Goal: Task Accomplishment & Management: Manage account settings

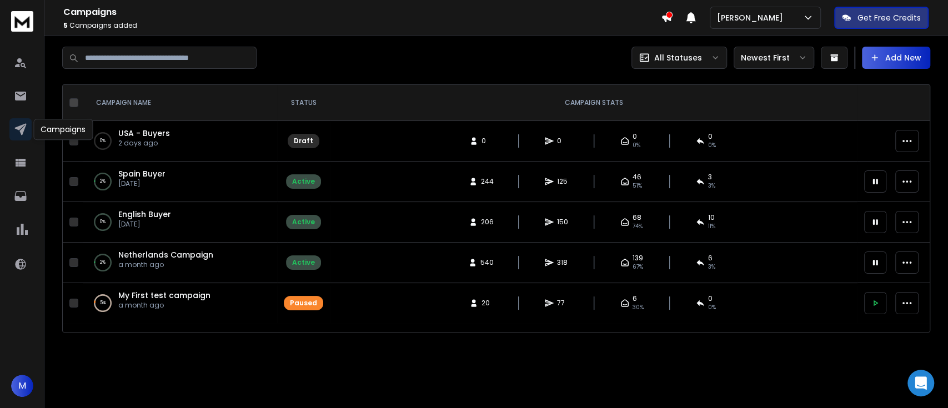
click at [138, 149] on div "USA - Buyers 2 days ago" at bounding box center [144, 141] width 52 height 27
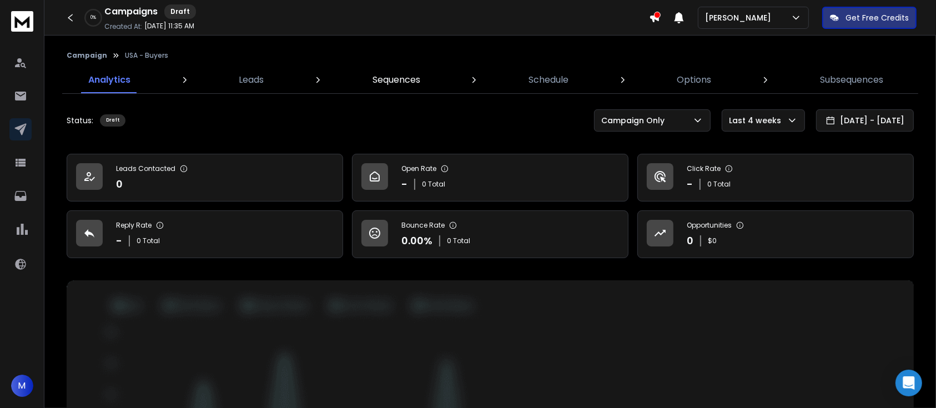
click at [388, 79] on p "Sequences" at bounding box center [396, 79] width 48 height 13
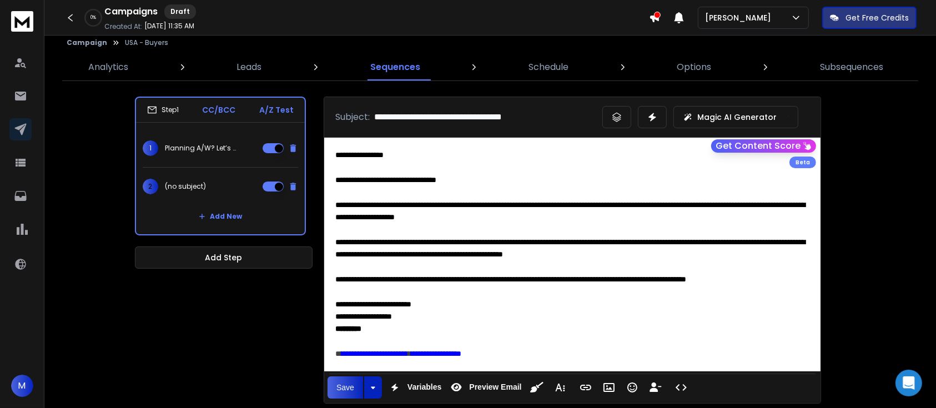
scroll to position [23, 0]
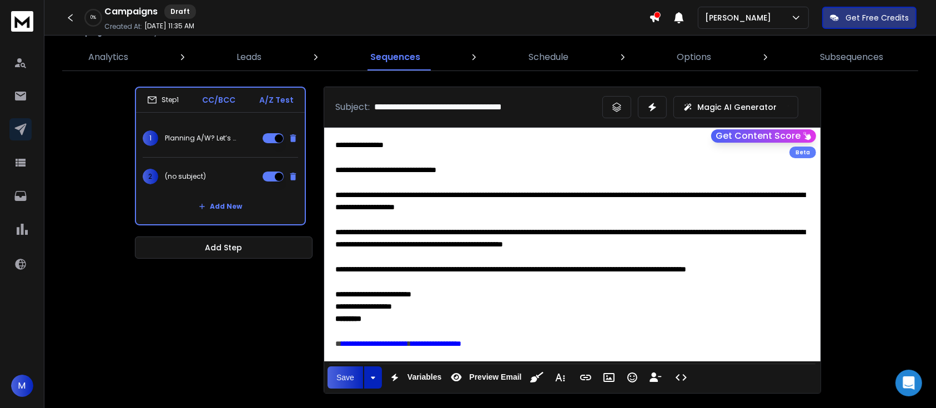
click at [191, 177] on p "(no subject)" at bounding box center [185, 176] width 41 height 9
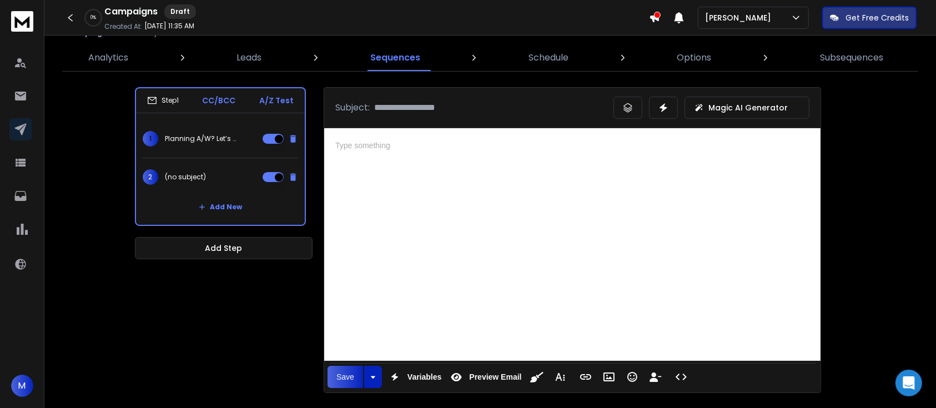
click at [293, 175] on icon at bounding box center [293, 177] width 6 height 8
type input "**********"
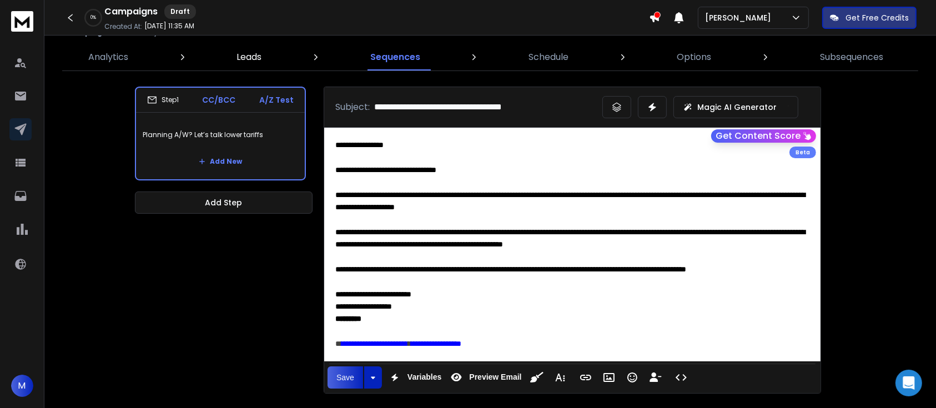
click at [250, 61] on p "Leads" at bounding box center [248, 57] width 25 height 13
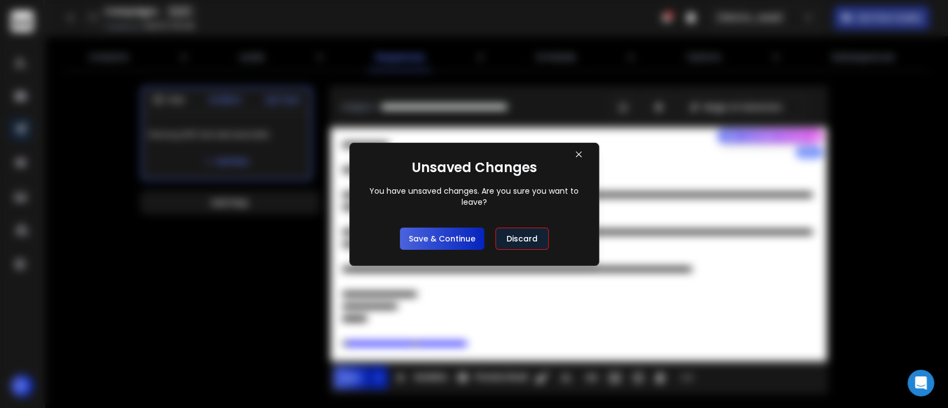
click at [512, 242] on button "Discard" at bounding box center [521, 239] width 53 height 22
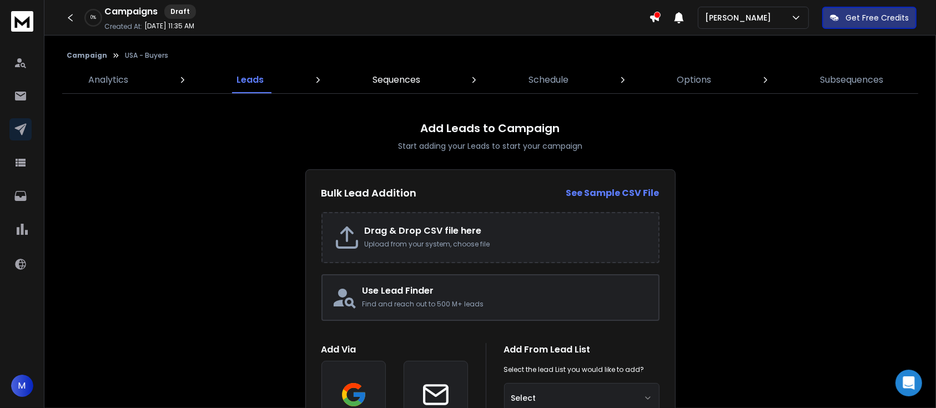
click at [385, 80] on p "Sequences" at bounding box center [396, 79] width 48 height 13
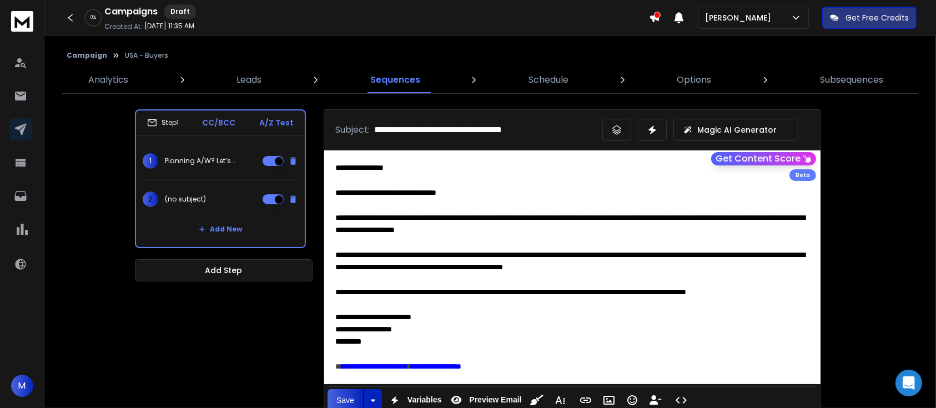
click at [295, 199] on icon at bounding box center [293, 199] width 6 height 8
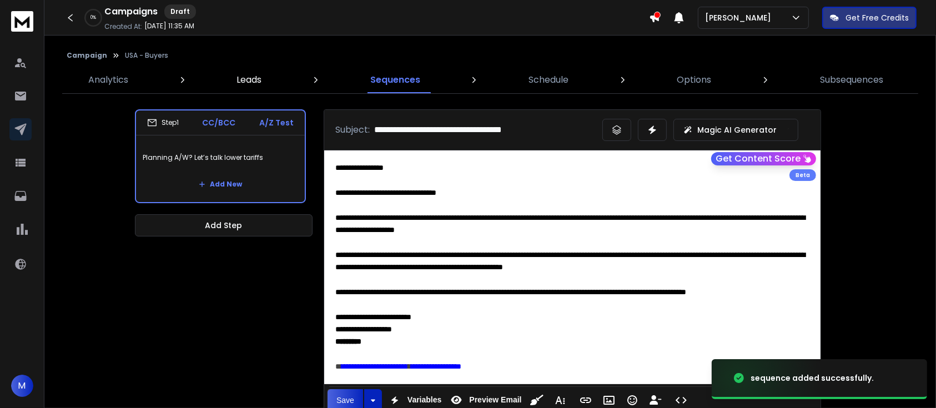
click at [240, 79] on p "Leads" at bounding box center [248, 79] width 25 height 13
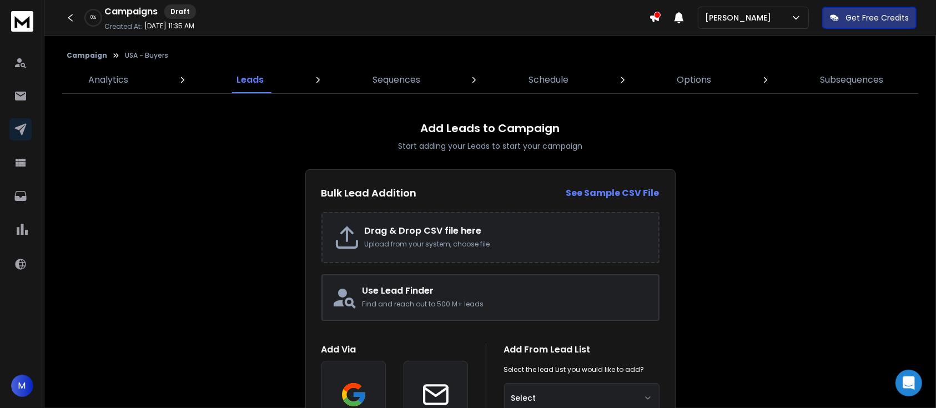
click at [411, 224] on h2 "Drag & Drop CSV file here" at bounding box center [506, 230] width 283 height 13
type input "**********"
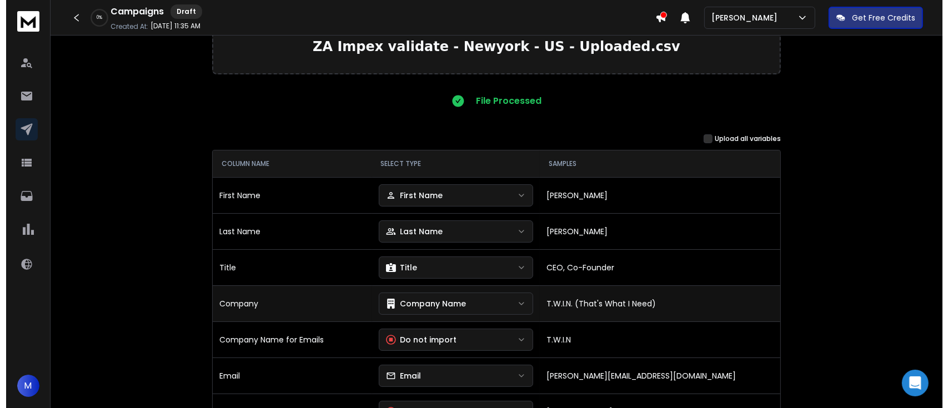
scroll to position [74, 0]
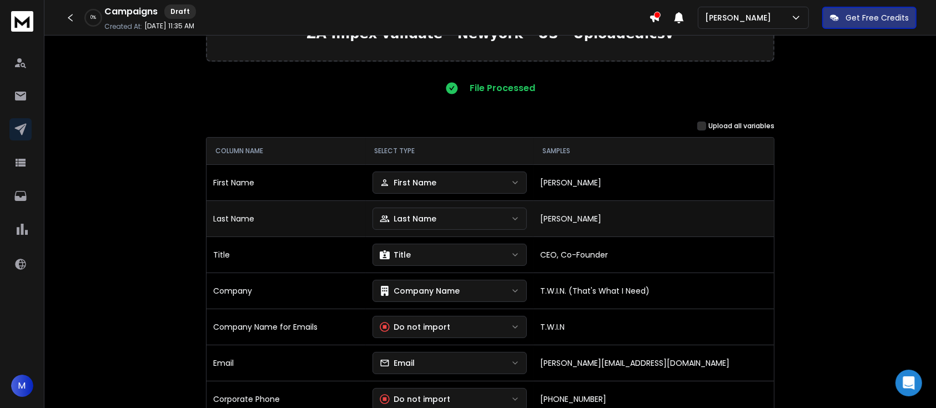
click at [426, 218] on div "Last Name" at bounding box center [408, 218] width 57 height 11
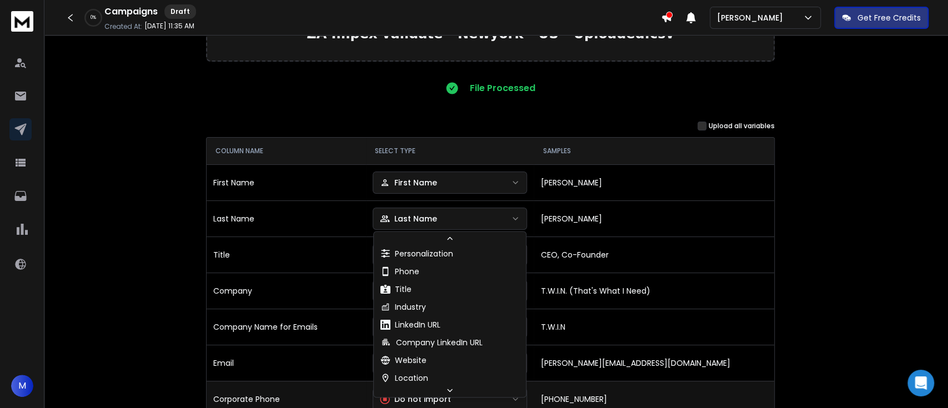
scroll to position [92, 0]
click at [415, 400] on div "Do not import" at bounding box center [415, 399] width 71 height 11
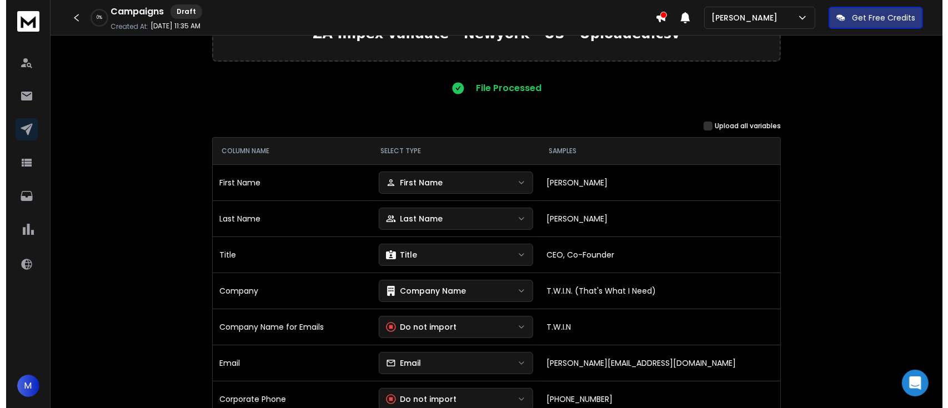
scroll to position [148, 0]
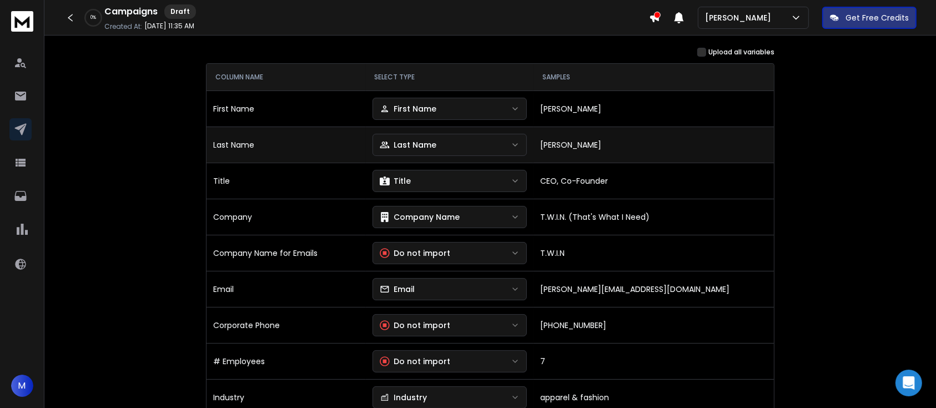
click at [400, 143] on div "Last Name" at bounding box center [408, 144] width 57 height 11
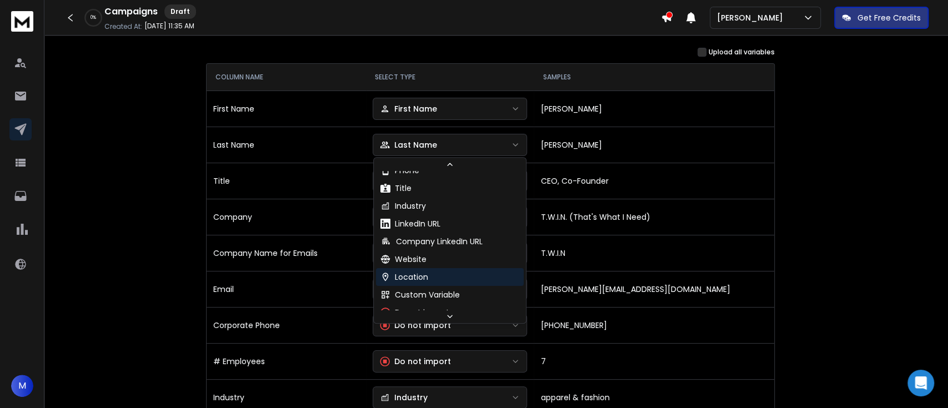
scroll to position [100, 0]
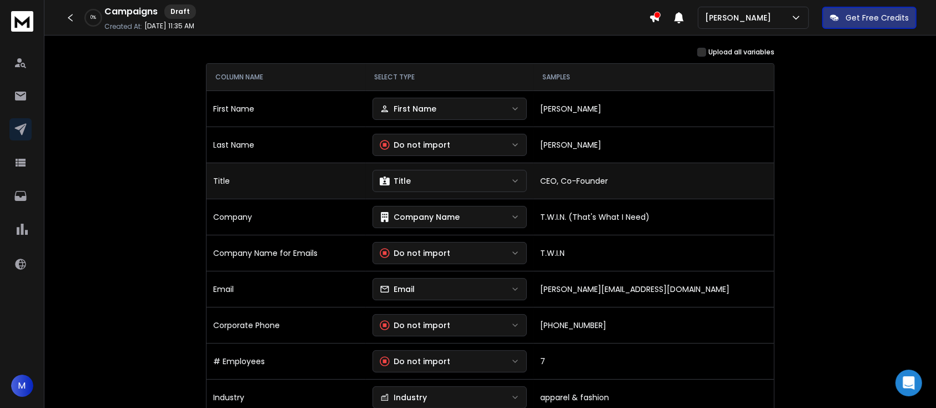
click at [422, 175] on button "Title" at bounding box center [449, 181] width 155 height 22
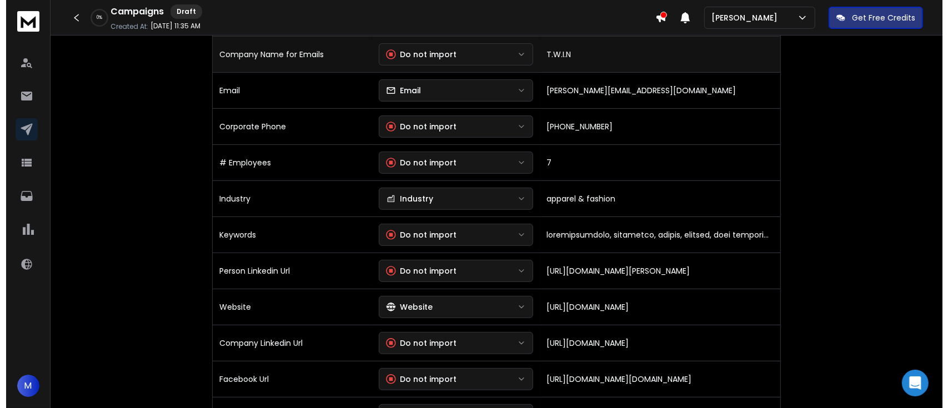
scroll to position [370, 0]
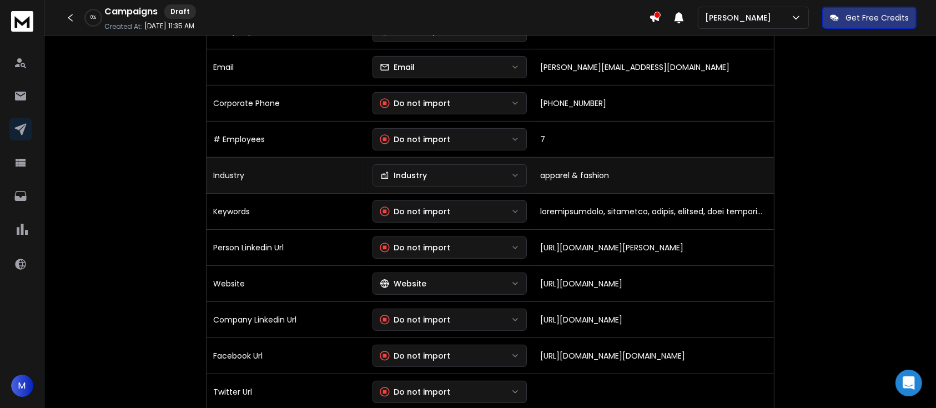
click at [422, 171] on div "Industry" at bounding box center [404, 175] width 48 height 11
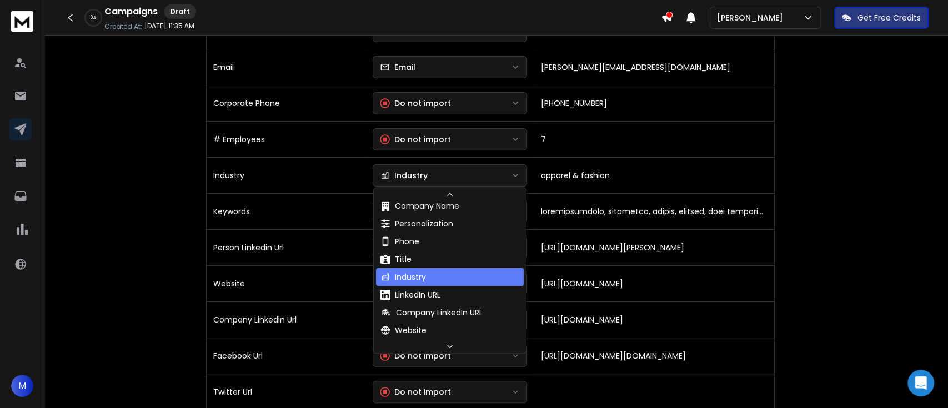
scroll to position [100, 0]
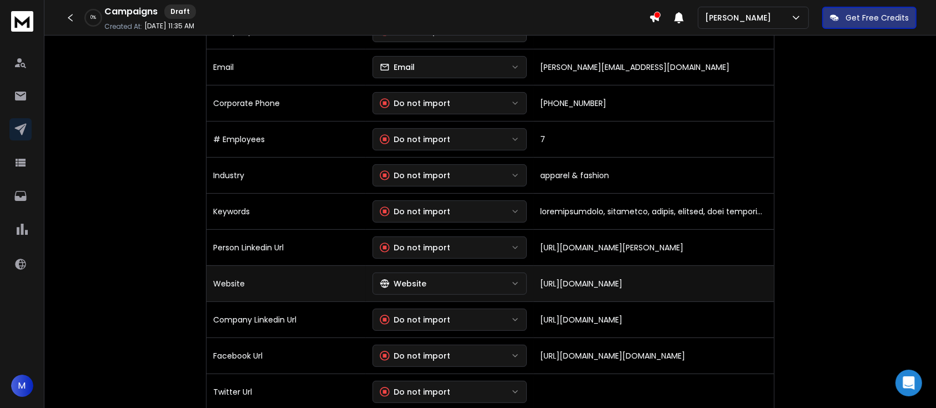
click at [419, 275] on button "Website" at bounding box center [449, 284] width 155 height 22
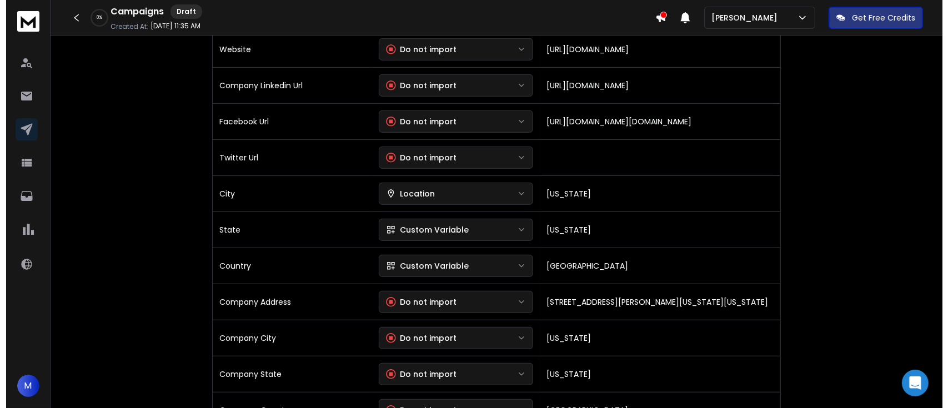
scroll to position [666, 0]
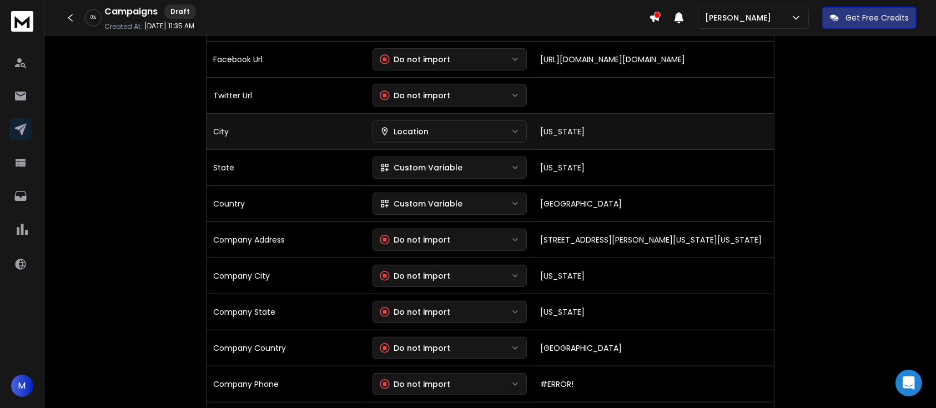
click at [404, 126] on div "Location" at bounding box center [404, 131] width 49 height 11
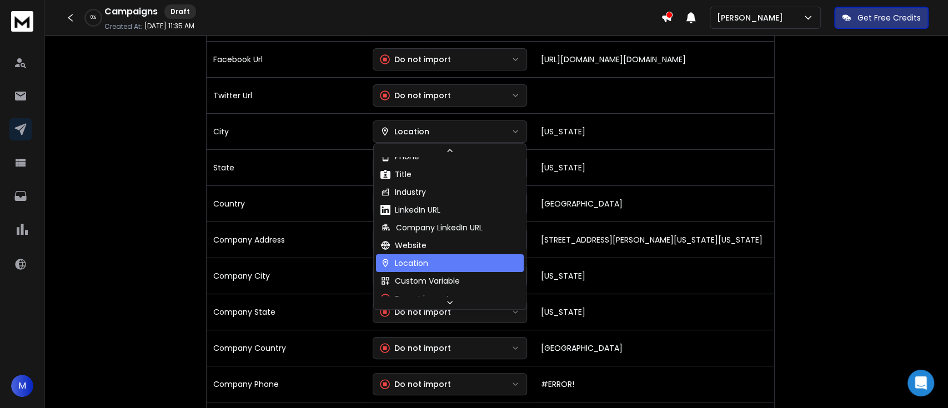
scroll to position [100, 0]
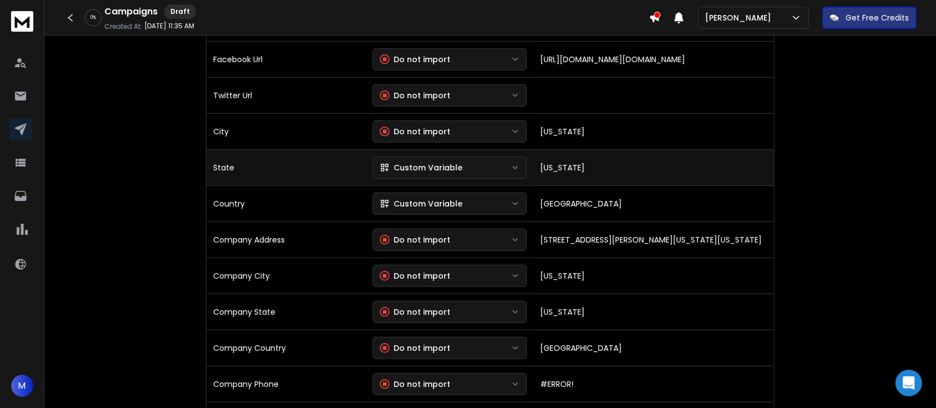
click at [431, 167] on div "Custom Variable" at bounding box center [421, 167] width 83 height 11
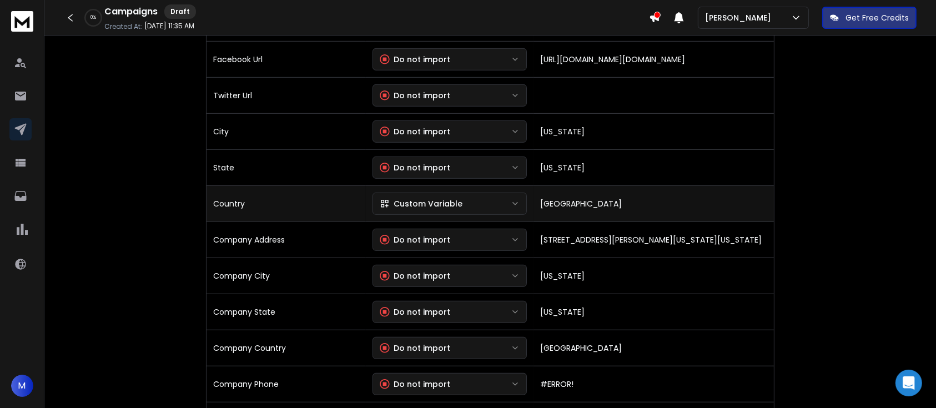
click at [432, 203] on div "Custom Variable" at bounding box center [421, 203] width 83 height 11
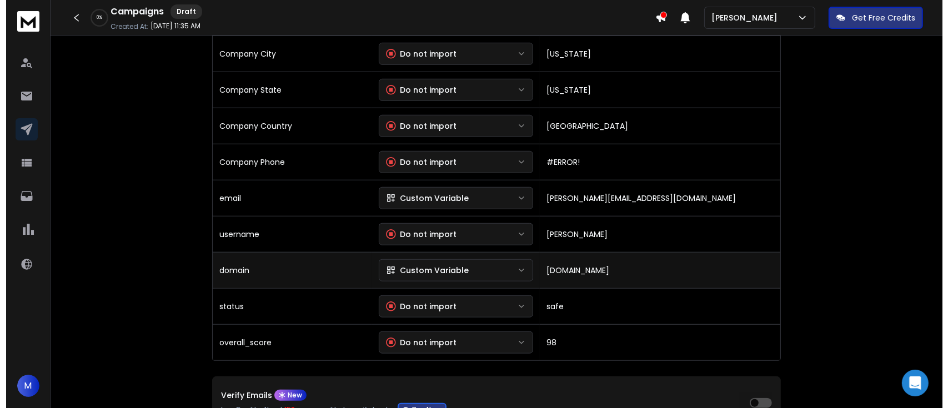
scroll to position [1010, 0]
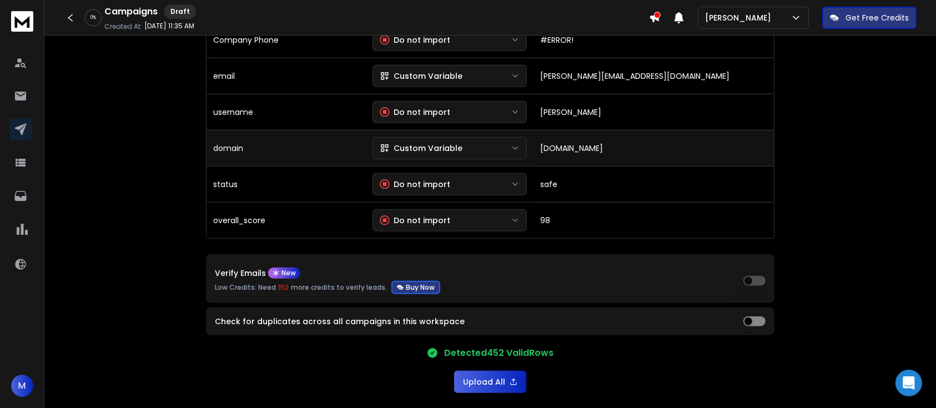
click at [404, 144] on div "Custom Variable" at bounding box center [421, 148] width 83 height 11
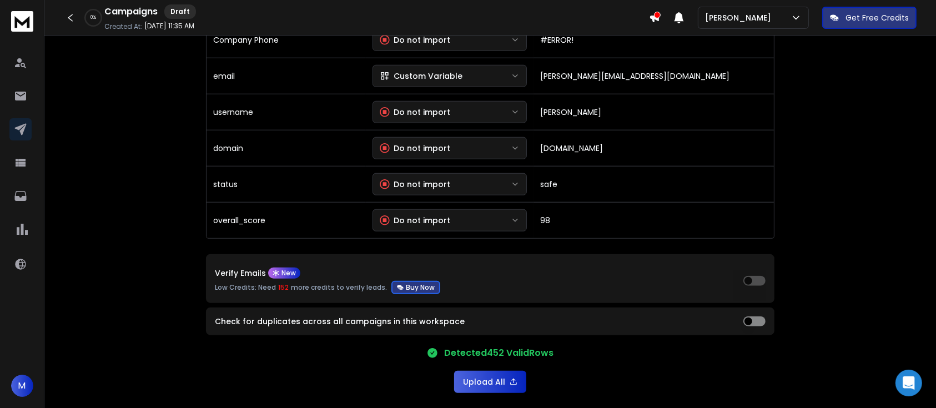
click at [490, 382] on button "Upload All" at bounding box center [490, 382] width 72 height 22
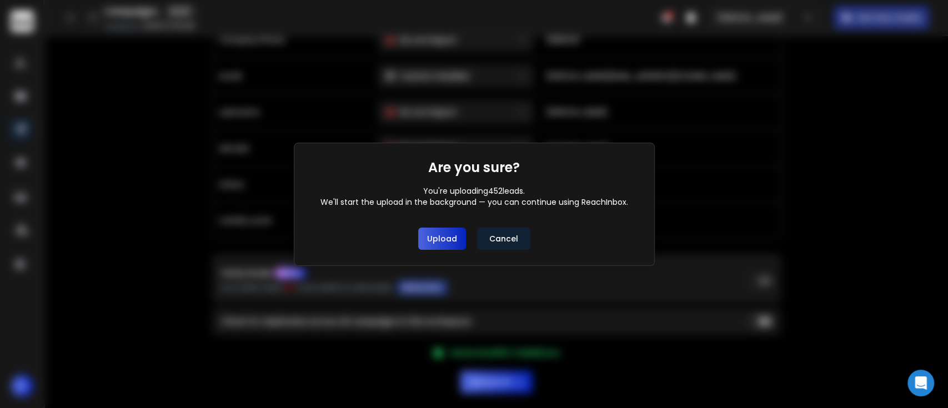
click at [437, 234] on button "Upload" at bounding box center [442, 239] width 48 height 22
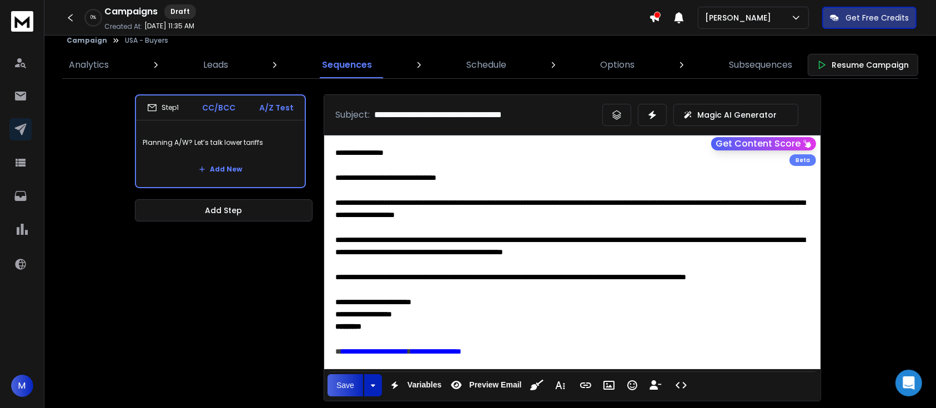
scroll to position [23, 0]
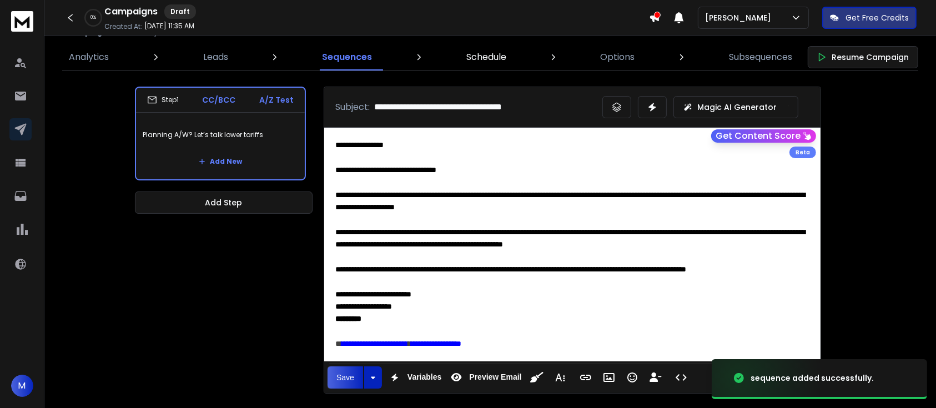
click at [488, 52] on div "Analytics Leads Sequences Schedule Options Subsequences" at bounding box center [430, 57] width 737 height 27
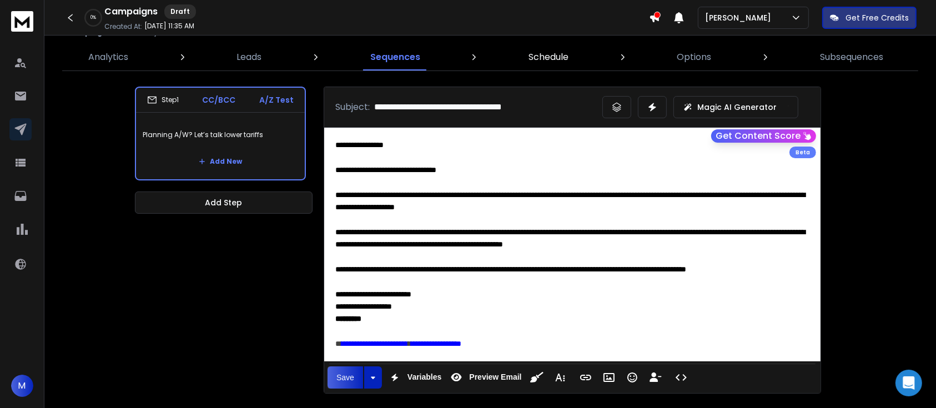
click at [539, 60] on p "Schedule" at bounding box center [548, 57] width 40 height 13
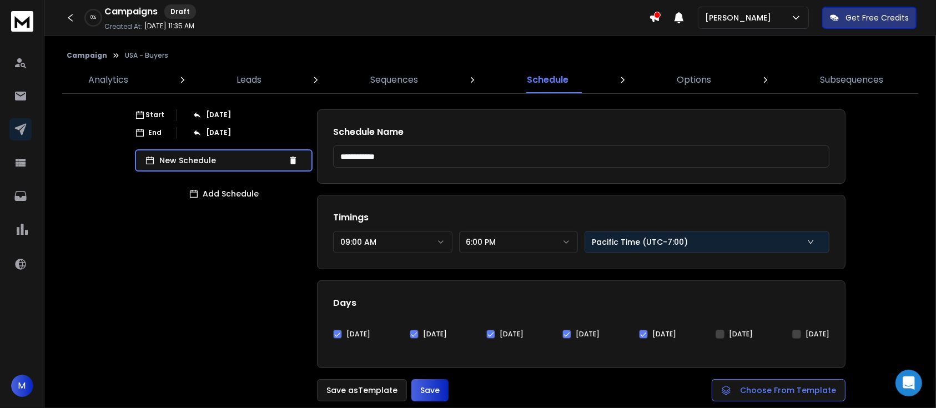
click at [702, 242] on div "Pacific Time (UTC-7:00)" at bounding box center [693, 241] width 203 height 11
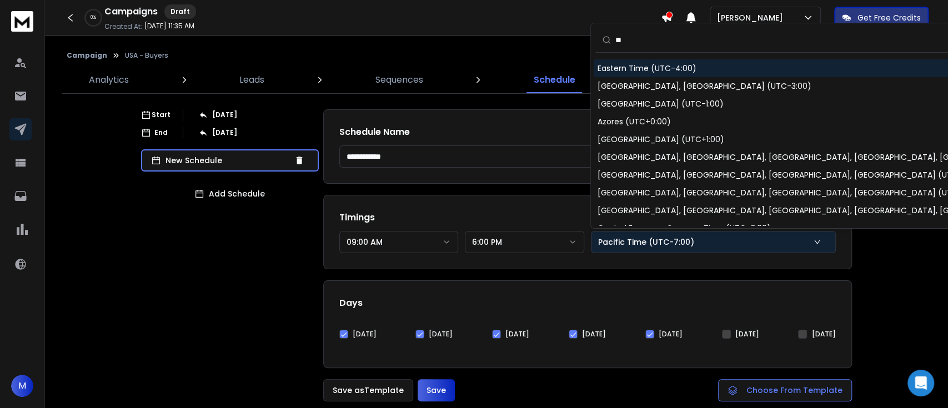
type input "*"
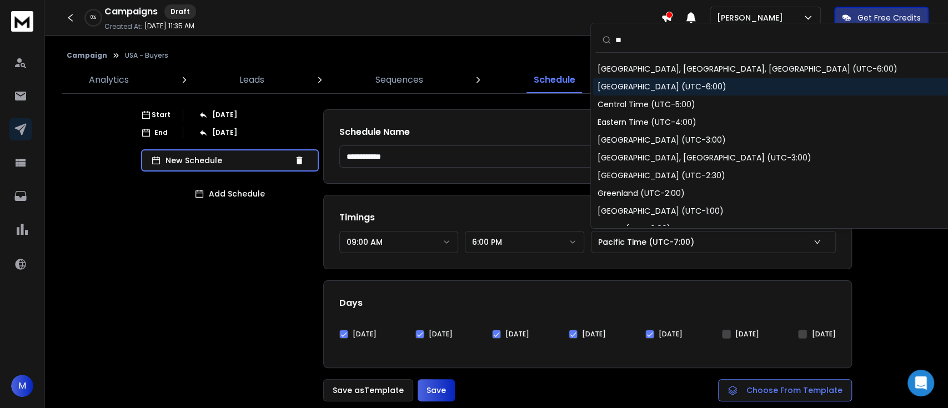
scroll to position [74, 0]
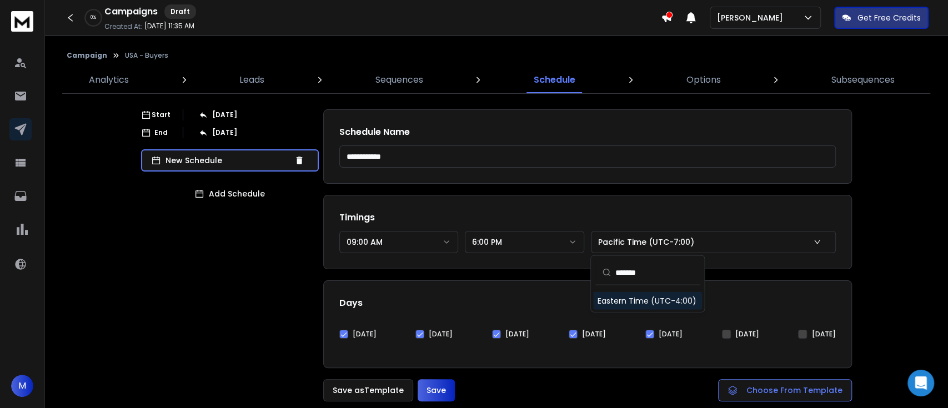
type input "*******"
click at [641, 301] on div "Eastern Time (UTC-4:00)" at bounding box center [646, 300] width 99 height 11
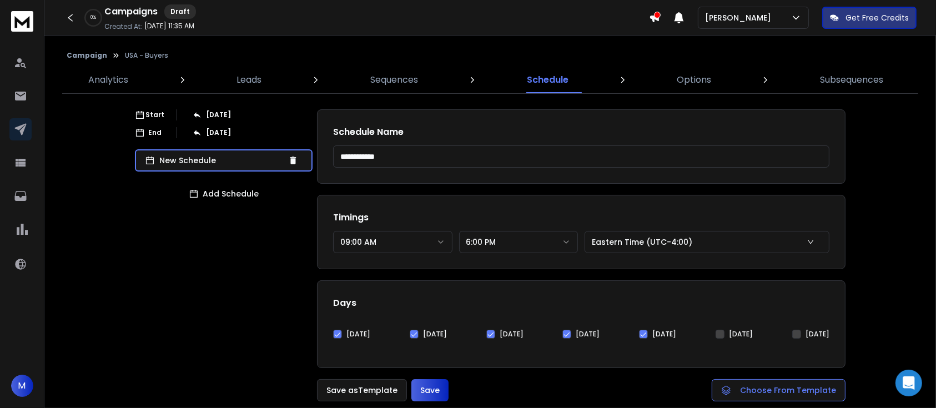
click at [401, 241] on button "09:00 AM" at bounding box center [392, 242] width 119 height 22
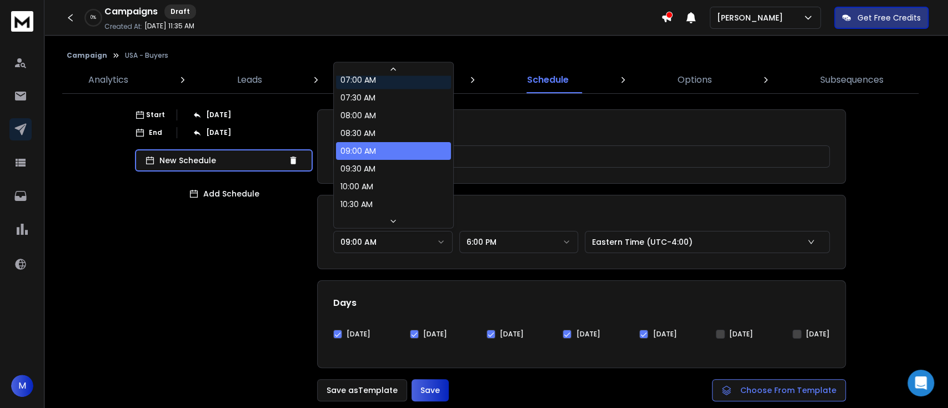
scroll to position [275, 0]
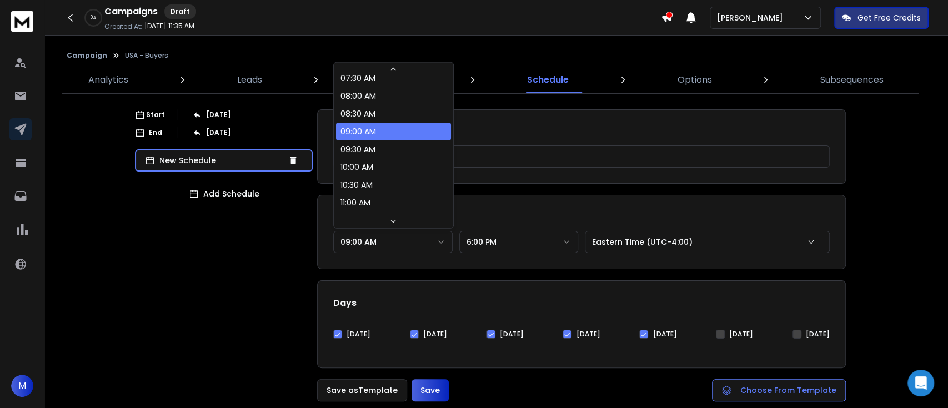
select select "********"
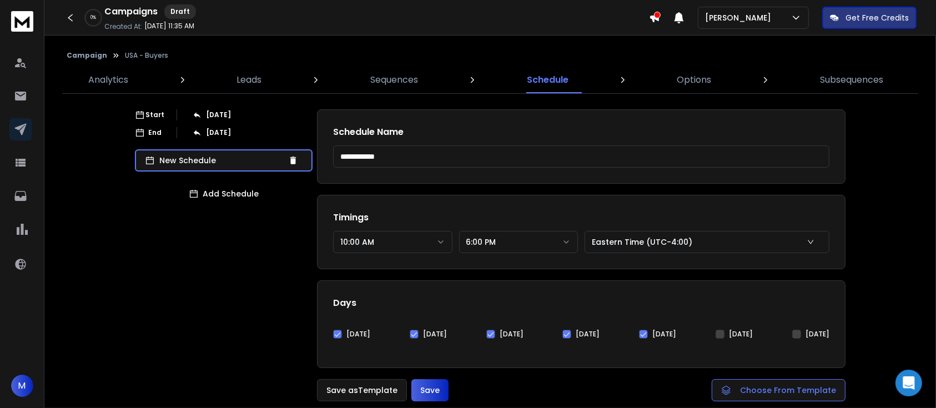
click at [496, 245] on button "6:00 PM" at bounding box center [518, 242] width 119 height 22
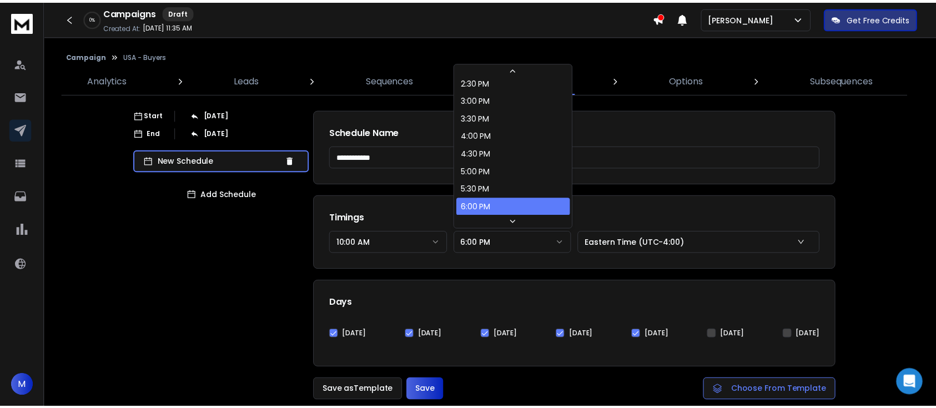
scroll to position [73, 0]
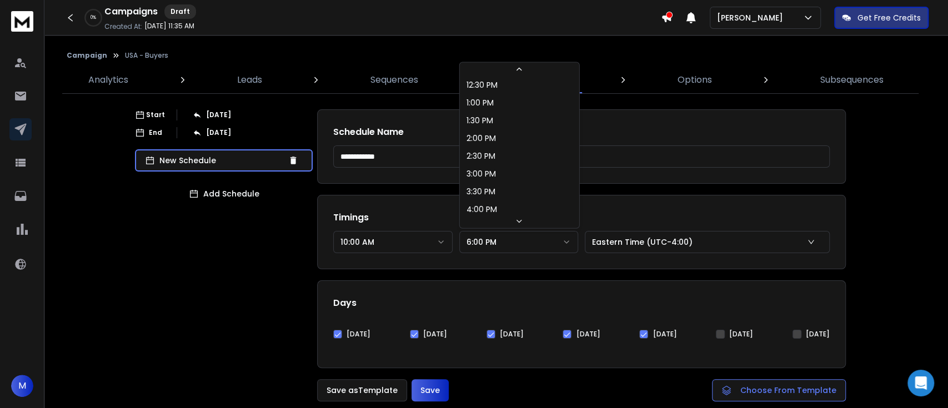
select select "********"
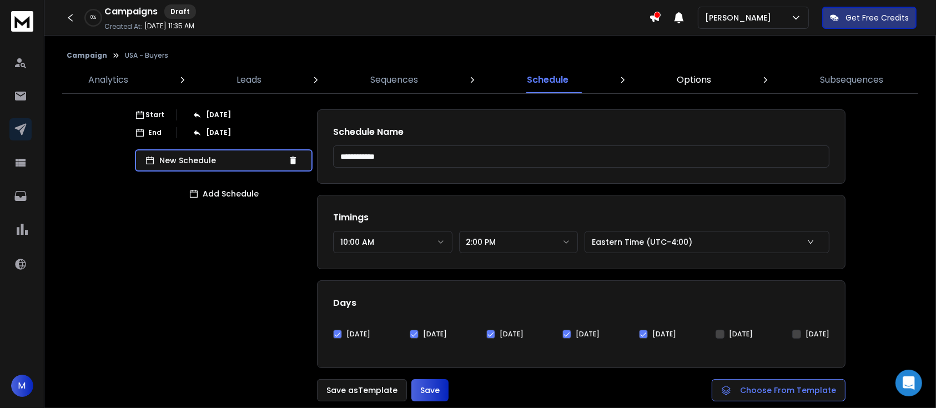
click at [687, 78] on p "Options" at bounding box center [694, 79] width 34 height 13
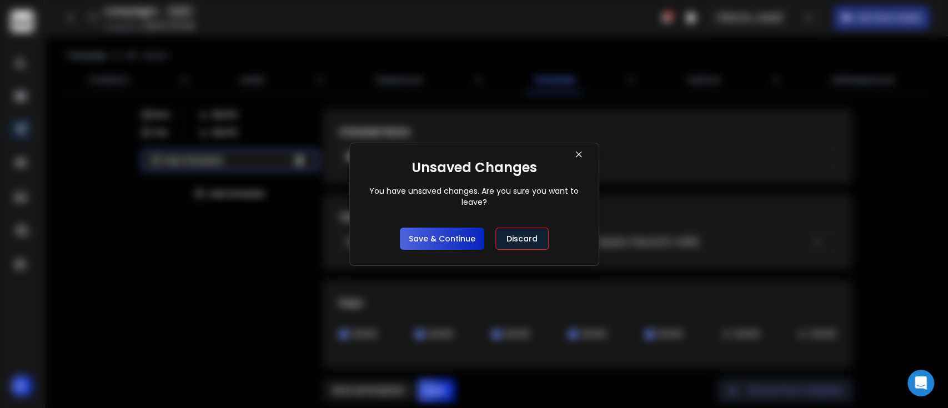
click at [579, 152] on icon at bounding box center [578, 154] width 9 height 9
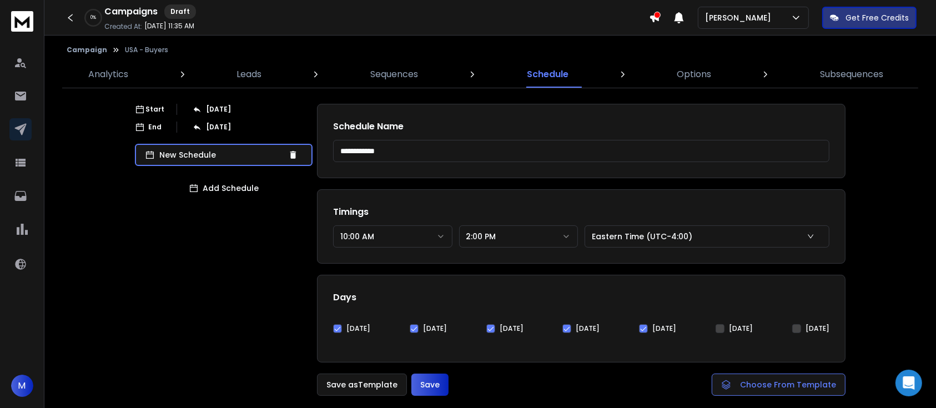
scroll to position [8, 0]
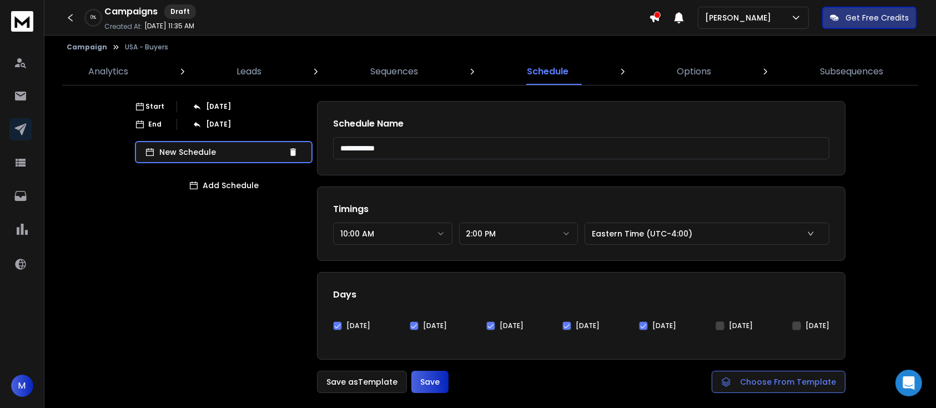
click at [655, 325] on div "Friday" at bounding box center [657, 325] width 37 height 9
click at [648, 325] on button "Friday" at bounding box center [643, 325] width 9 height 9
click at [335, 387] on button "Save as Template" at bounding box center [362, 382] width 90 height 22
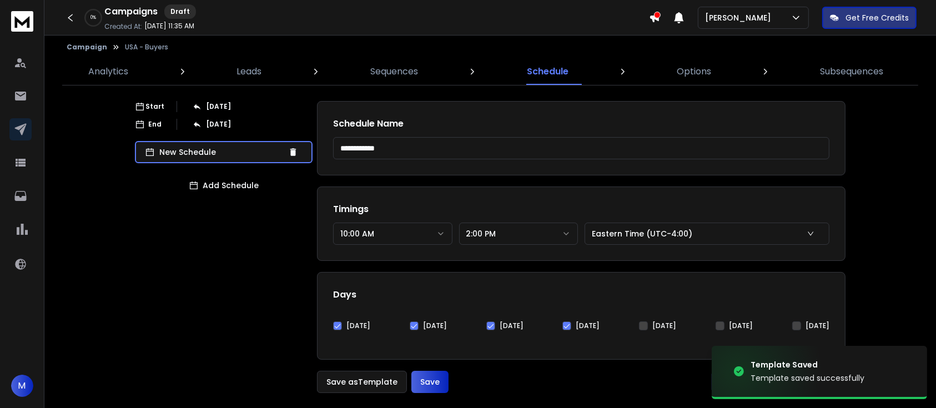
click at [430, 380] on button "Save" at bounding box center [429, 382] width 37 height 22
click at [688, 71] on p "Options" at bounding box center [694, 71] width 34 height 13
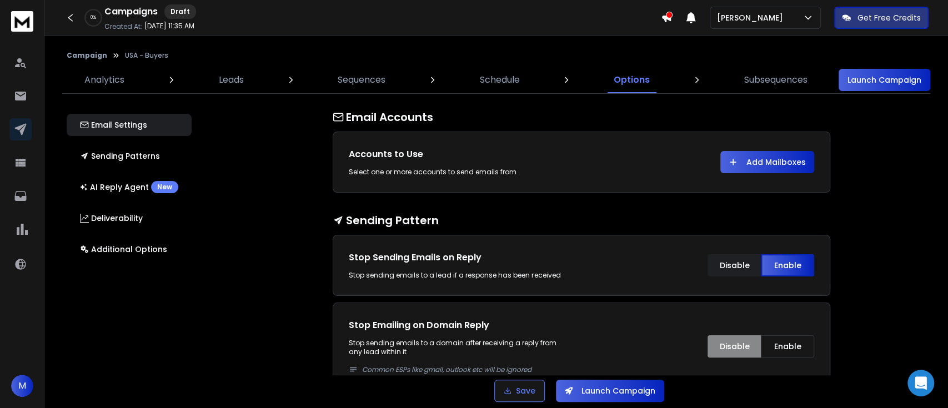
click at [723, 157] on button "Add Mailboxes" at bounding box center [767, 162] width 94 height 22
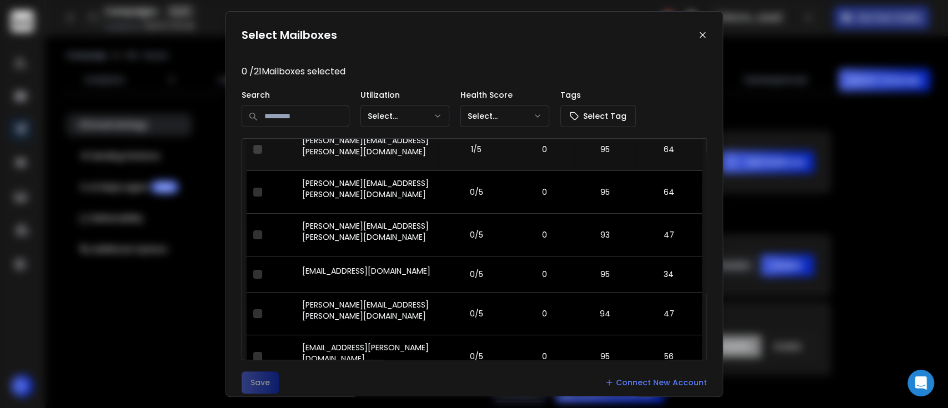
scroll to position [148, 0]
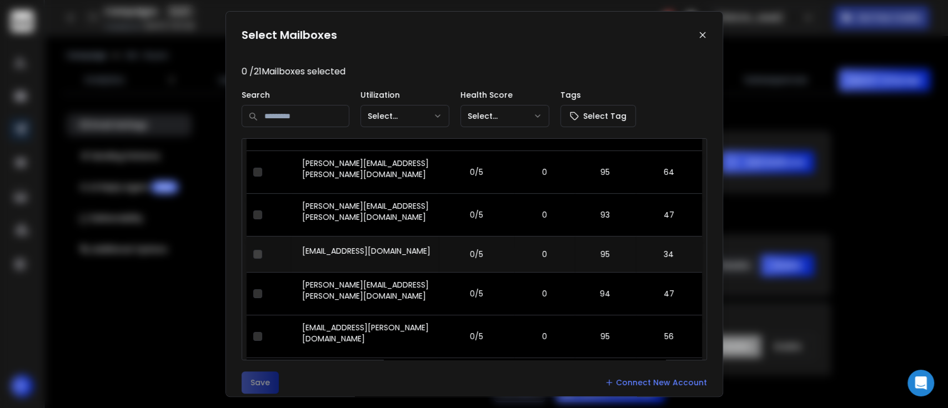
click at [254, 250] on button "button" at bounding box center [257, 254] width 9 height 9
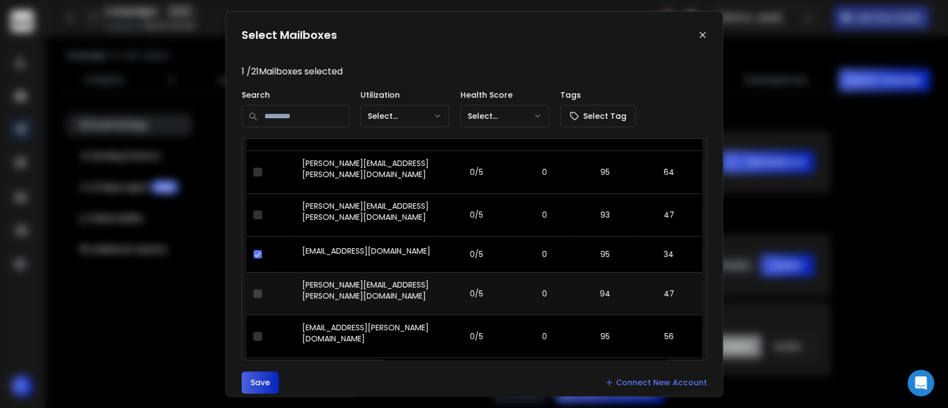
click at [254, 289] on button "button" at bounding box center [257, 293] width 9 height 9
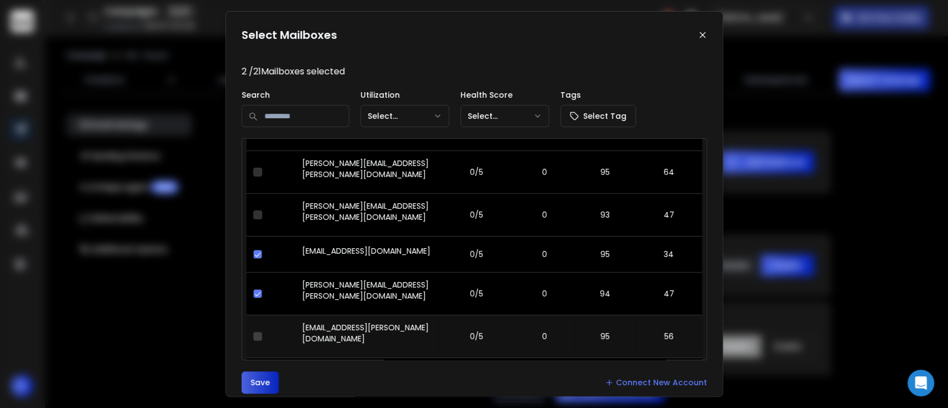
click at [256, 332] on button "button" at bounding box center [257, 336] width 9 height 9
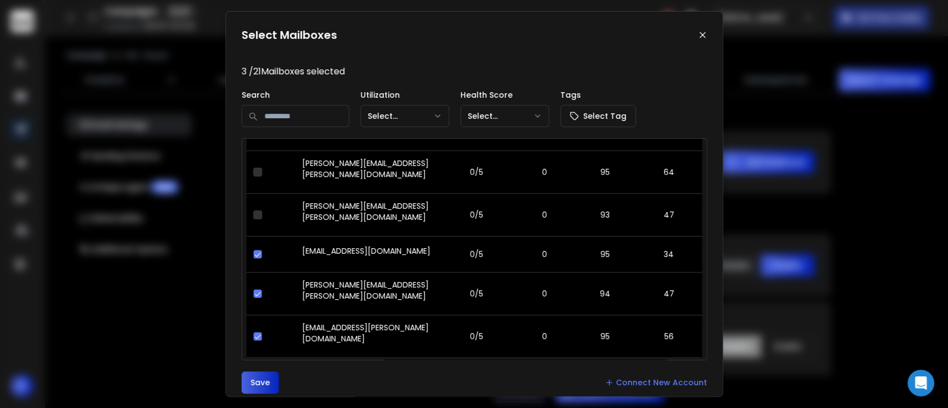
click at [257, 375] on button "button" at bounding box center [257, 379] width 9 height 9
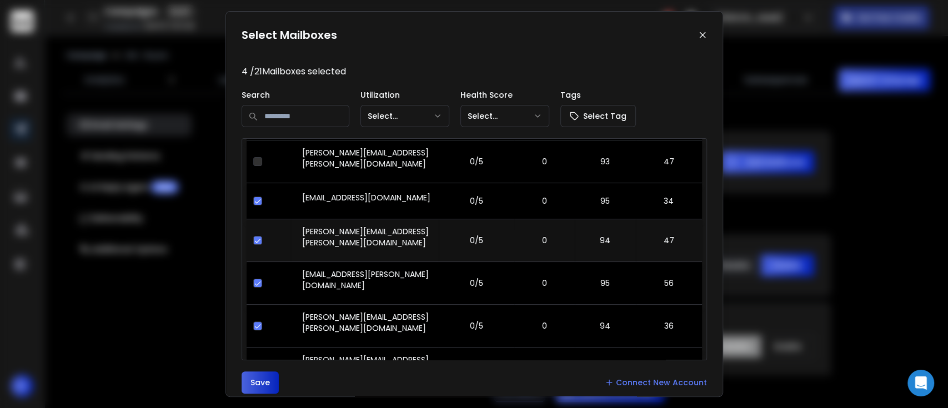
scroll to position [222, 0]
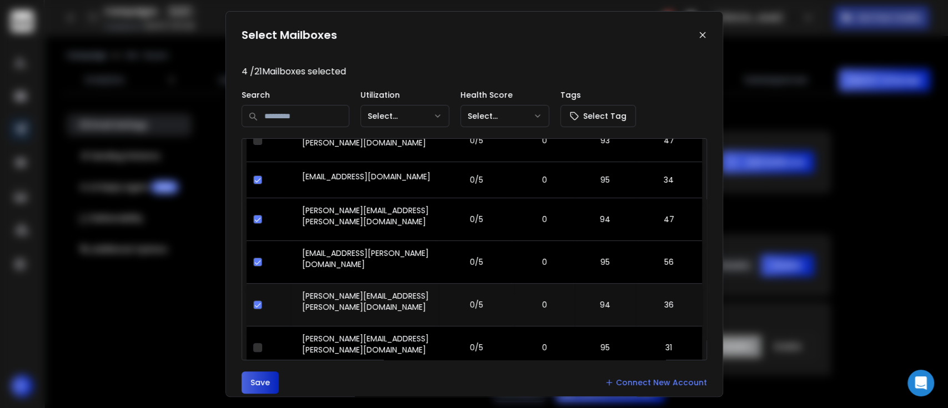
drag, startPoint x: 254, startPoint y: 291, endPoint x: 353, endPoint y: 241, distance: 110.5
click at [255, 343] on button "button" at bounding box center [257, 347] width 9 height 9
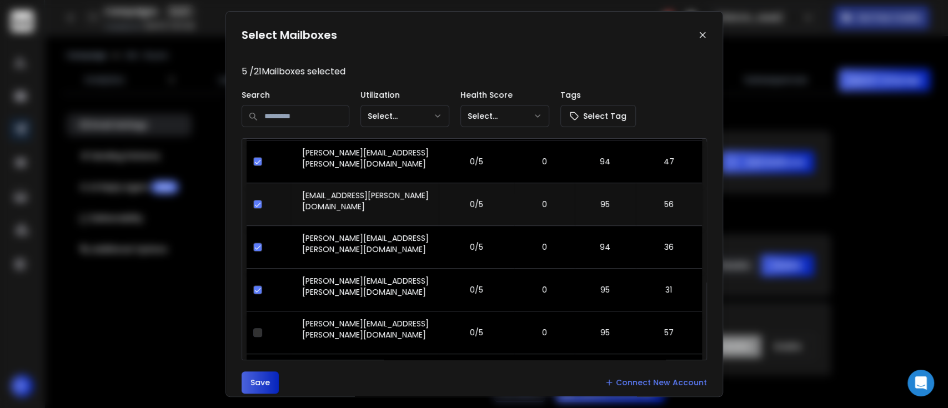
scroll to position [296, 0]
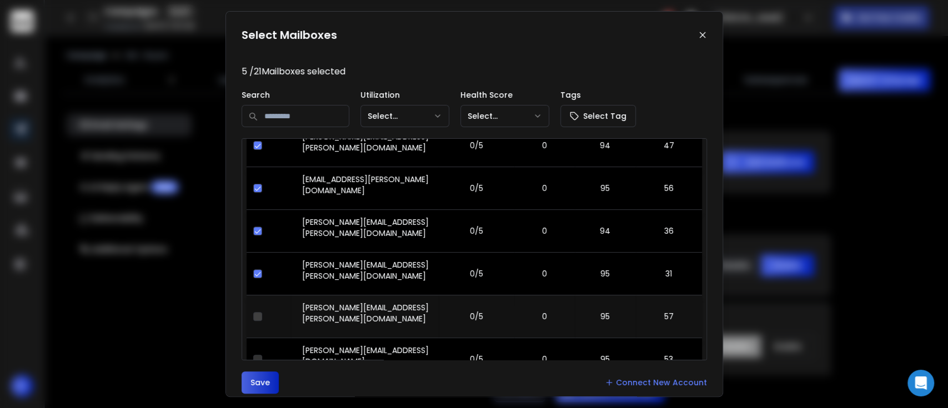
click at [255, 312] on button "button" at bounding box center [257, 316] width 9 height 9
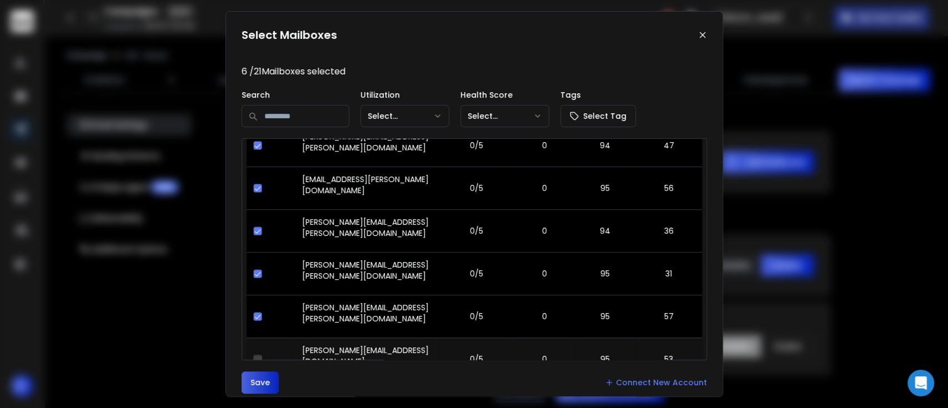
click at [258, 355] on button "button" at bounding box center [257, 359] width 9 height 9
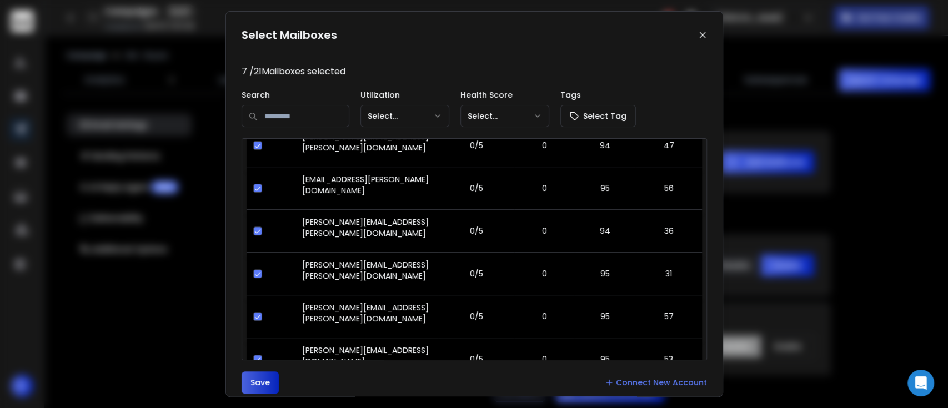
click at [259, 397] on button "button" at bounding box center [257, 401] width 9 height 9
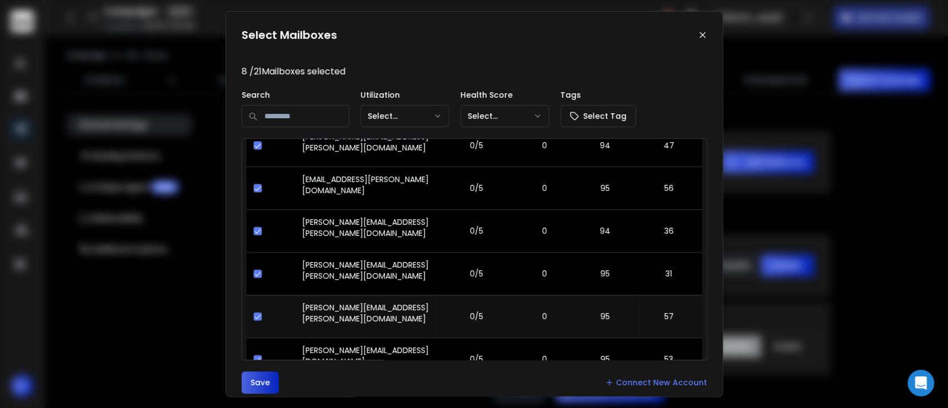
scroll to position [370, 0]
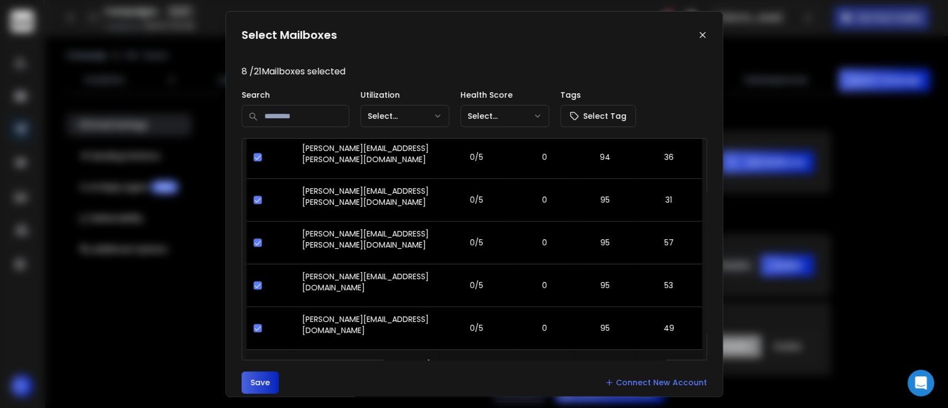
click at [258, 363] on button "button" at bounding box center [257, 367] width 9 height 9
click at [257, 402] on button "button" at bounding box center [257, 406] width 9 height 9
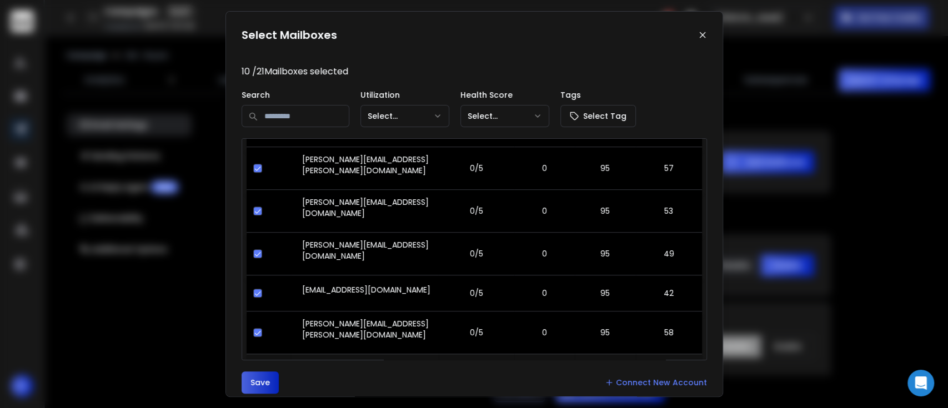
click at [256, 371] on button "button" at bounding box center [257, 375] width 9 height 9
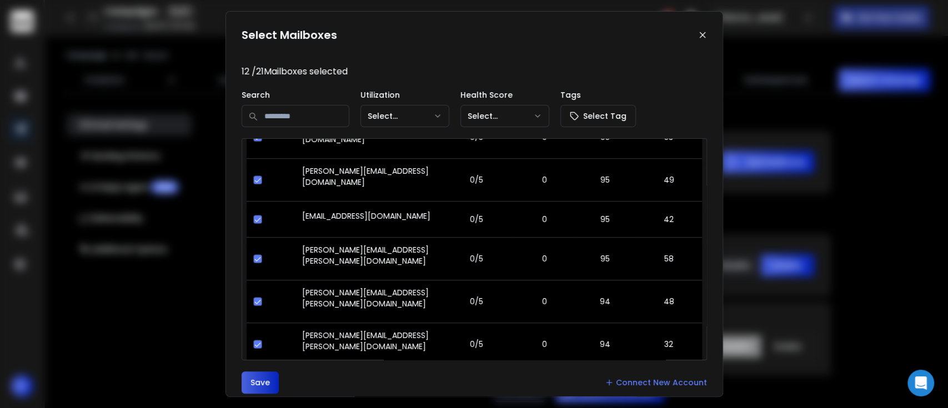
click at [258, 379] on button "button" at bounding box center [257, 383] width 9 height 9
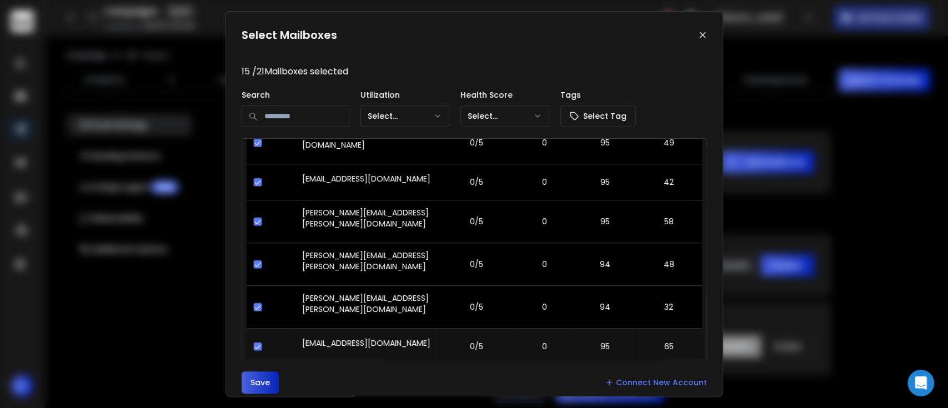
scroll to position [571, 0]
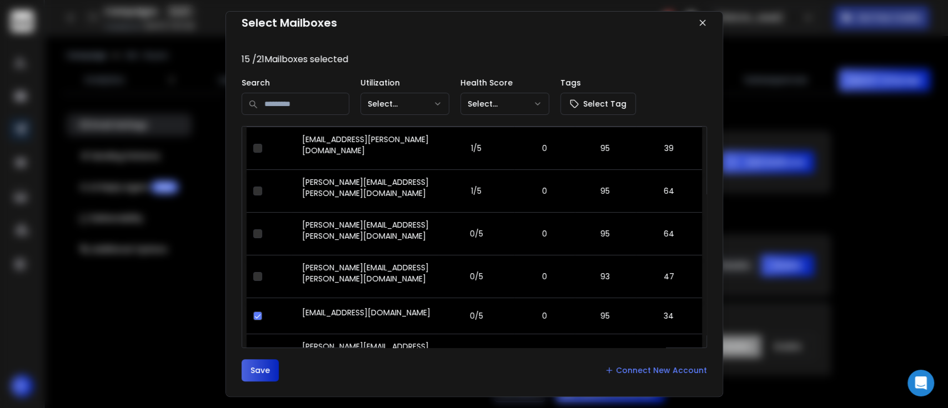
scroll to position [148, 0]
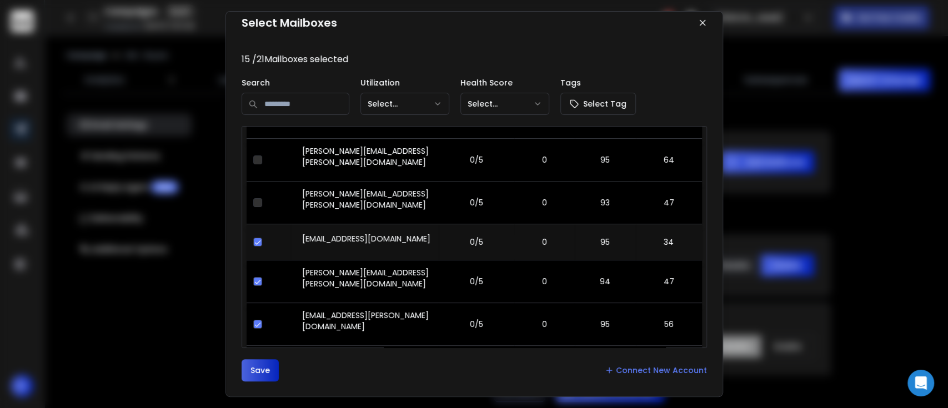
click at [255, 238] on button "button" at bounding box center [257, 242] width 9 height 9
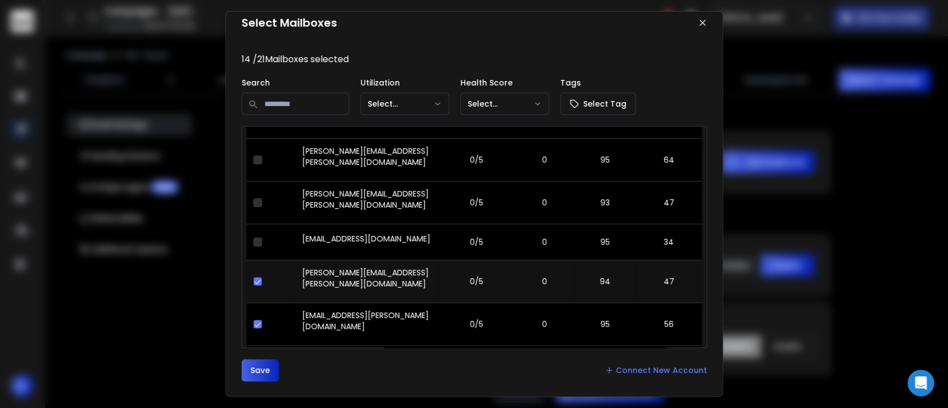
click at [254, 277] on button "button" at bounding box center [257, 281] width 9 height 9
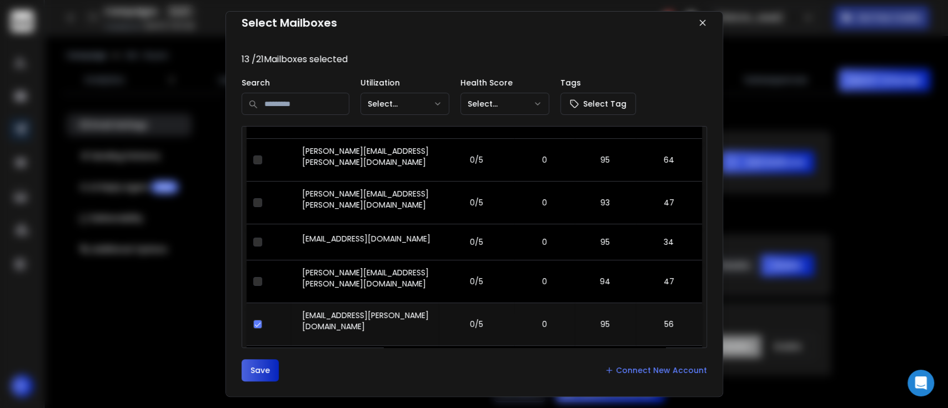
click at [253, 320] on button "button" at bounding box center [257, 324] width 9 height 9
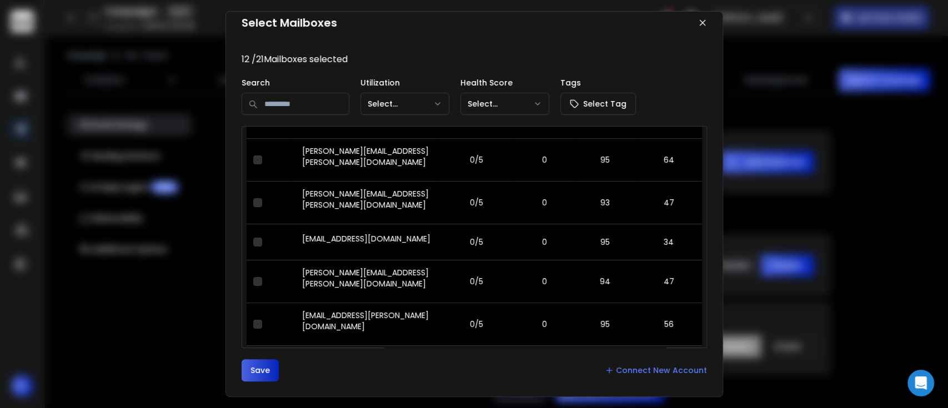
click at [259, 362] on button "button" at bounding box center [257, 366] width 9 height 9
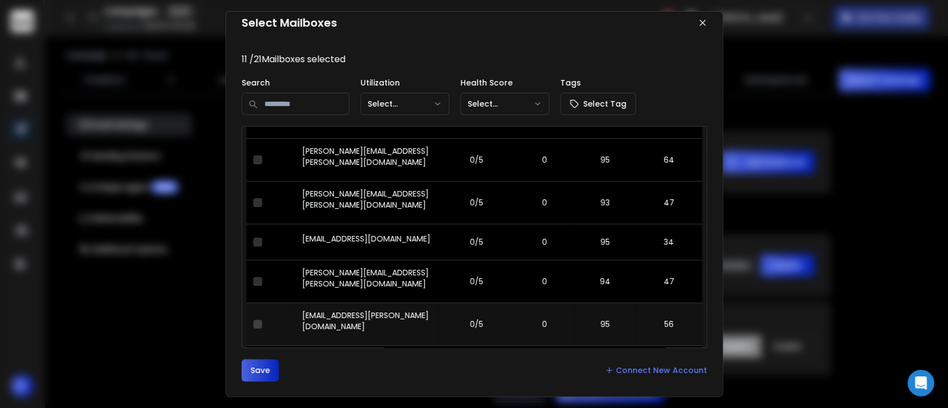
scroll to position [222, 0]
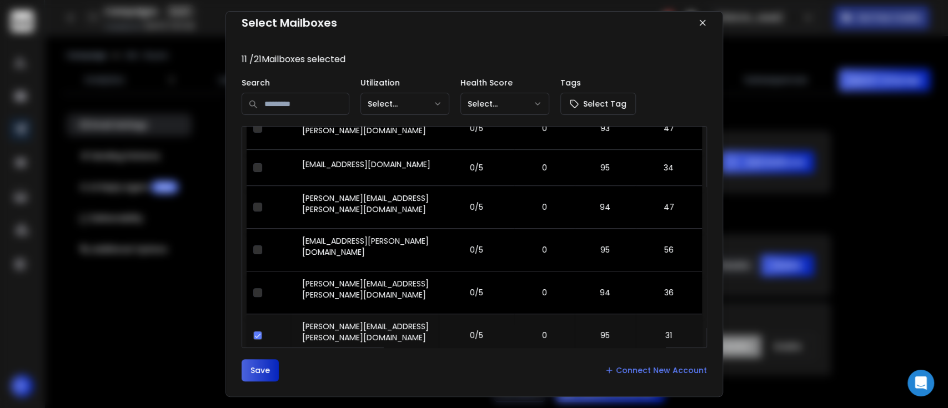
click at [258, 331] on button "button" at bounding box center [257, 335] width 9 height 9
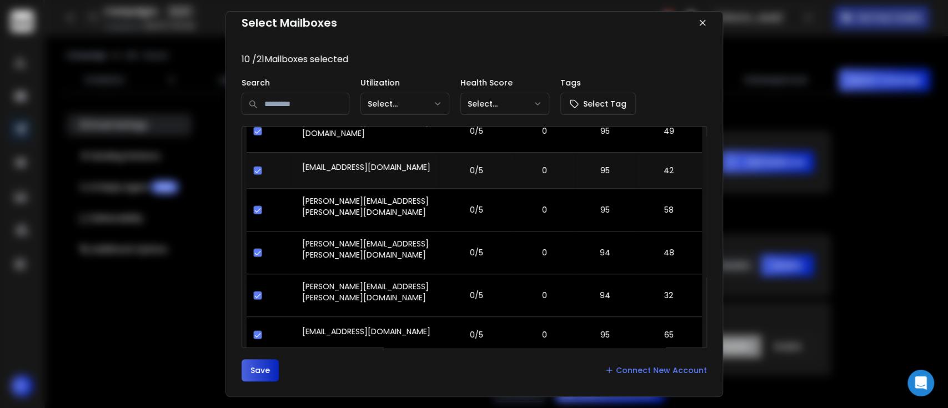
scroll to position [571, 0]
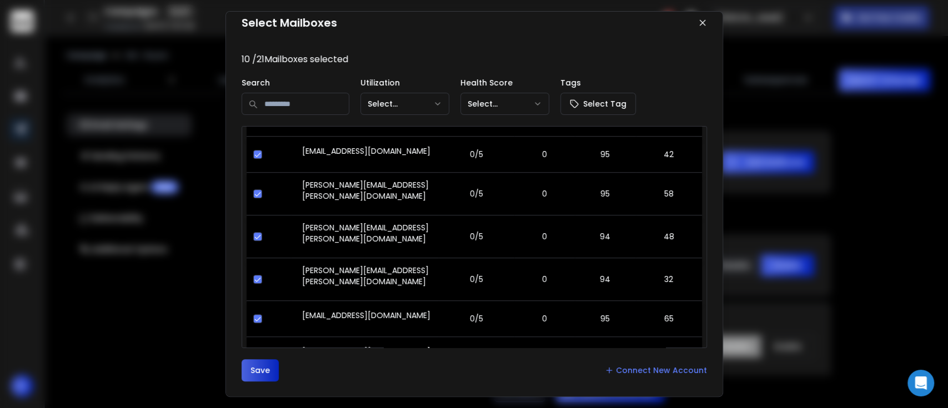
click at [261, 370] on button "Save" at bounding box center [259, 370] width 37 height 22
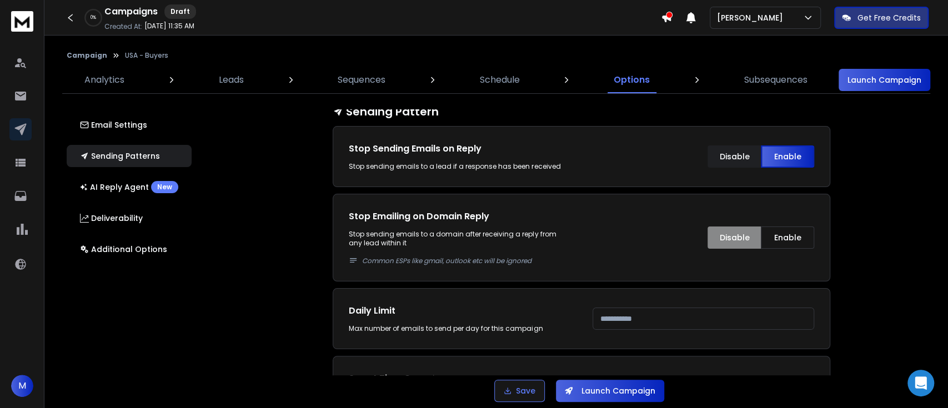
scroll to position [444, 0]
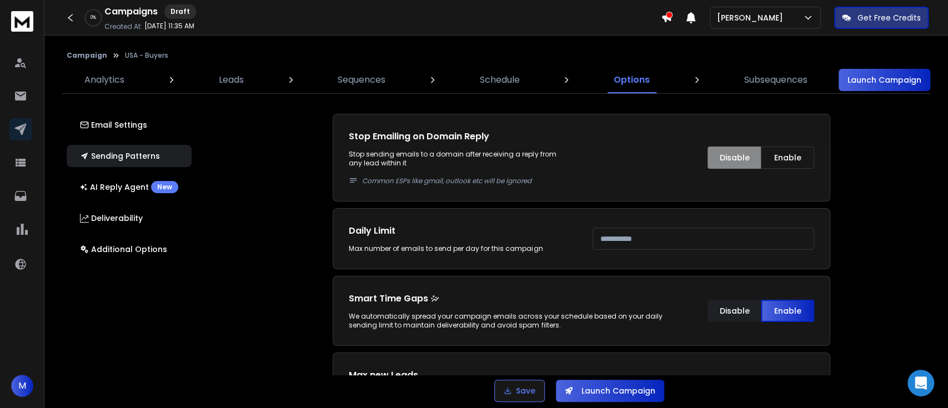
click at [610, 240] on input "***" at bounding box center [702, 239] width 221 height 22
type input "**"
click at [510, 389] on icon "submit" at bounding box center [507, 391] width 8 height 8
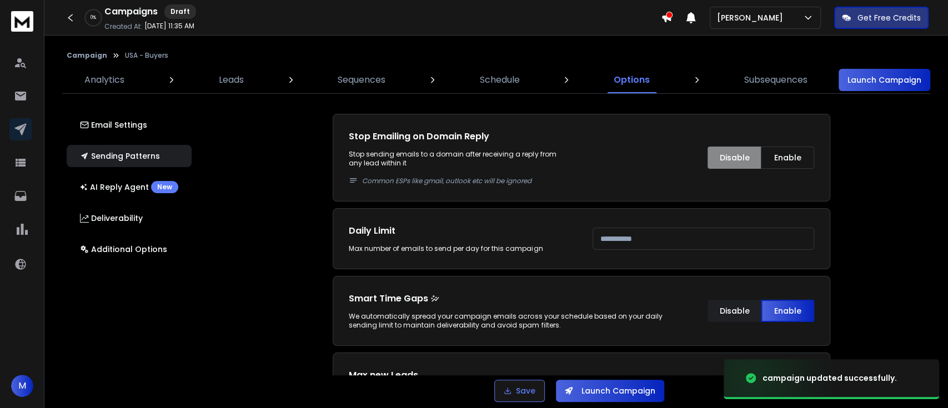
scroll to position [592, 0]
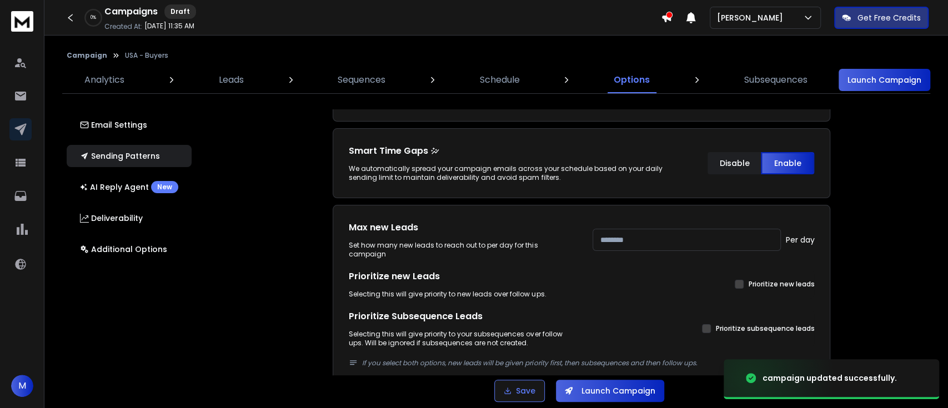
click at [613, 238] on input "***" at bounding box center [686, 240] width 188 height 22
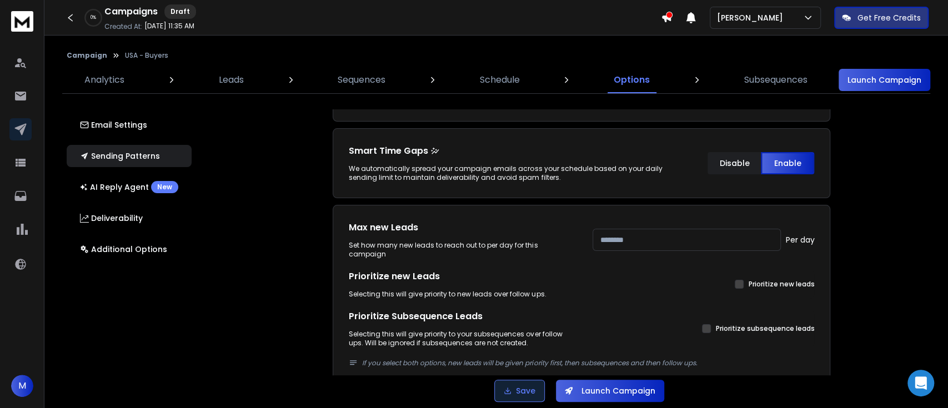
type input "**"
click at [517, 395] on button "Save" at bounding box center [519, 391] width 51 height 22
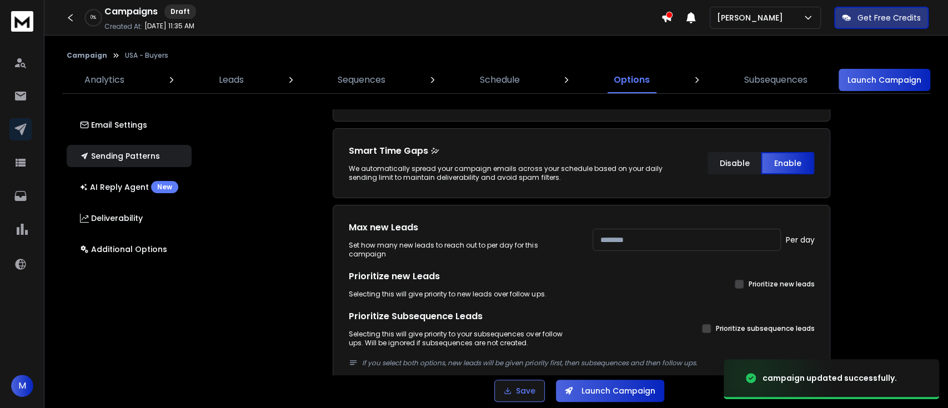
click at [595, 390] on button "Launch Campaign" at bounding box center [610, 391] width 108 height 22
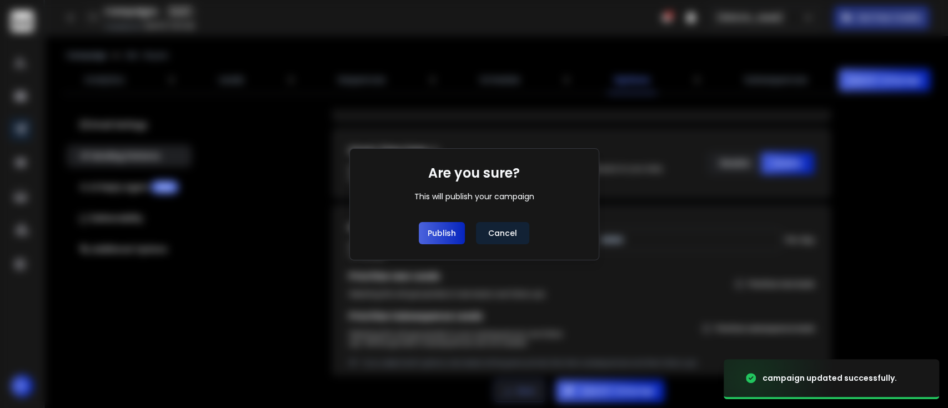
click at [431, 224] on button "Publish" at bounding box center [442, 233] width 46 height 22
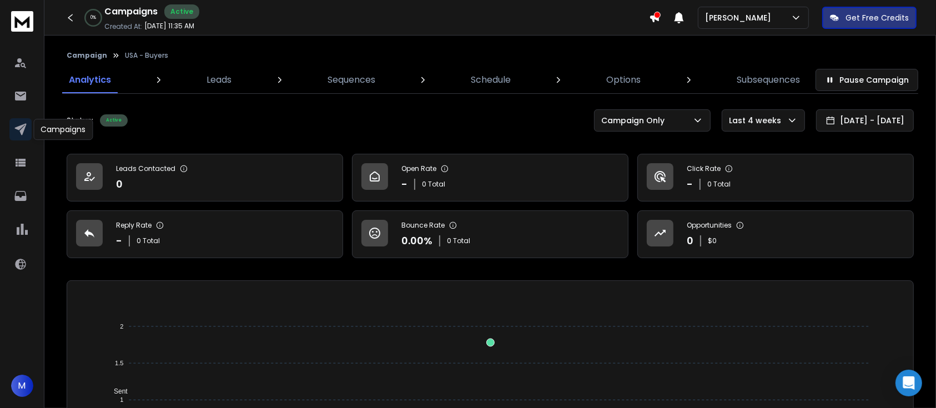
click at [18, 129] on icon at bounding box center [20, 129] width 12 height 12
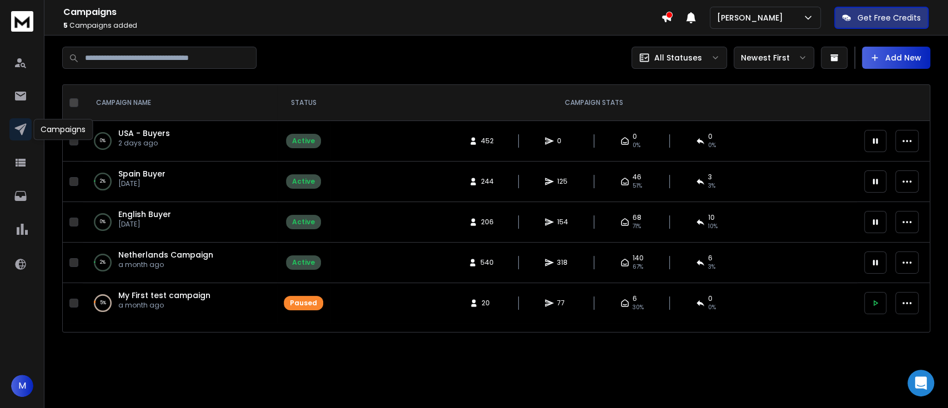
click at [155, 134] on span "USA - Buyers" at bounding box center [144, 133] width 52 height 11
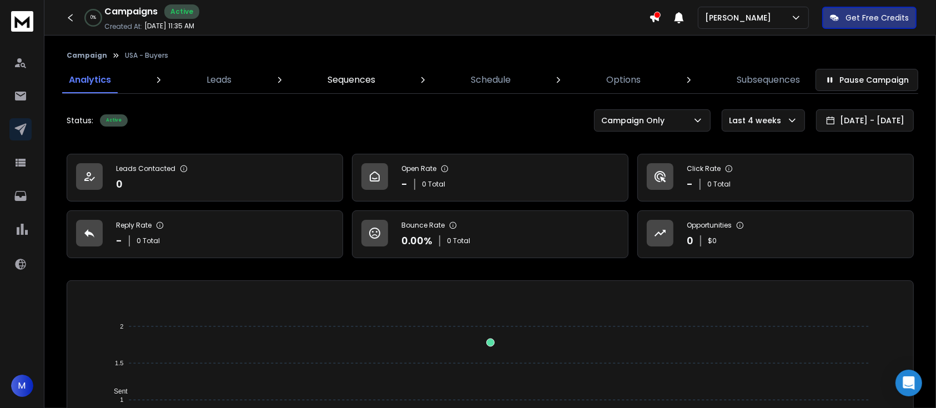
click at [348, 83] on p "Sequences" at bounding box center [351, 79] width 48 height 13
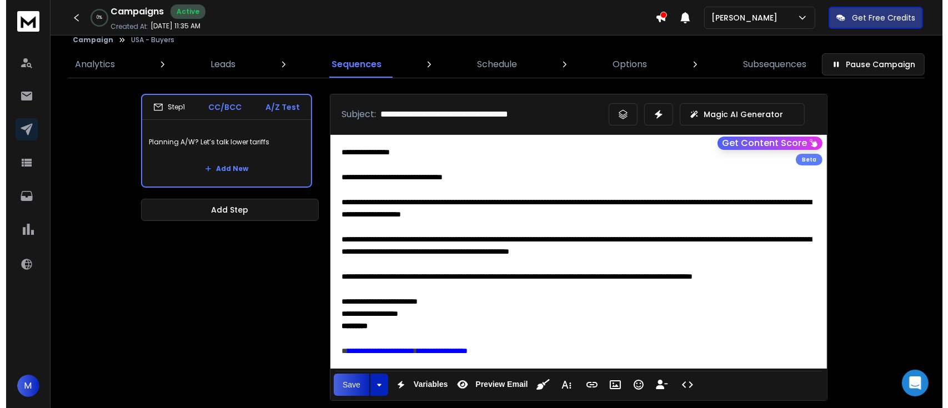
scroll to position [23, 0]
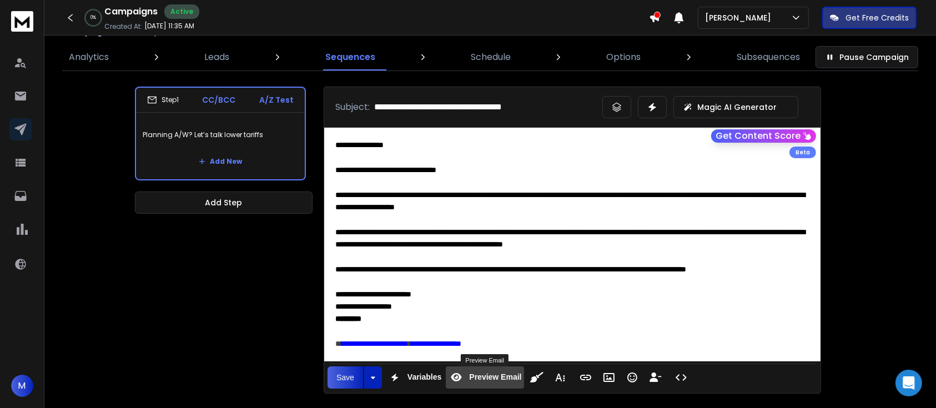
click at [495, 371] on div "Preview Email" at bounding box center [485, 377] width 78 height 18
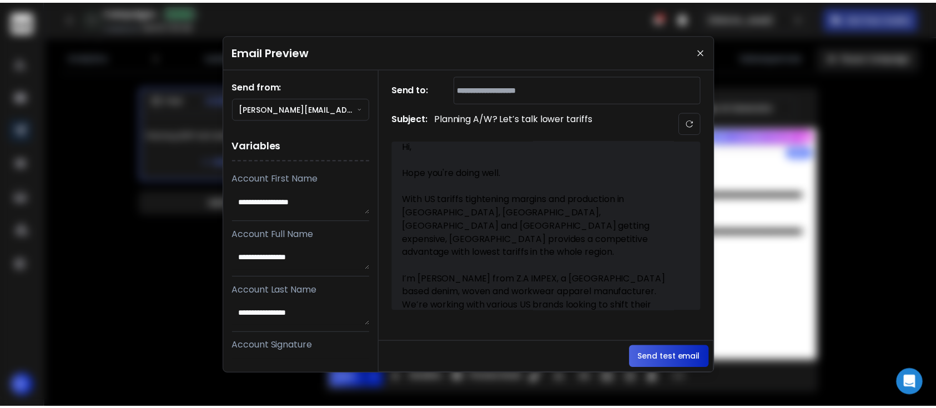
scroll to position [0, 0]
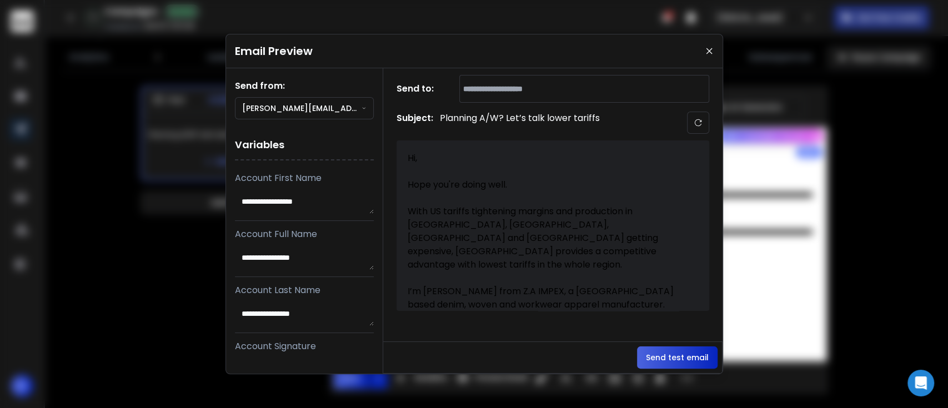
click at [708, 51] on icon at bounding box center [708, 51] width 6 height 6
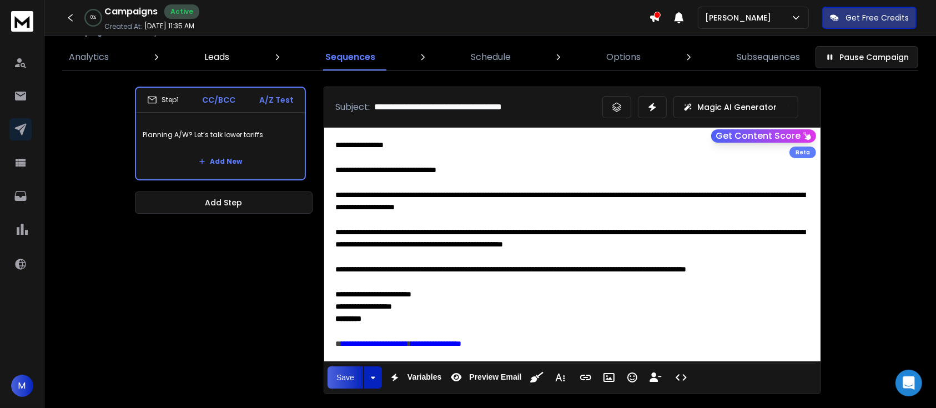
click at [228, 55] on p "Leads" at bounding box center [216, 57] width 25 height 13
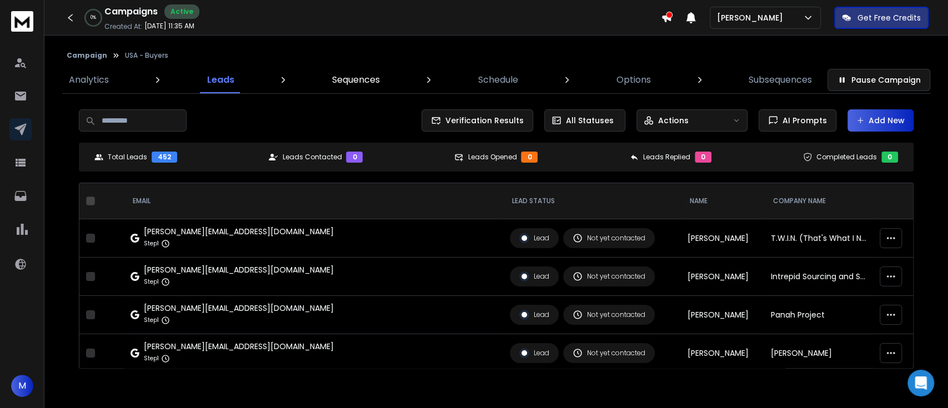
click at [342, 83] on p "Sequences" at bounding box center [356, 79] width 48 height 13
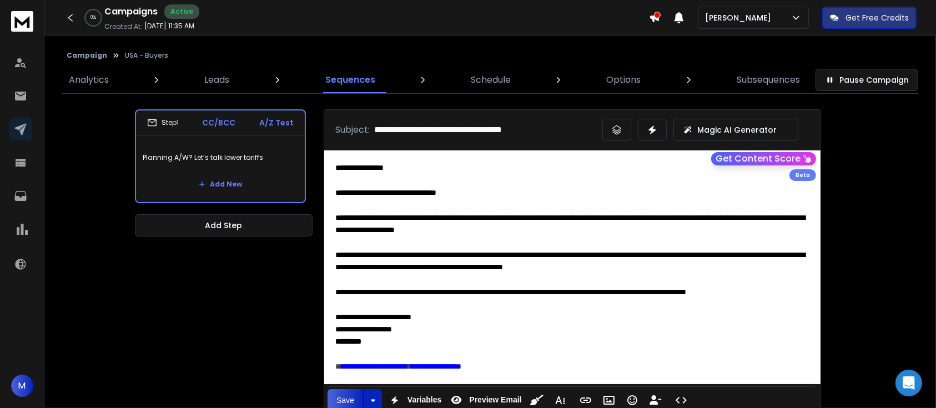
click at [384, 166] on span "**********" at bounding box center [359, 168] width 48 height 8
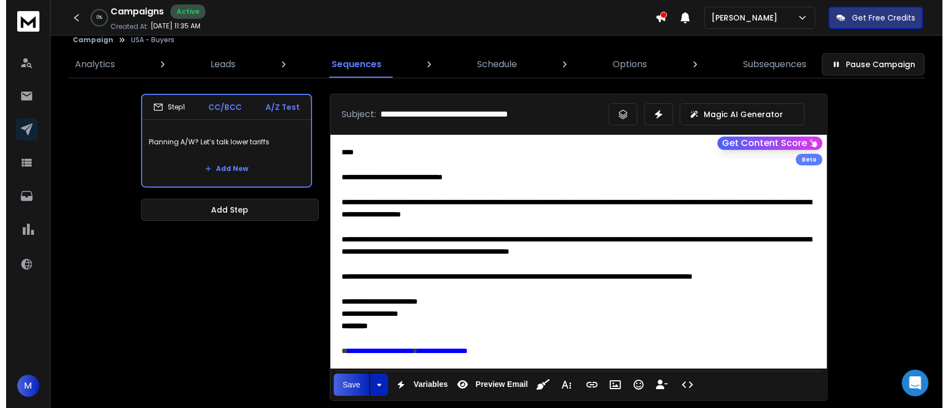
scroll to position [23, 0]
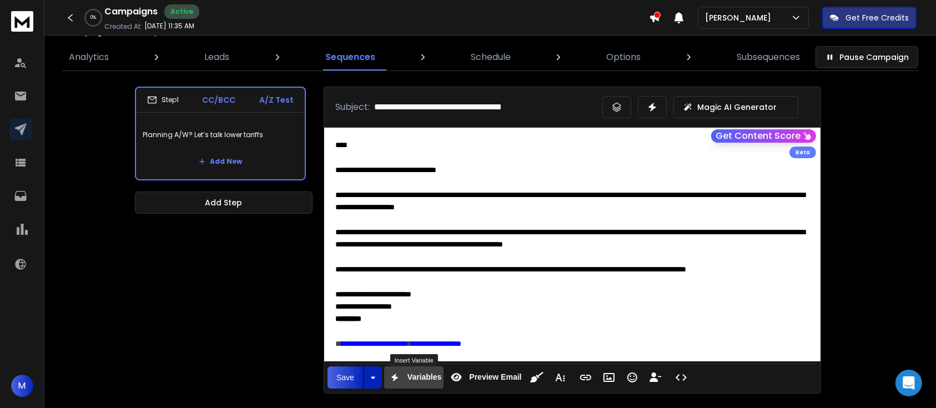
click at [420, 379] on span "Variables" at bounding box center [424, 376] width 39 height 9
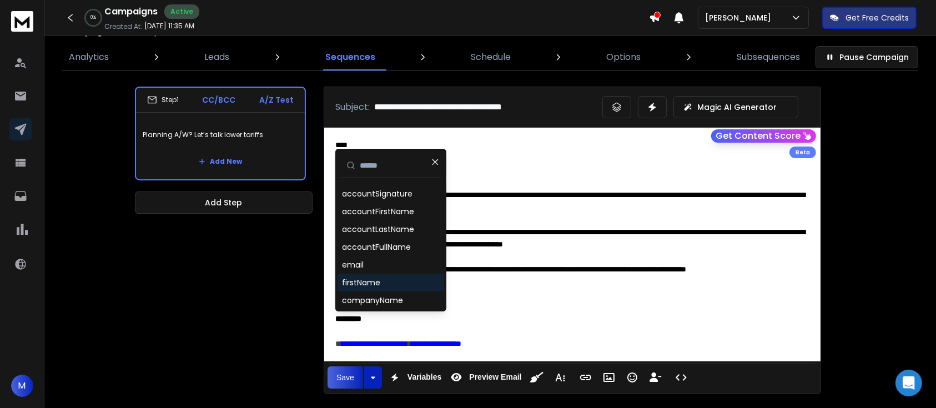
click at [385, 277] on div "firstName" at bounding box center [390, 283] width 107 height 18
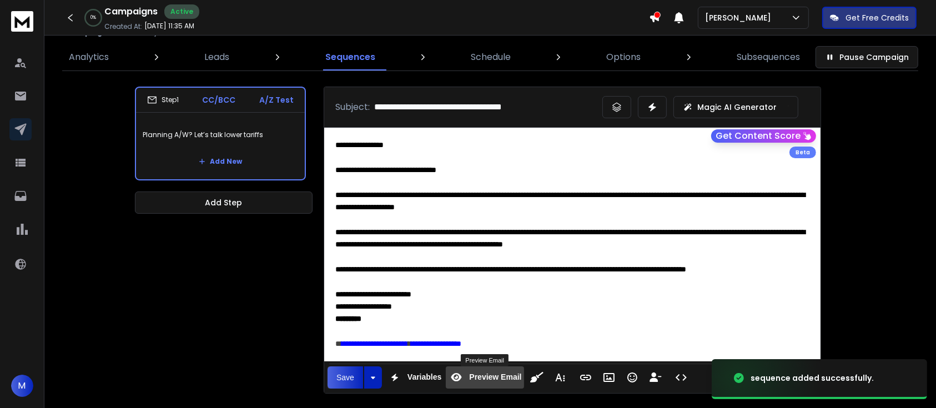
click at [497, 369] on div "Preview Email" at bounding box center [485, 377] width 78 height 18
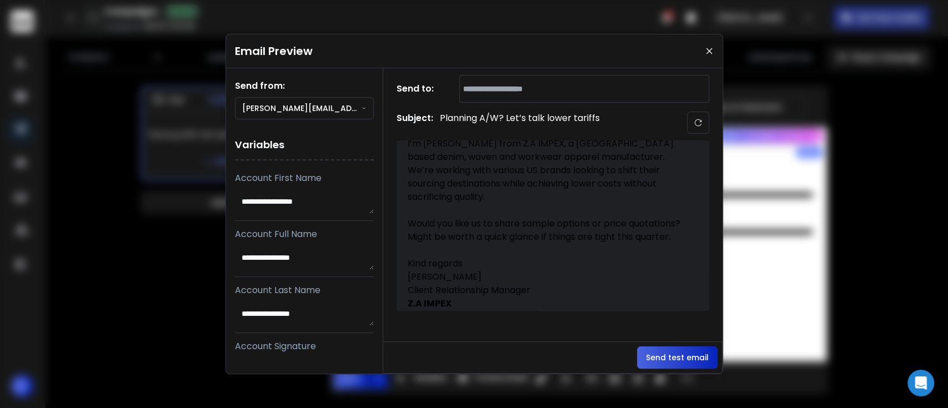
scroll to position [160, 0]
click at [295, 109] on p "[PERSON_NAME][EMAIL_ADDRESS][PERSON_NAME][DOMAIN_NAME]" at bounding box center [302, 108] width 120 height 11
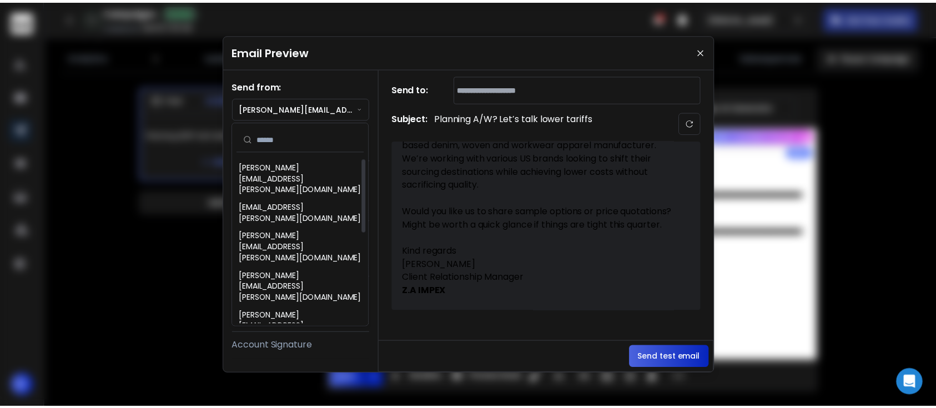
scroll to position [206, 0]
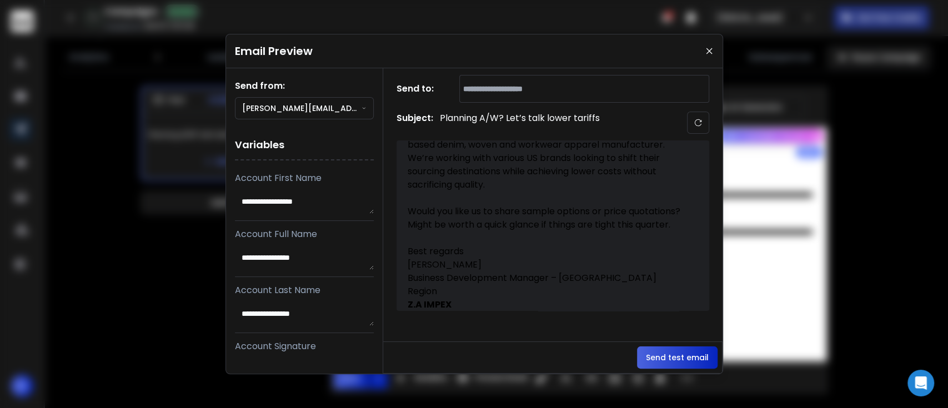
click at [710, 53] on icon at bounding box center [708, 51] width 9 height 9
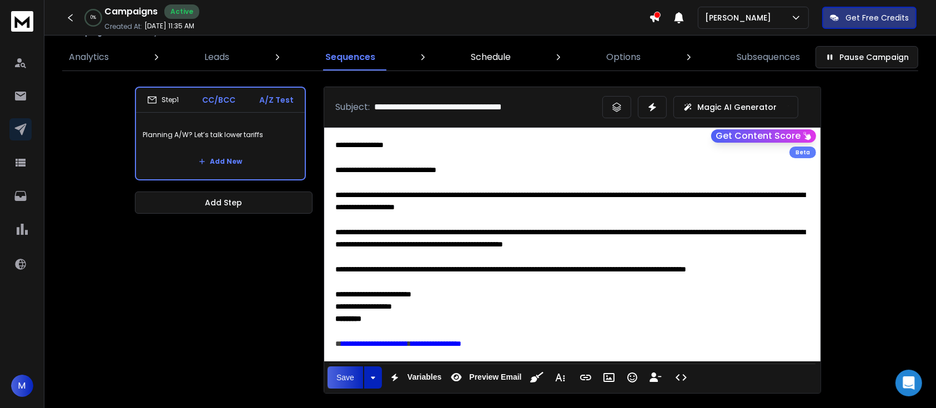
click at [493, 59] on p "Schedule" at bounding box center [491, 57] width 40 height 13
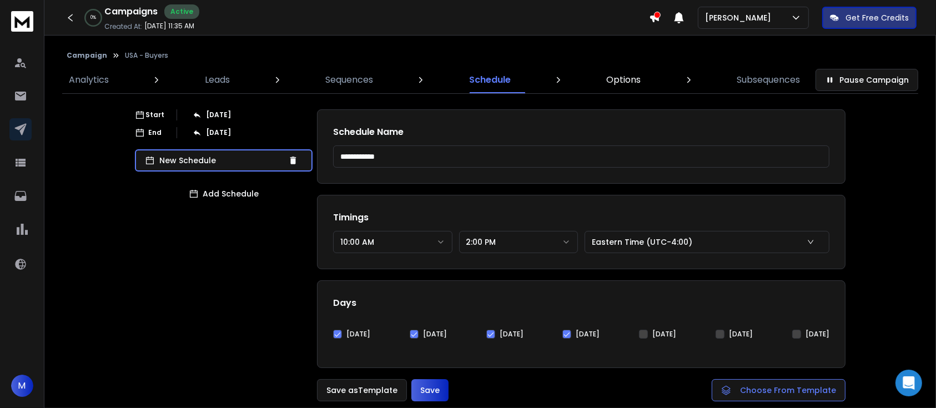
click at [626, 81] on p "Options" at bounding box center [623, 79] width 34 height 13
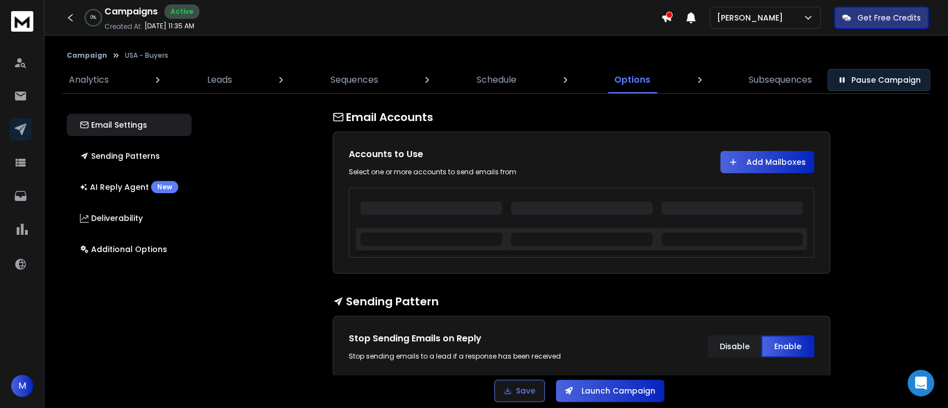
click at [857, 79] on button "Pause Campaign" at bounding box center [878, 80] width 103 height 22
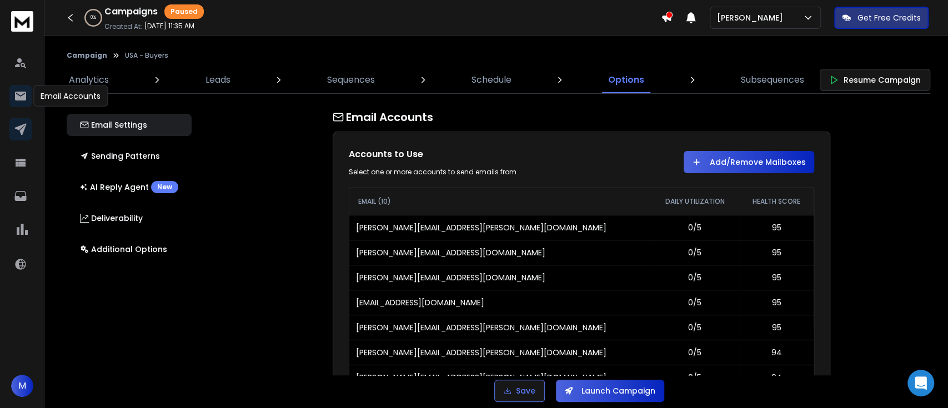
click at [23, 100] on icon at bounding box center [20, 96] width 11 height 9
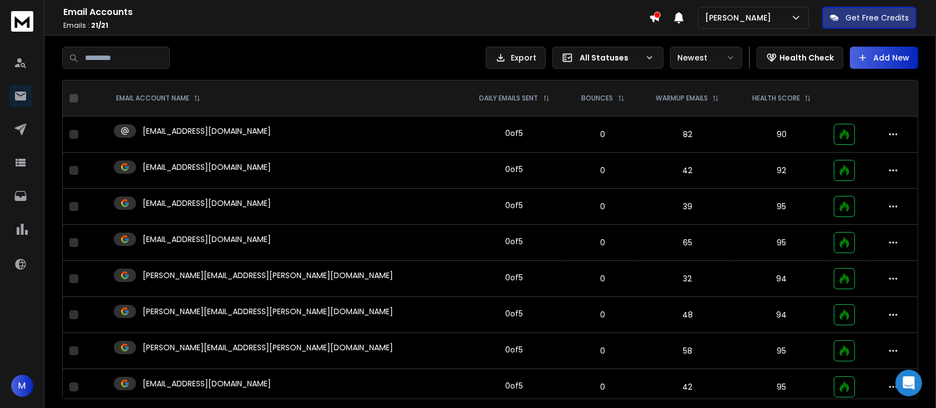
copy p "[EMAIL_ADDRESS][DOMAIN_NAME]"
drag, startPoint x: 290, startPoint y: 168, endPoint x: 147, endPoint y: 172, distance: 143.8
click at [147, 172] on div "[EMAIL_ADDRESS][DOMAIN_NAME]" at bounding box center [284, 166] width 341 height 13
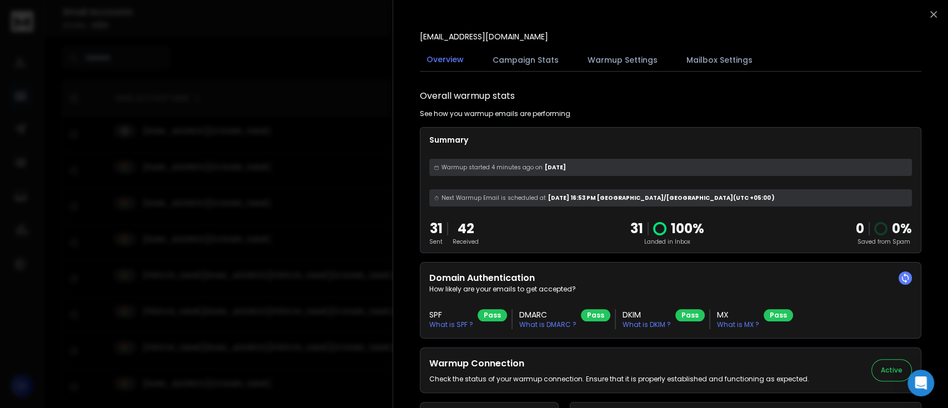
click at [679, 49] on button "Mailbox Settings" at bounding box center [718, 60] width 79 height 24
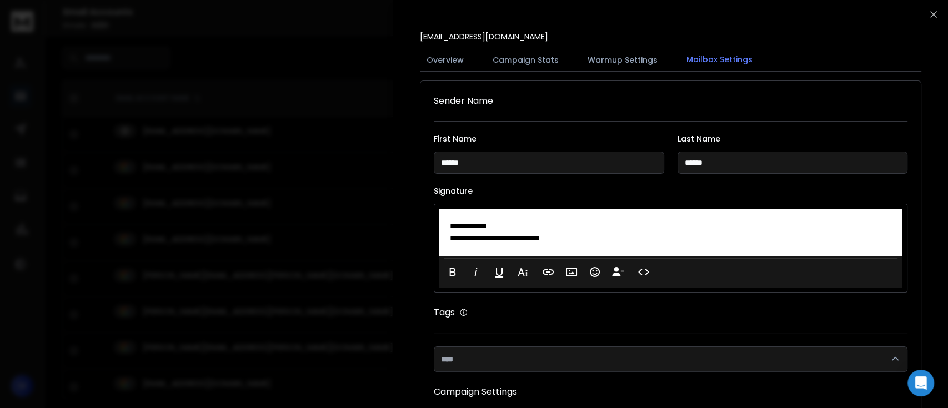
drag, startPoint x: 418, startPoint y: 37, endPoint x: 577, endPoint y: 27, distance: 159.1
copy p "[EMAIL_ADDRESS][DOMAIN_NAME]"
click at [933, 11] on icon "button" at bounding box center [933, 14] width 11 height 11
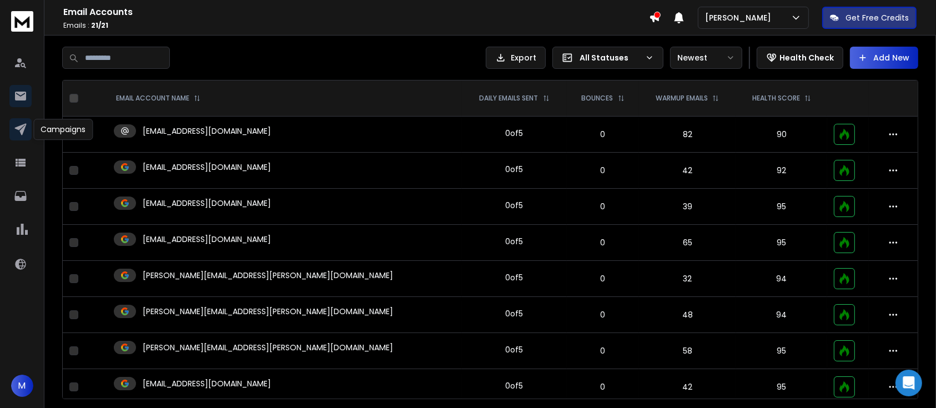
click at [21, 131] on icon at bounding box center [20, 129] width 12 height 12
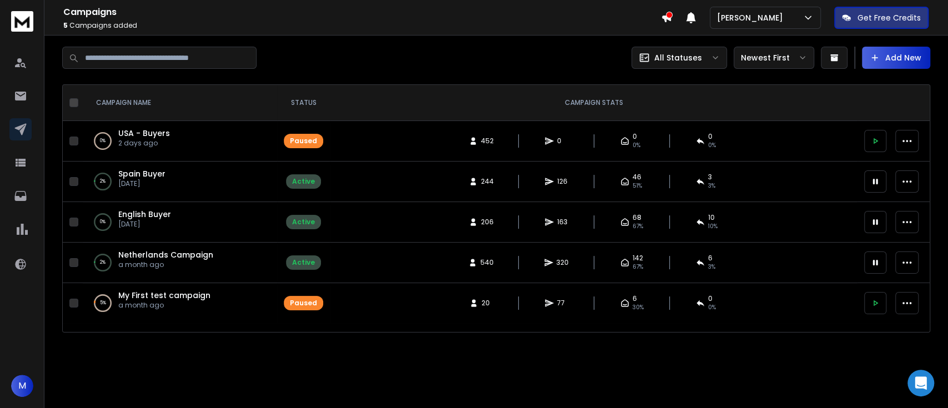
click at [150, 135] on span "USA - Buyers" at bounding box center [144, 133] width 52 height 11
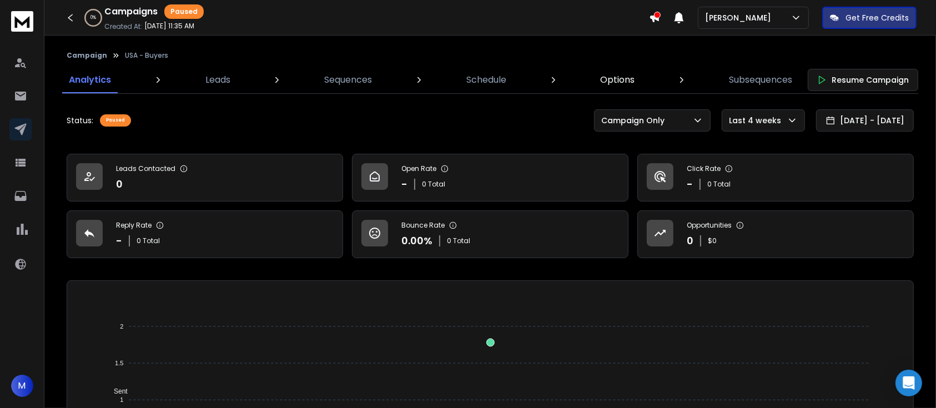
click at [622, 75] on p "Options" at bounding box center [617, 79] width 34 height 13
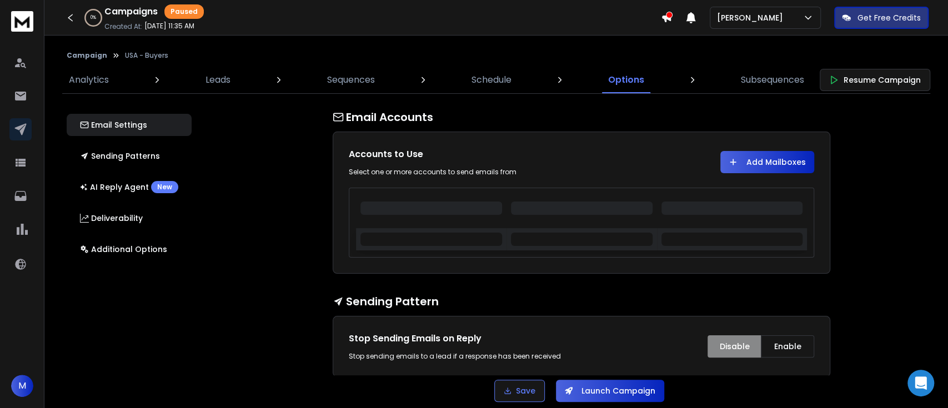
type input "**"
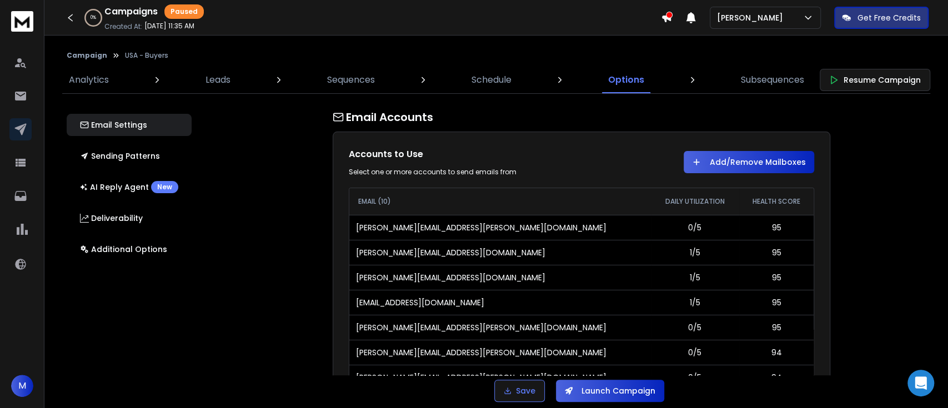
click at [741, 154] on button "Add/Remove Mailboxes" at bounding box center [748, 162] width 130 height 22
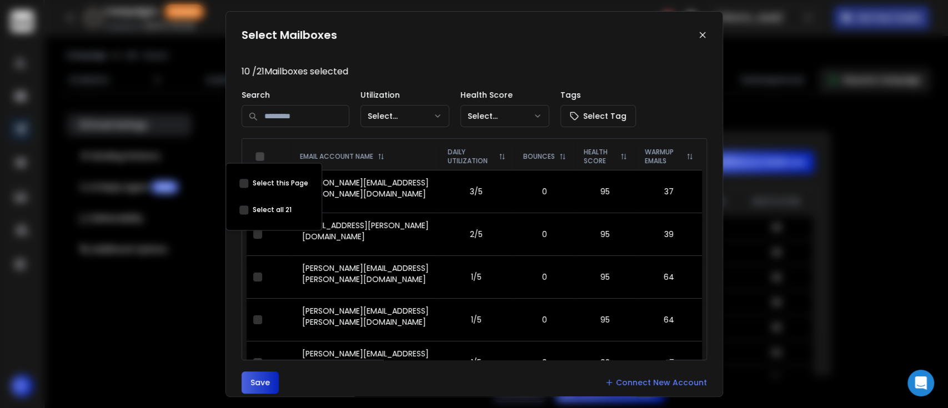
click at [269, 209] on label "Select all 21" at bounding box center [272, 209] width 39 height 9
click at [530, 53] on div "Select Mailboxes" at bounding box center [473, 46] width 465 height 38
click at [710, 34] on div "Select Mailboxes 10 / 21 Mailboxes selected Search Utilization Select... Health…" at bounding box center [473, 204] width 497 height 386
click at [702, 35] on icon at bounding box center [702, 35] width 6 height 6
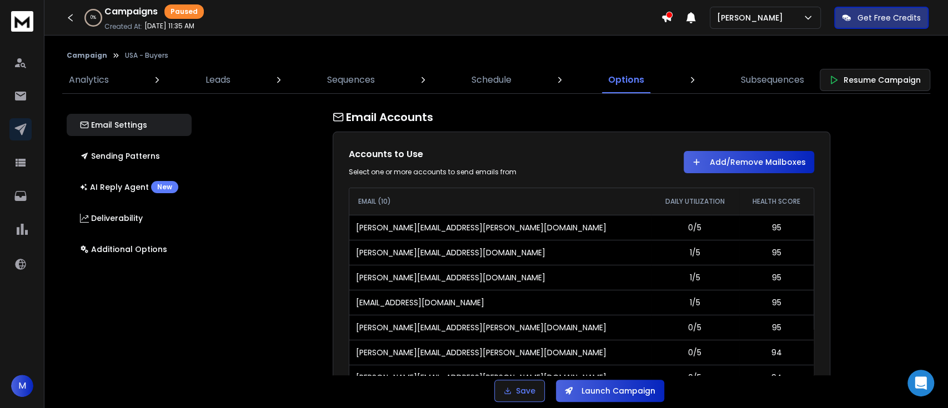
click at [698, 164] on button "Add/Remove Mailboxes" at bounding box center [748, 162] width 130 height 22
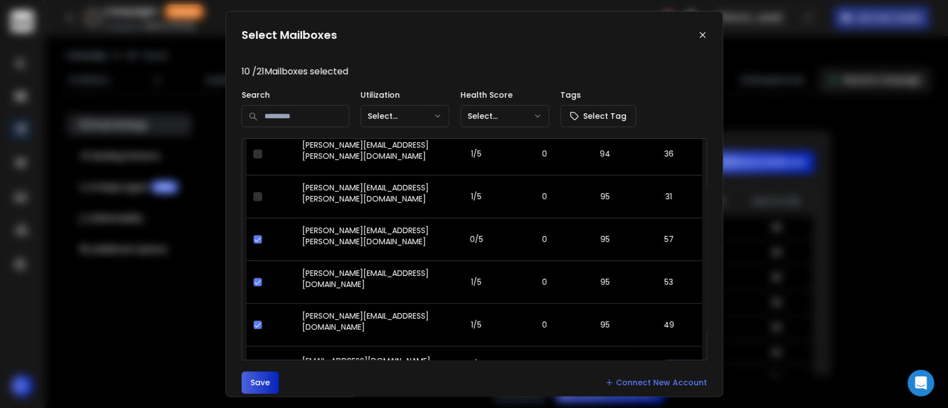
scroll to position [349, 0]
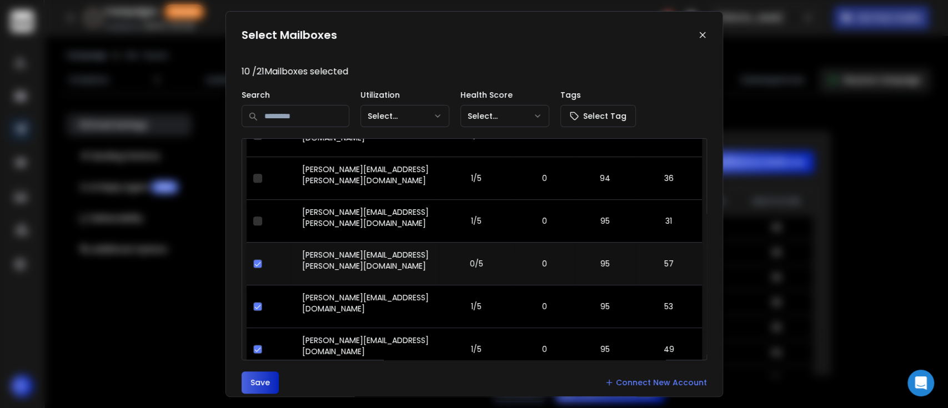
click at [258, 259] on button "button" at bounding box center [257, 263] width 9 height 9
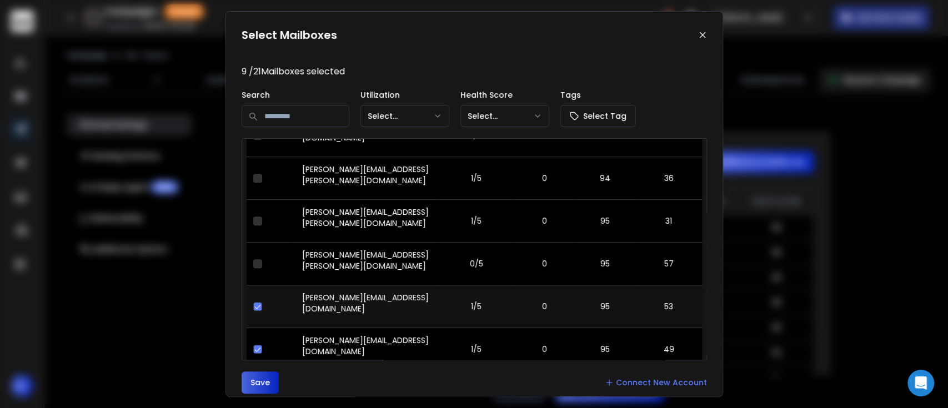
click at [257, 302] on button "button" at bounding box center [257, 306] width 9 height 9
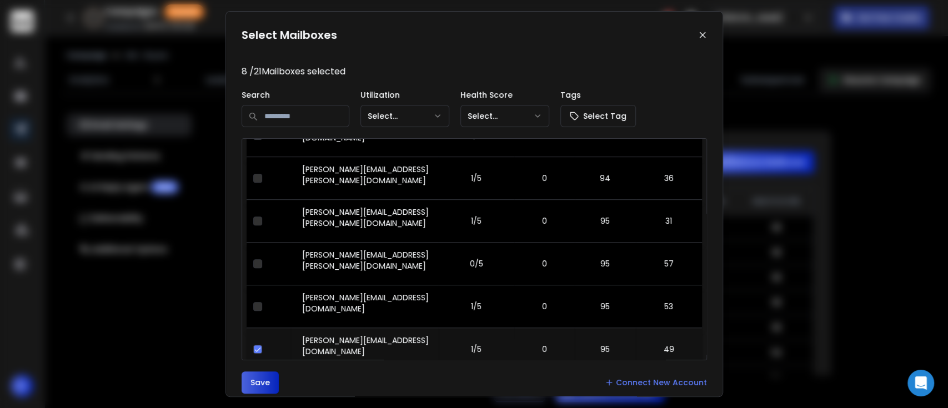
click at [256, 345] on button "button" at bounding box center [257, 349] width 9 height 9
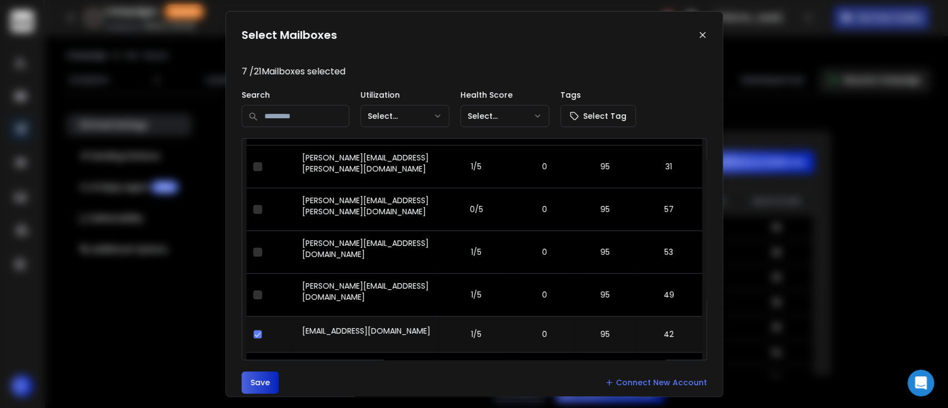
scroll to position [422, 0]
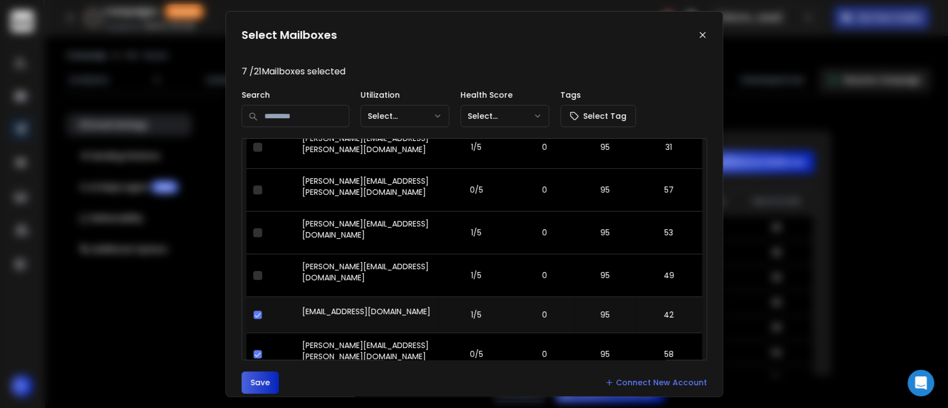
click at [256, 310] on button "button" at bounding box center [257, 314] width 9 height 9
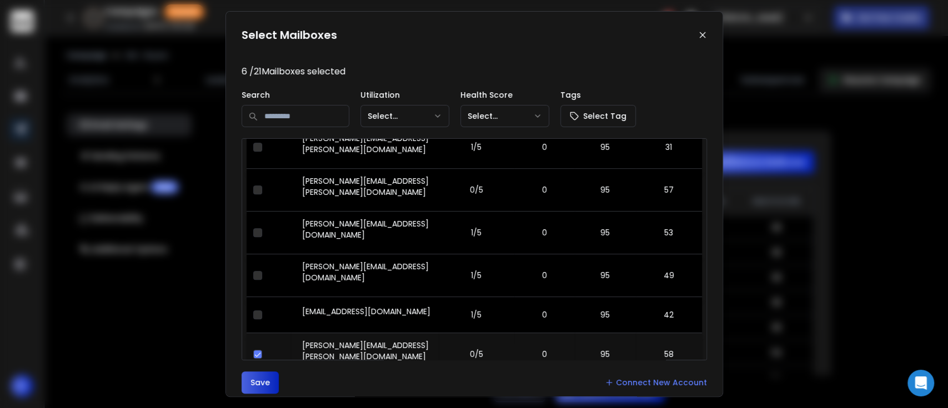
click at [255, 350] on button "button" at bounding box center [257, 354] width 9 height 9
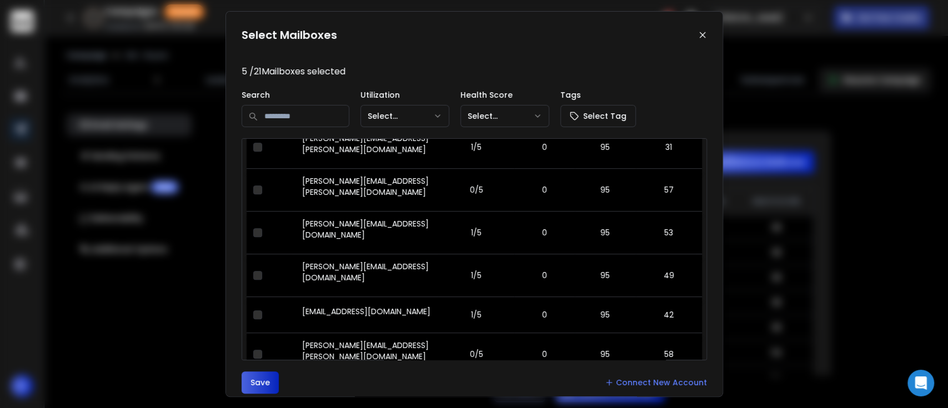
click at [255, 392] on button "button" at bounding box center [257, 396] width 9 height 9
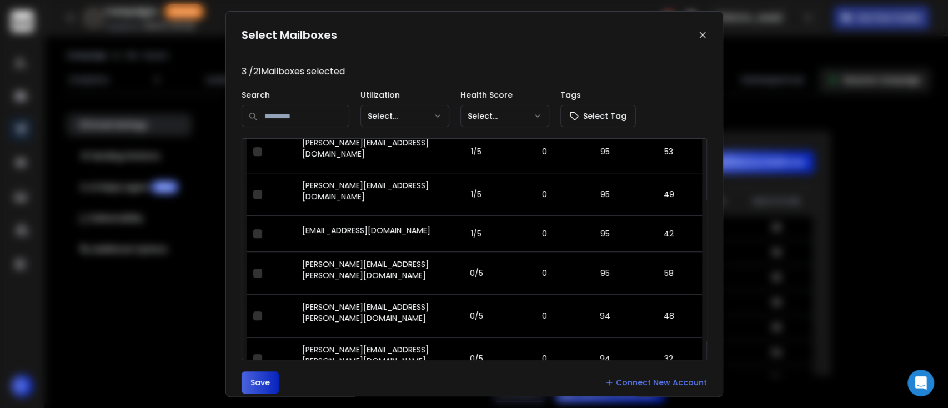
scroll to position [571, 0]
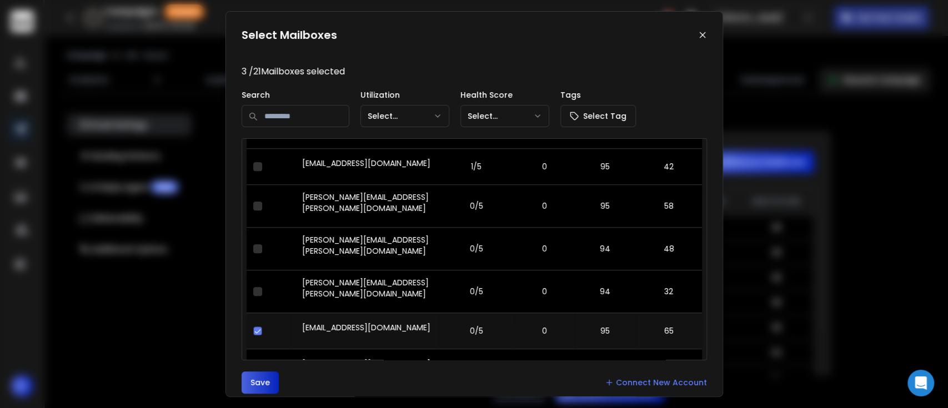
click at [256, 326] on button "button" at bounding box center [257, 330] width 9 height 9
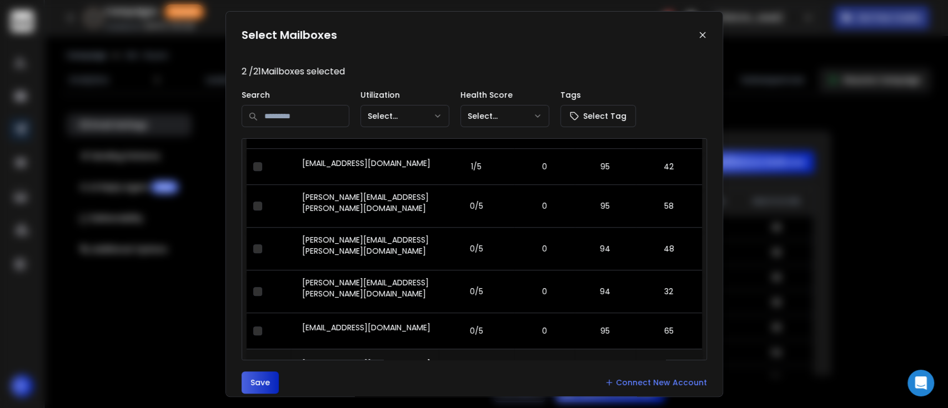
click at [258, 362] on button "button" at bounding box center [257, 366] width 9 height 9
click at [258, 399] on button "button" at bounding box center [257, 403] width 9 height 9
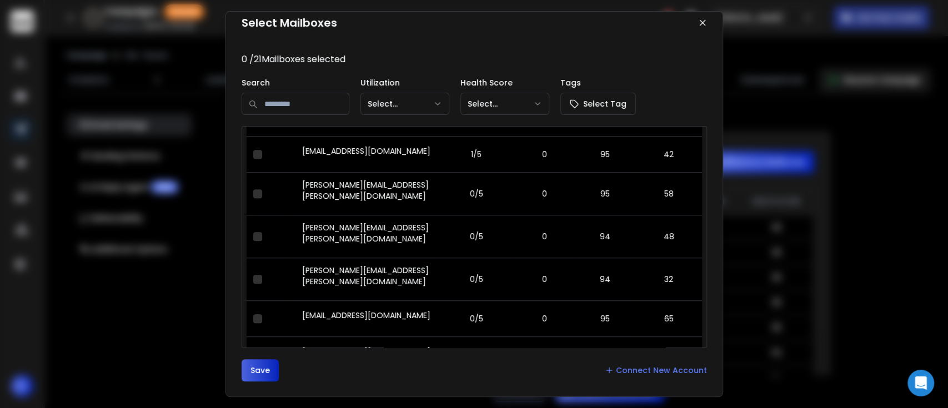
type button "on"
click at [327, 101] on input at bounding box center [295, 104] width 108 height 22
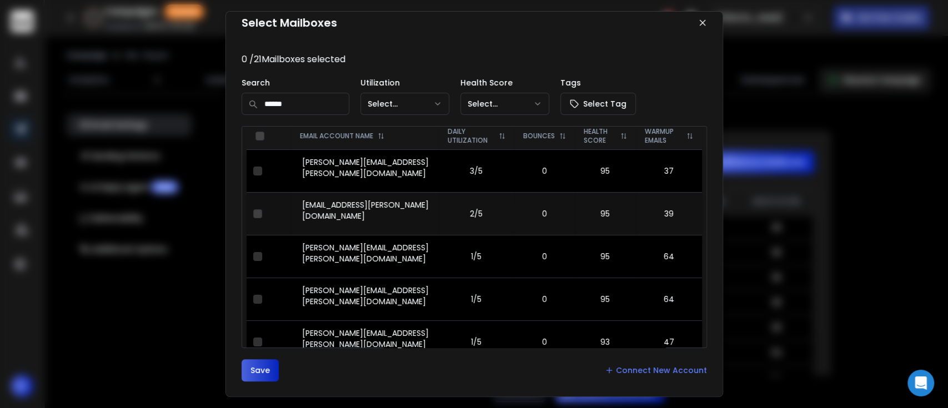
scroll to position [0, 0]
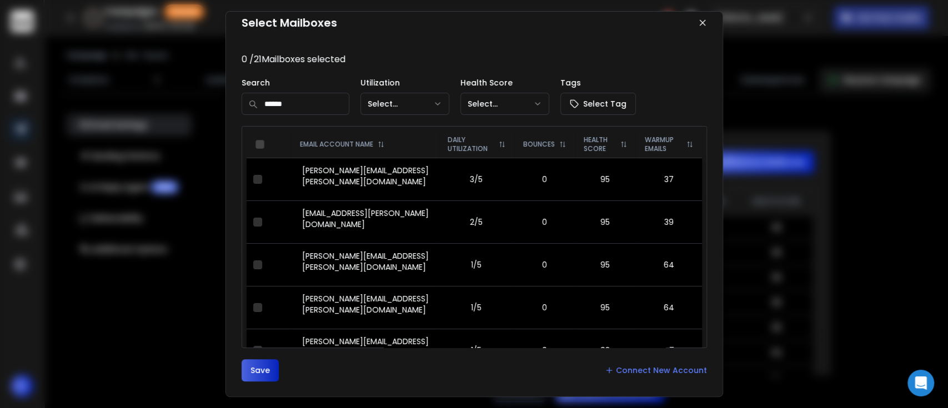
type input "******"
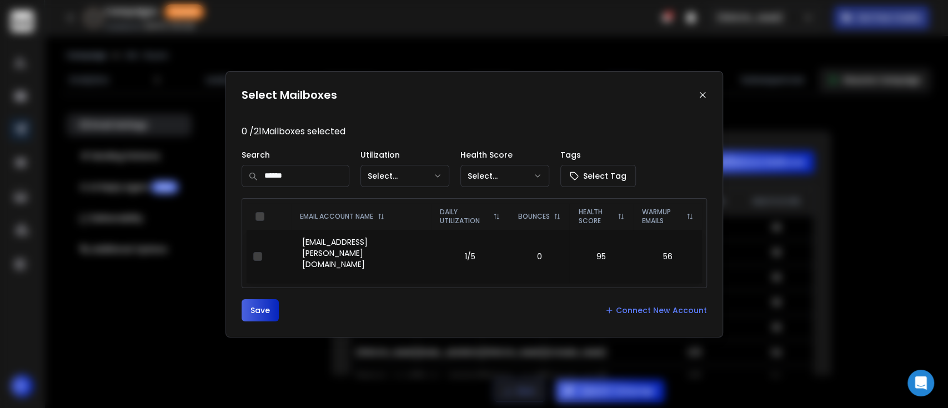
click at [258, 257] on button "button" at bounding box center [257, 256] width 9 height 9
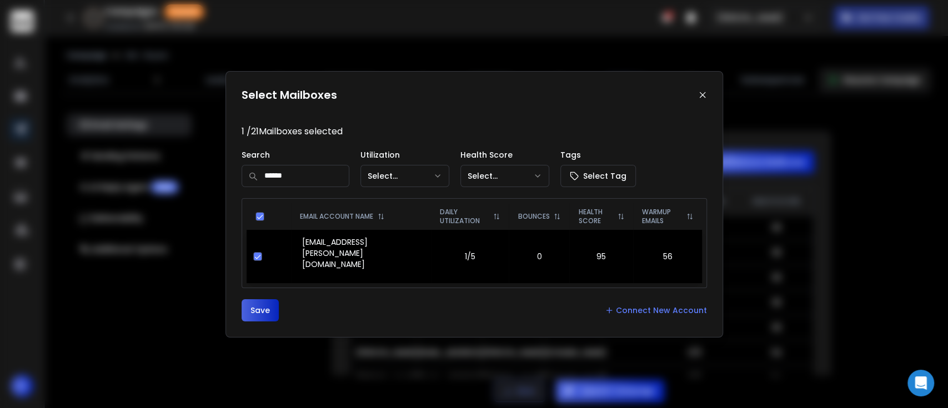
click at [317, 185] on input "******" at bounding box center [295, 176] width 108 height 22
type input "*****"
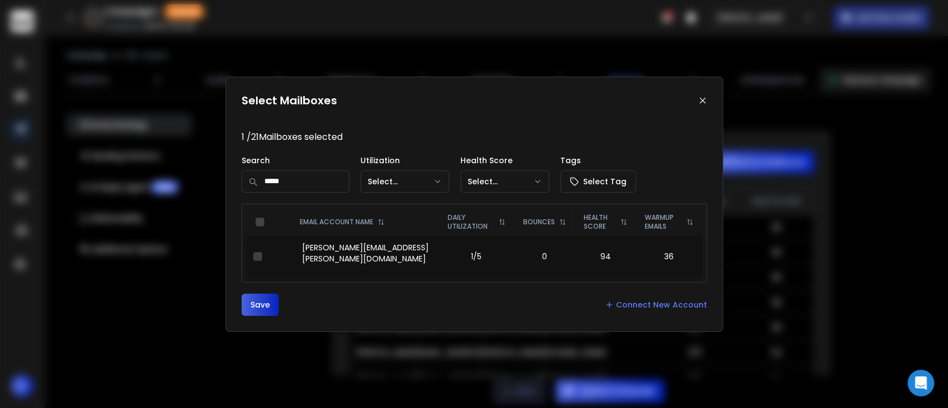
click at [254, 255] on button "button" at bounding box center [257, 256] width 9 height 9
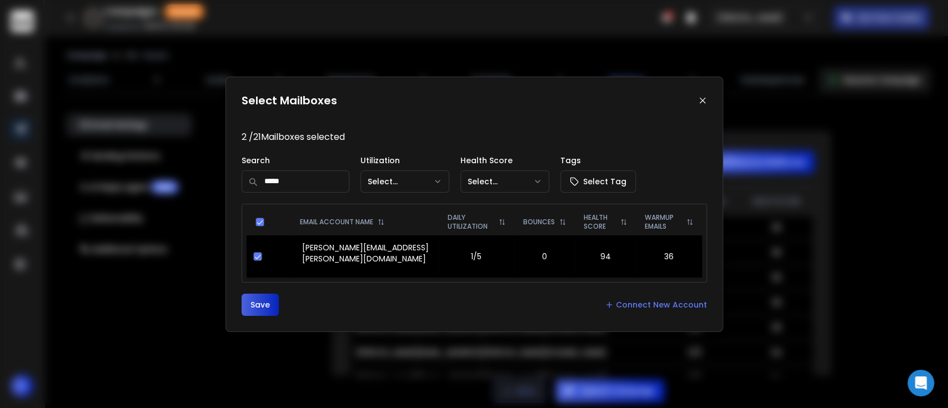
click at [331, 183] on input "*****" at bounding box center [295, 181] width 108 height 22
type input "****"
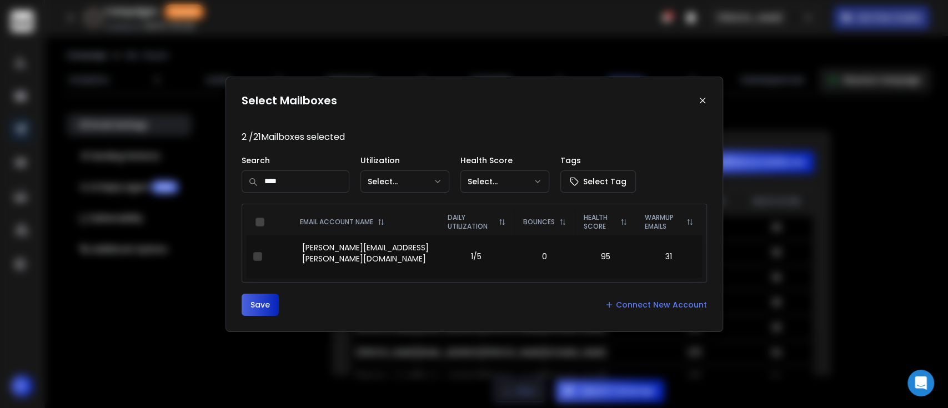
click at [256, 256] on button "button" at bounding box center [257, 256] width 9 height 9
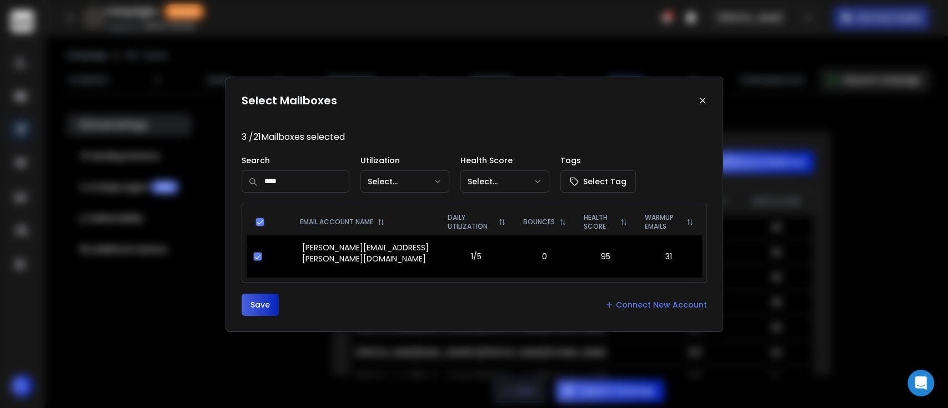
click at [321, 187] on input "****" at bounding box center [295, 181] width 108 height 22
type input "*****"
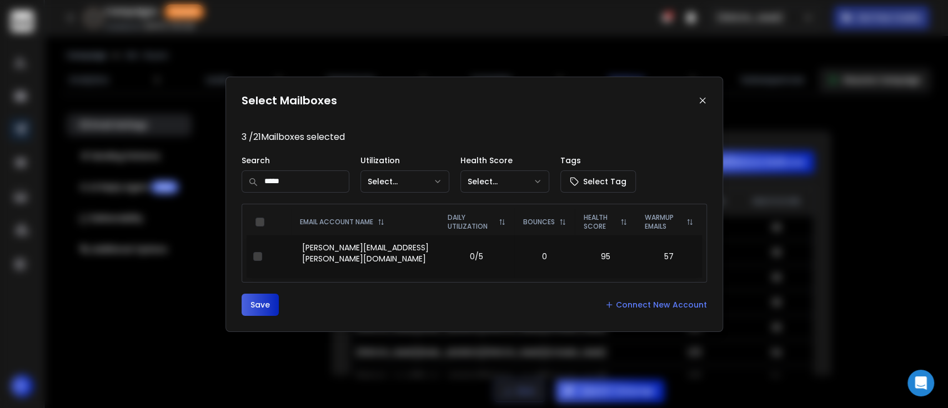
click at [255, 255] on button "button" at bounding box center [257, 256] width 9 height 9
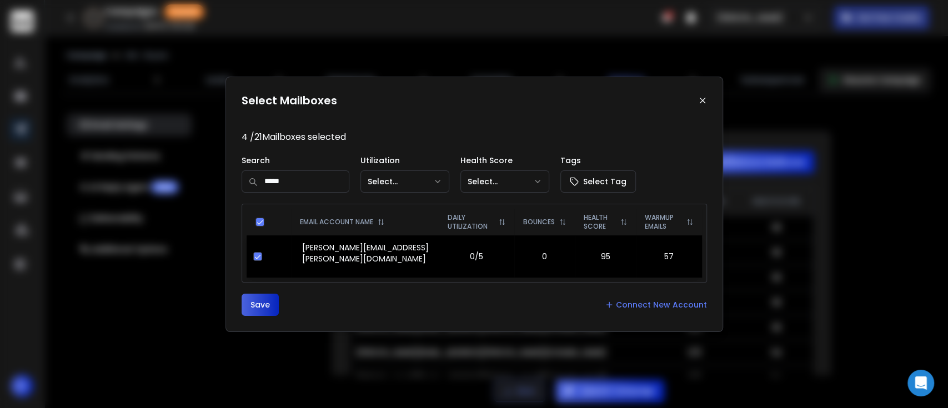
click at [324, 184] on input "*****" at bounding box center [295, 181] width 108 height 22
type input "******"
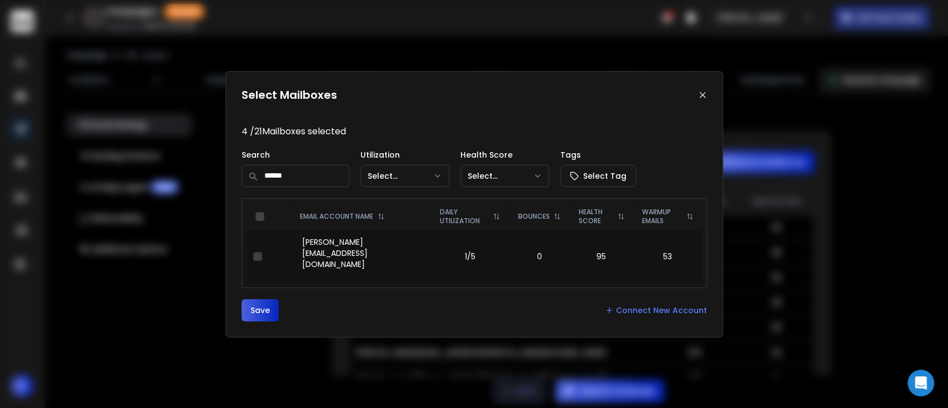
click at [254, 258] on button "button" at bounding box center [257, 256] width 9 height 9
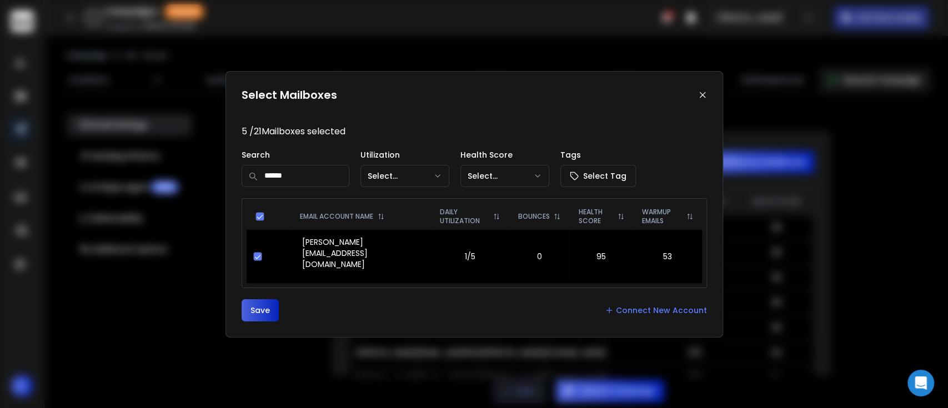
click at [306, 183] on input "******" at bounding box center [295, 176] width 108 height 22
type input "******"
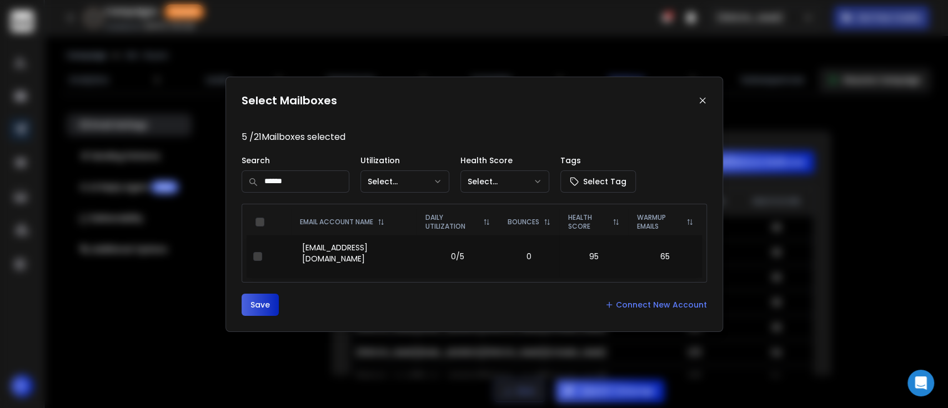
click at [256, 256] on button "button" at bounding box center [257, 256] width 9 height 9
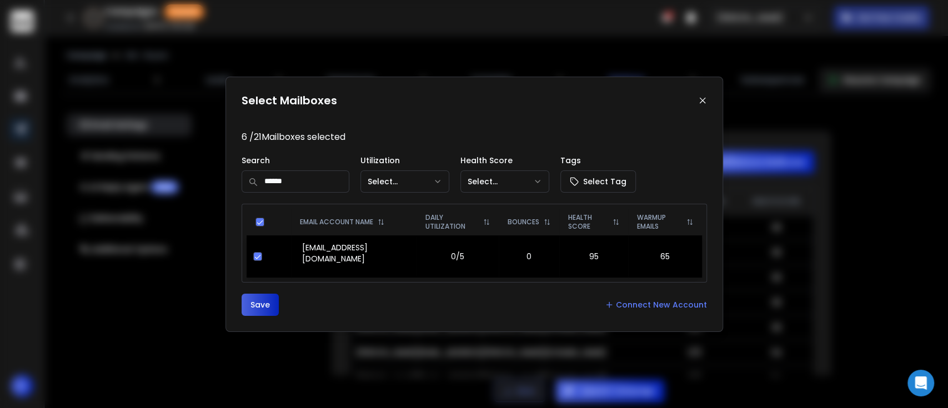
click at [262, 301] on button "Save" at bounding box center [259, 305] width 37 height 22
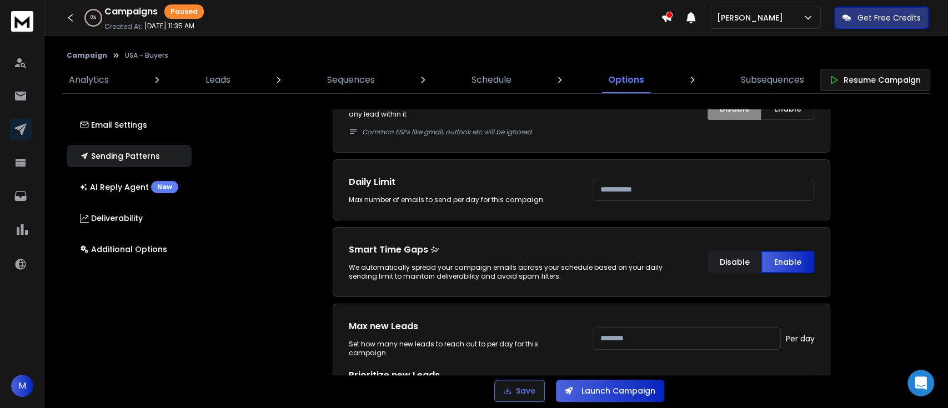
scroll to position [435, 0]
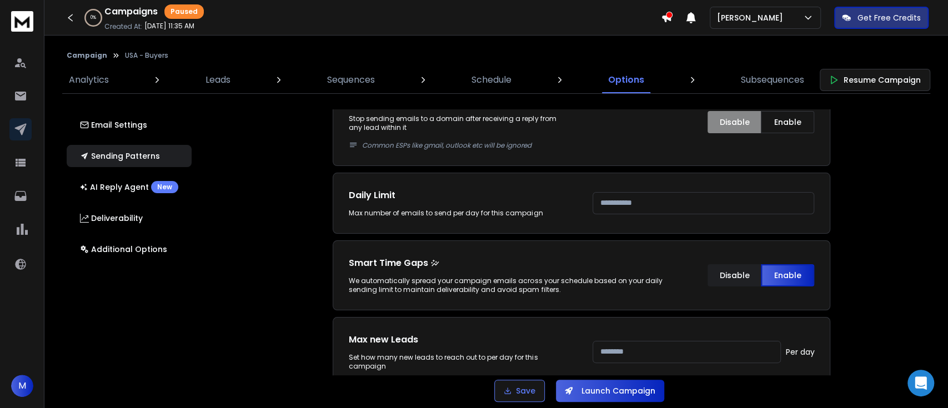
drag, startPoint x: 606, startPoint y: 116, endPoint x: 580, endPoint y: 206, distance: 94.2
click at [580, 206] on div "Daily Limit Max number of emails to send per day for this campaign **" at bounding box center [581, 203] width 465 height 29
type input "**"
click at [646, 355] on input "**" at bounding box center [686, 352] width 188 height 22
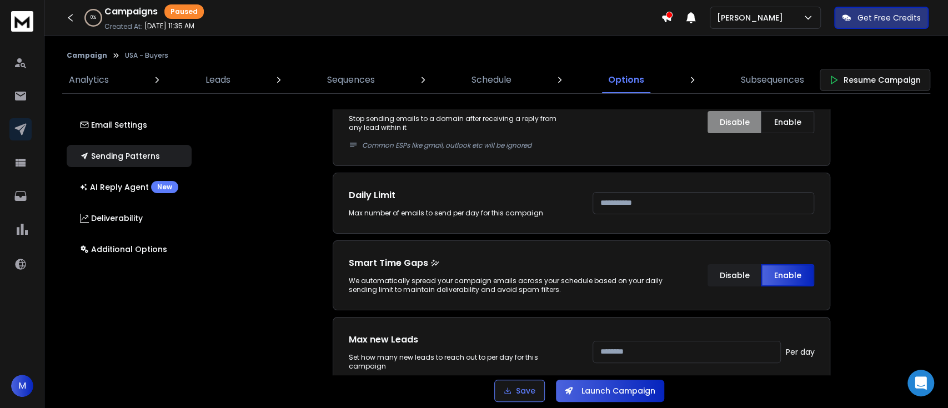
click at [646, 355] on input "**" at bounding box center [686, 352] width 188 height 22
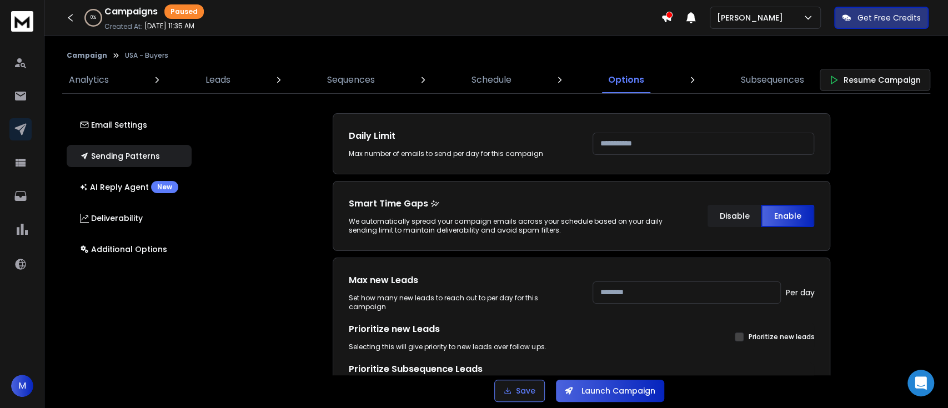
scroll to position [583, 0]
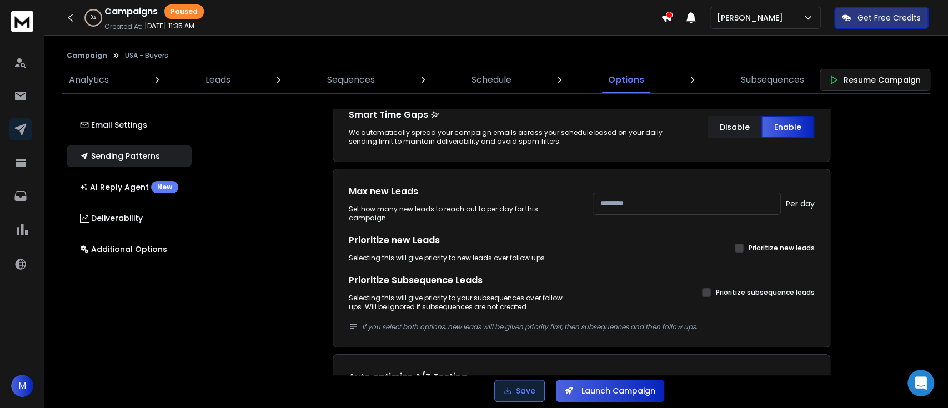
type input "**"
click at [517, 396] on button "Save" at bounding box center [519, 391] width 51 height 22
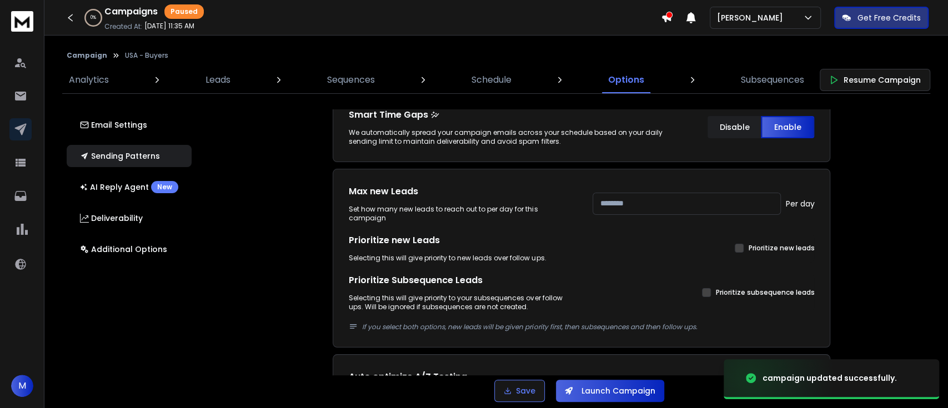
click at [596, 389] on button "Launch Campaign" at bounding box center [610, 391] width 108 height 22
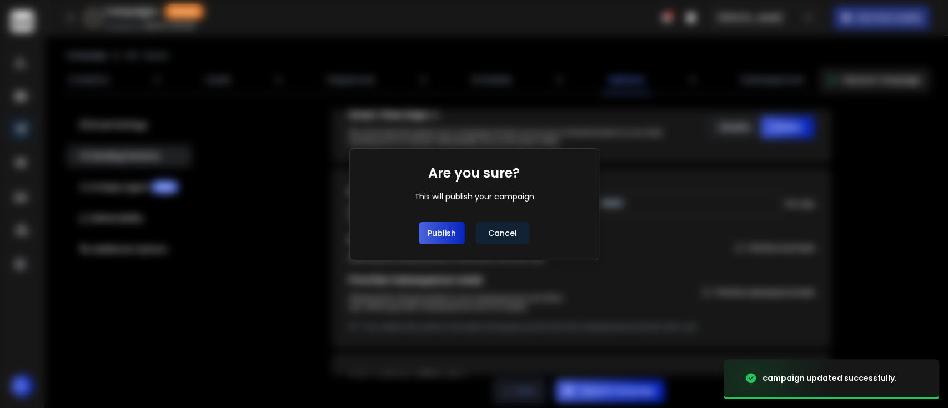
click at [449, 239] on button "Publish" at bounding box center [442, 233] width 46 height 22
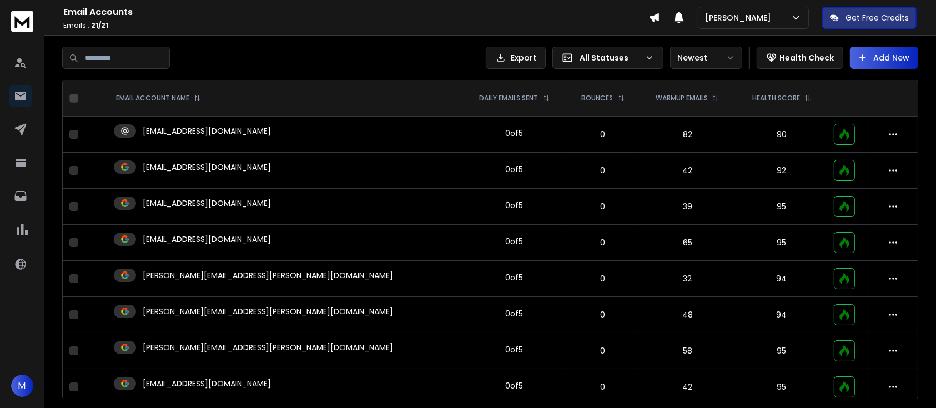
click at [204, 171] on p "[EMAIL_ADDRESS][DOMAIN_NAME]" at bounding box center [207, 167] width 128 height 11
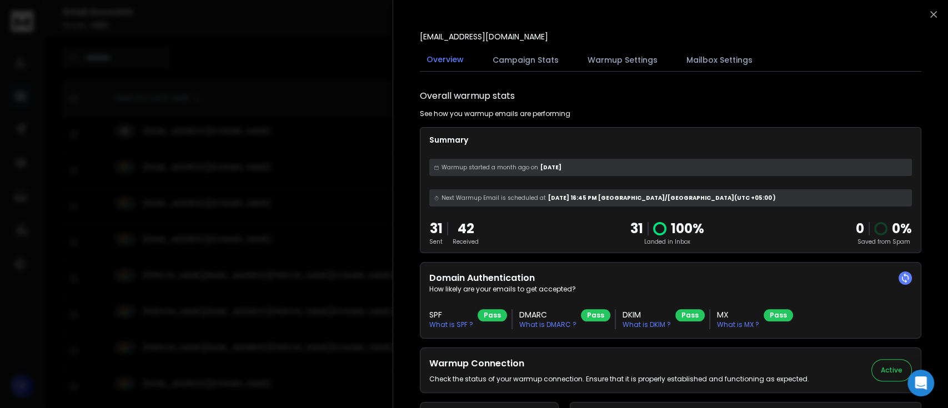
click at [611, 51] on button "Warmup Settings" at bounding box center [622, 60] width 83 height 24
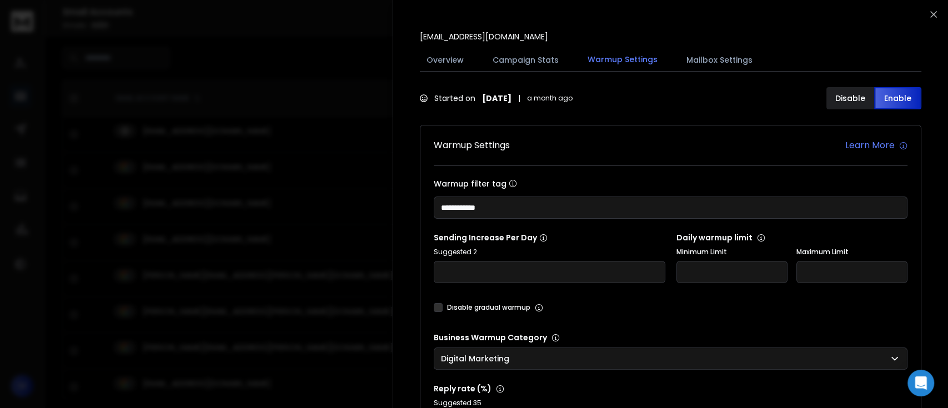
click at [707, 47] on div "**********" at bounding box center [670, 344] width 528 height 662
click at [707, 51] on button "Mailbox Settings" at bounding box center [718, 60] width 79 height 24
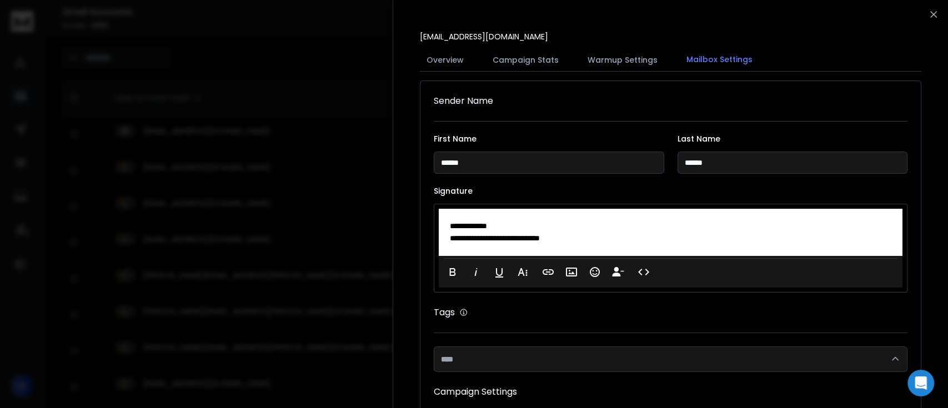
scroll to position [74, 0]
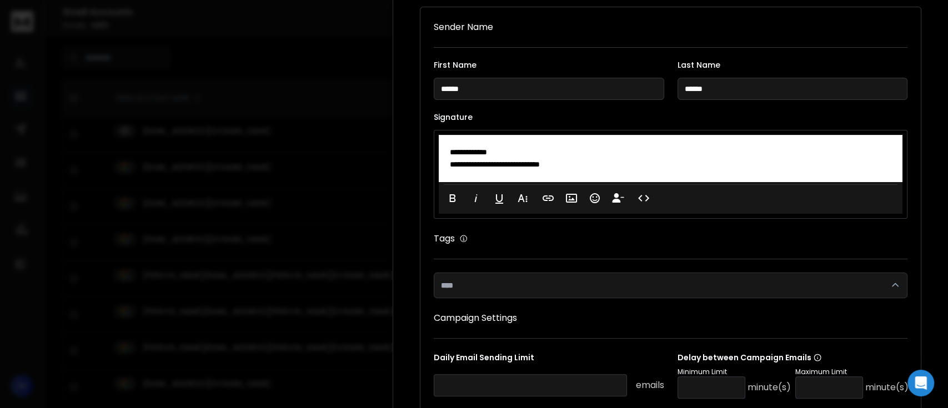
click at [345, 27] on div at bounding box center [474, 204] width 948 height 408
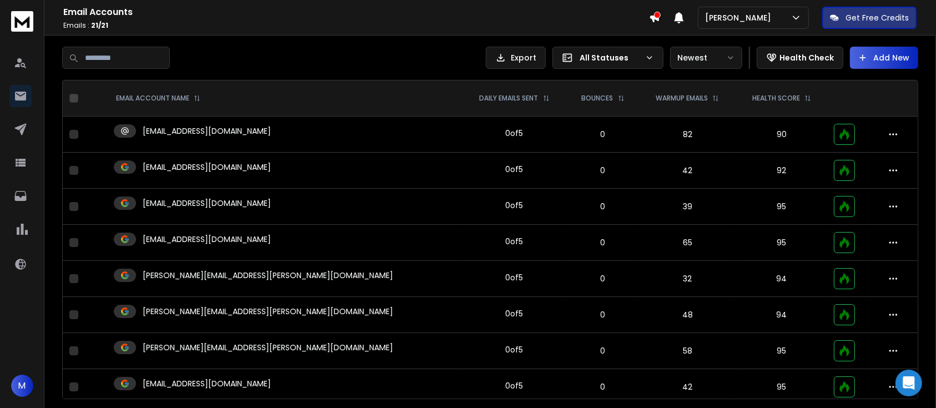
click at [71, 169] on button "button" at bounding box center [73, 170] width 9 height 9
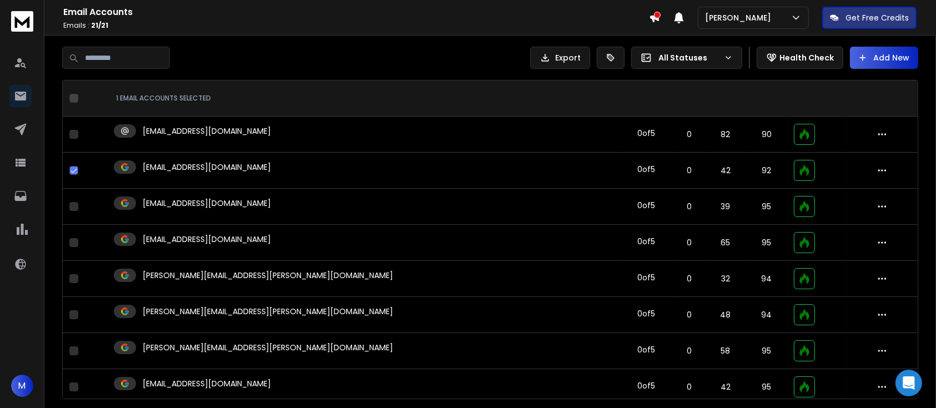
click at [199, 203] on p "[EMAIL_ADDRESS][DOMAIN_NAME]" at bounding box center [207, 203] width 128 height 11
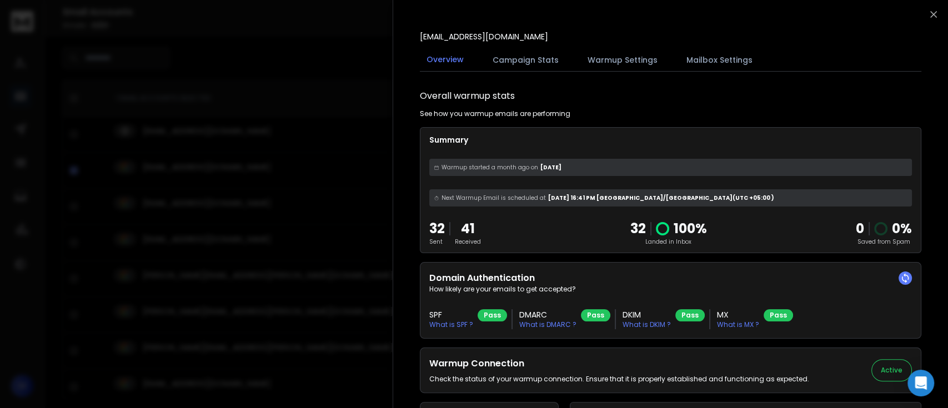
click at [613, 53] on button "Warmup Settings" at bounding box center [622, 60] width 83 height 24
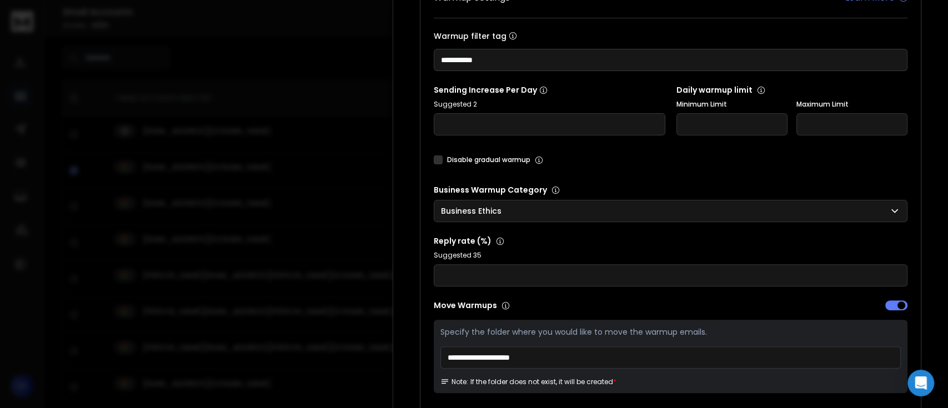
scroll to position [0, 0]
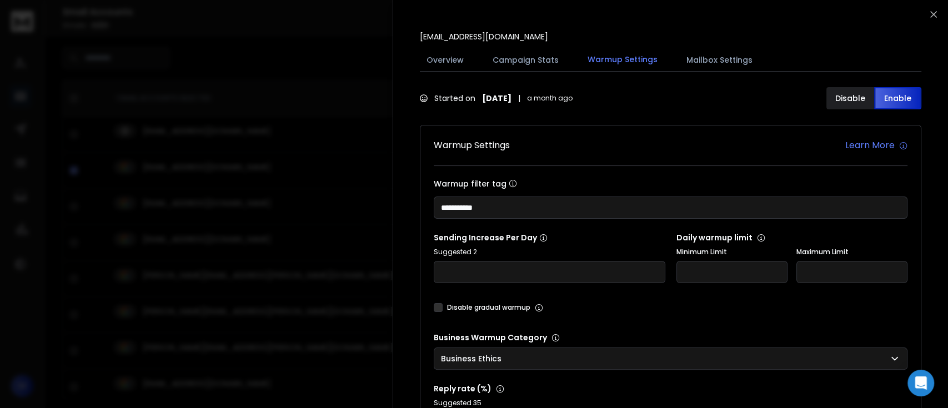
click at [466, 275] on input "*" at bounding box center [549, 272] width 231 height 22
click at [928, 12] on icon "button" at bounding box center [933, 14] width 11 height 11
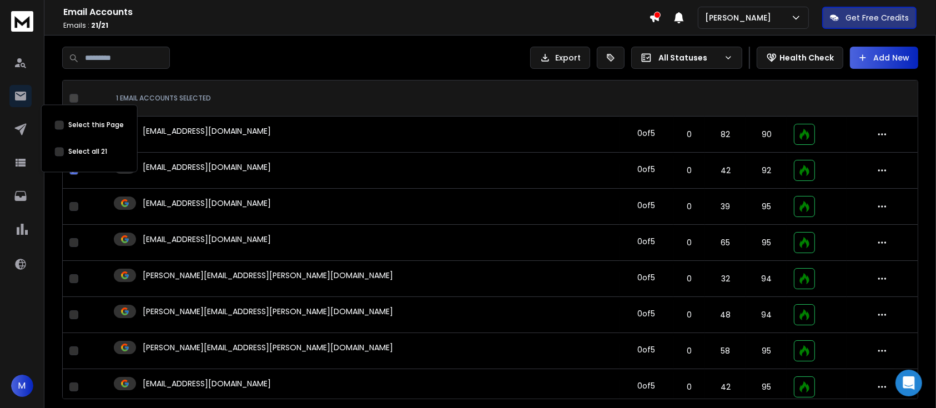
click at [75, 100] on button "Select this Page" at bounding box center [73, 98] width 9 height 9
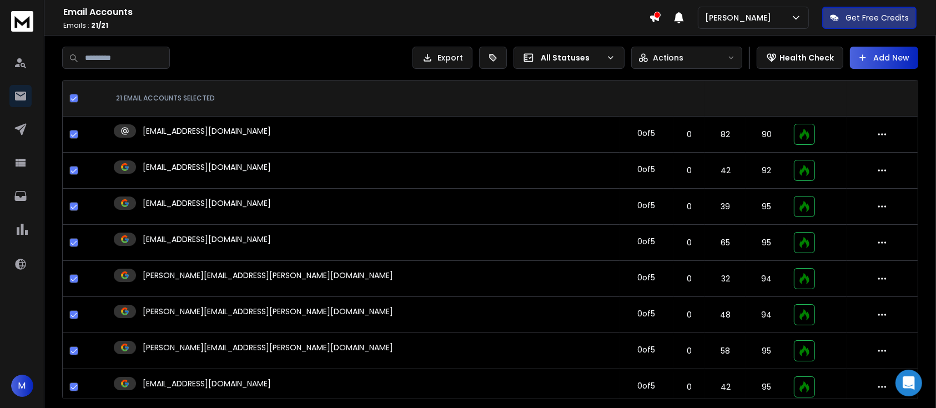
click at [71, 134] on button "button" at bounding box center [73, 134] width 9 height 9
click at [735, 55] on icon "button" at bounding box center [731, 57] width 8 height 9
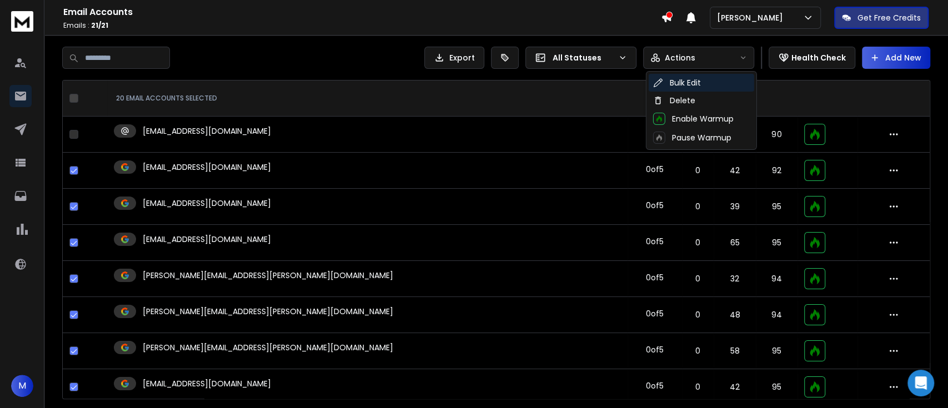
click at [696, 83] on div "Bulk Edit" at bounding box center [677, 82] width 48 height 11
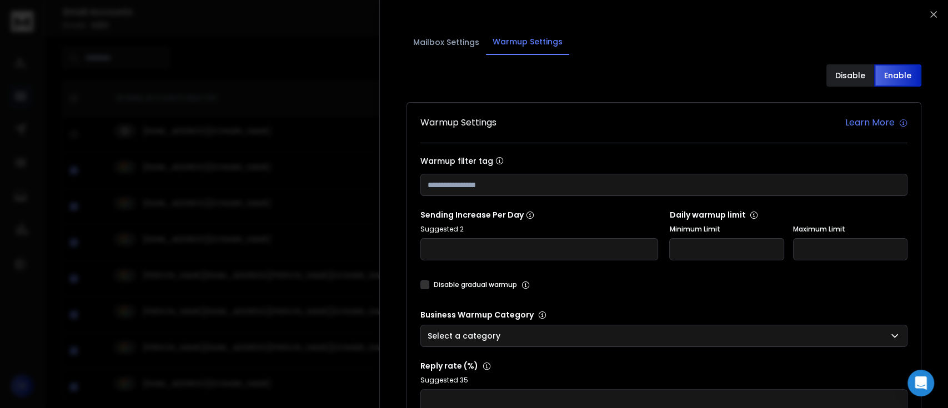
click at [518, 43] on button "Warmup Settings" at bounding box center [527, 42] width 83 height 26
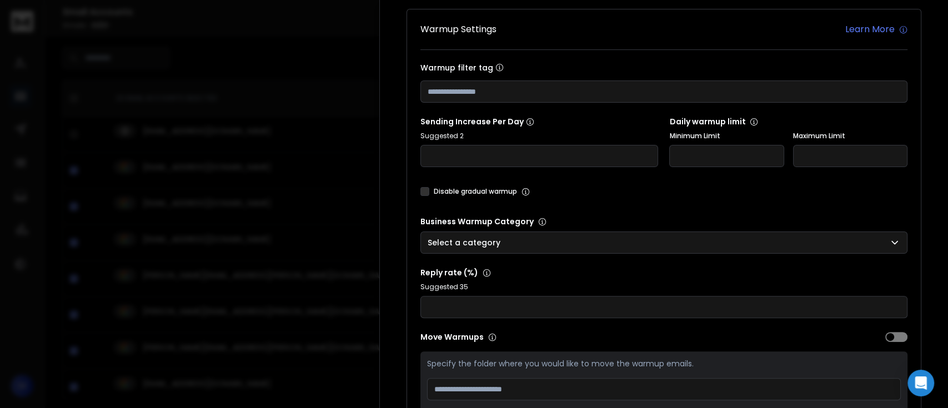
scroll to position [74, 0]
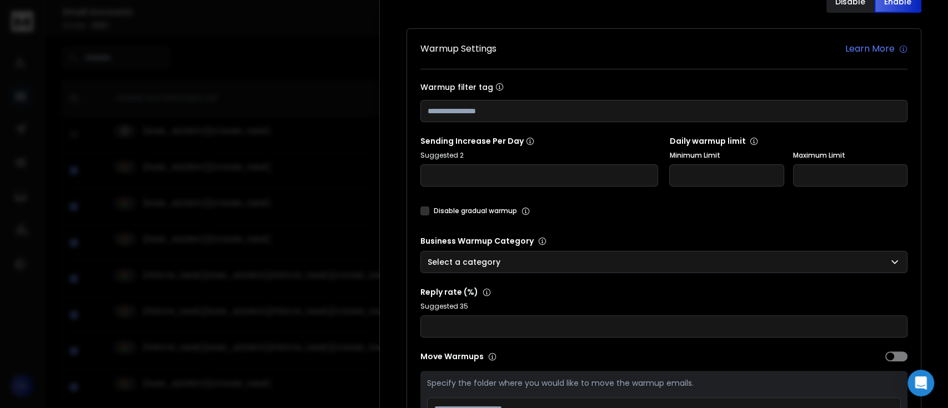
click at [470, 175] on input "number" at bounding box center [539, 175] width 238 height 22
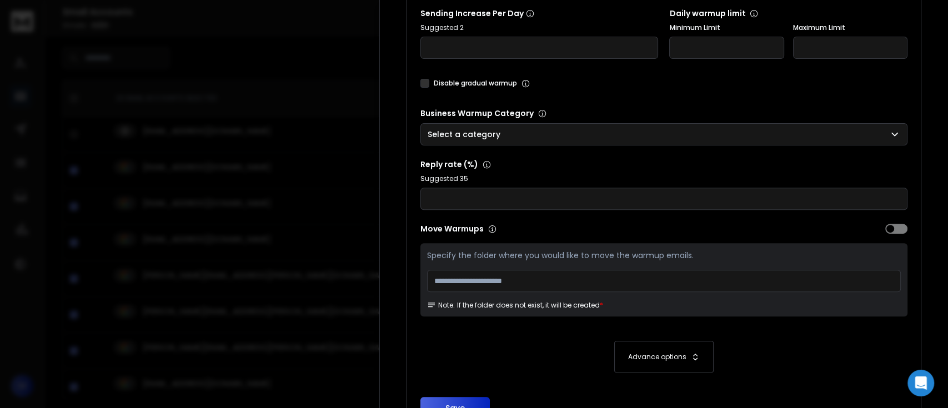
scroll to position [258, 0]
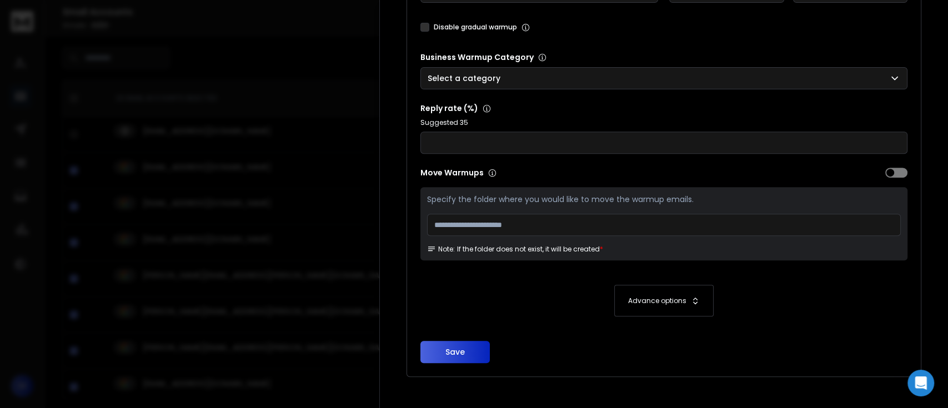
type input "*"
click at [458, 345] on button "Save" at bounding box center [454, 352] width 69 height 22
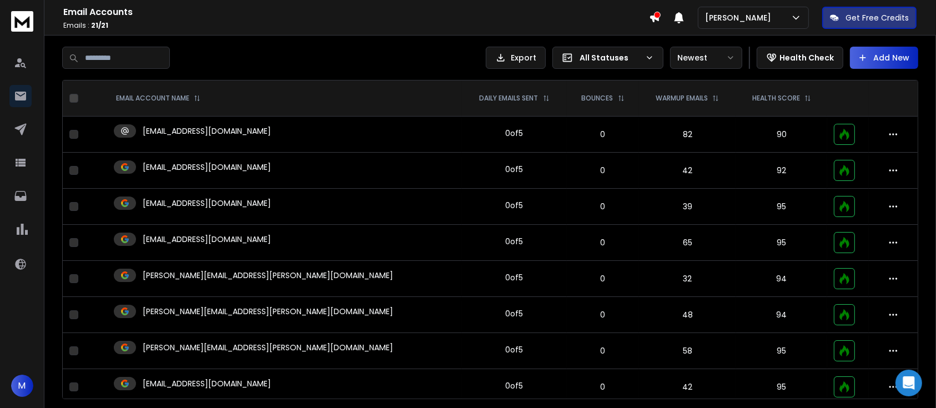
drag, startPoint x: 142, startPoint y: 168, endPoint x: 308, endPoint y: 168, distance: 166.0
click at [308, 168] on div "[EMAIL_ADDRESS][DOMAIN_NAME]" at bounding box center [284, 166] width 341 height 13
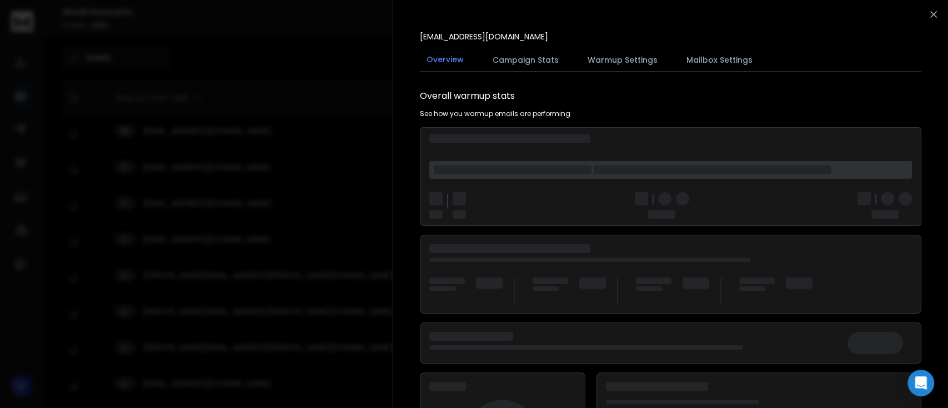
copy p "[EMAIL_ADDRESS][DOMAIN_NAME]"
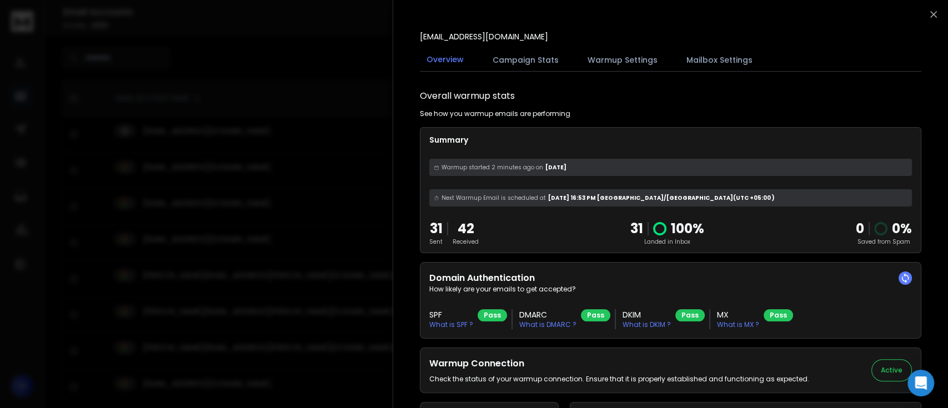
click at [619, 54] on button "Warmup Settings" at bounding box center [622, 60] width 83 height 24
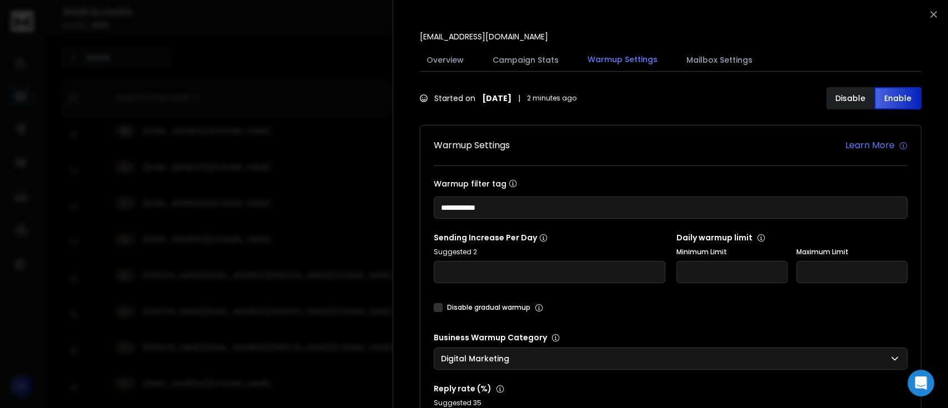
click at [696, 52] on button "Mailbox Settings" at bounding box center [718, 60] width 79 height 24
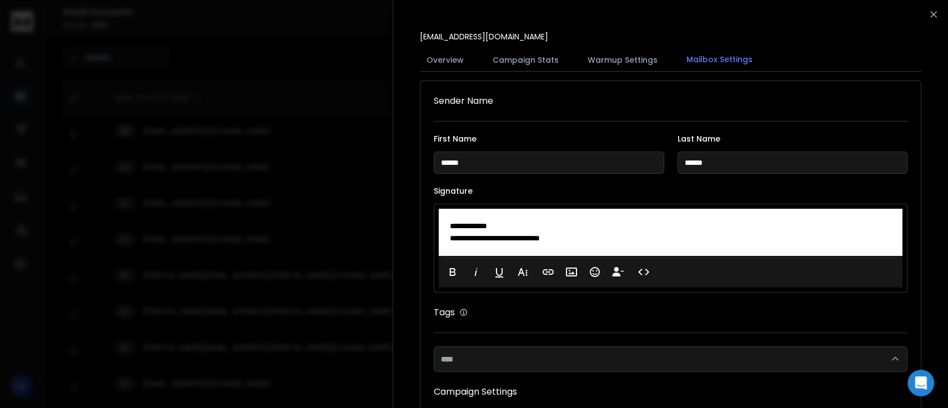
click at [930, 18] on icon "button" at bounding box center [933, 14] width 11 height 11
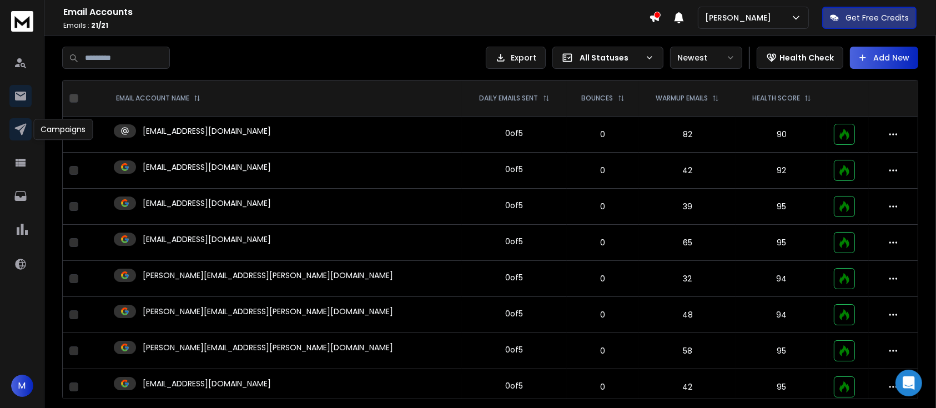
click at [18, 125] on icon at bounding box center [20, 129] width 13 height 13
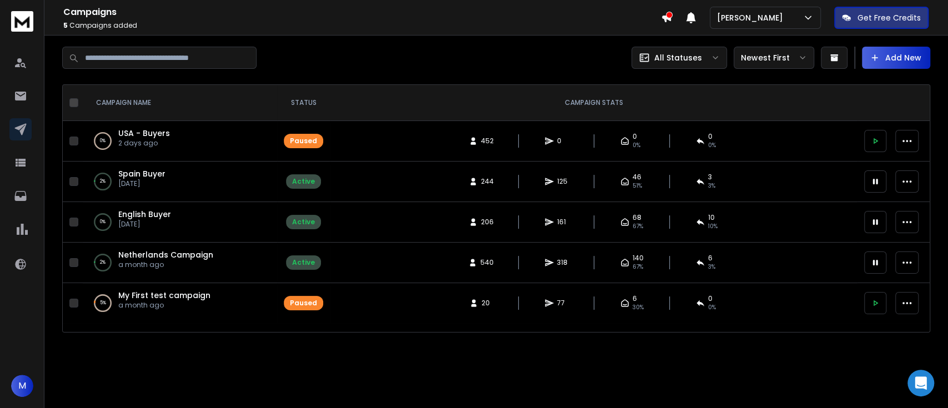
click at [138, 137] on span "USA - Buyers" at bounding box center [144, 133] width 52 height 11
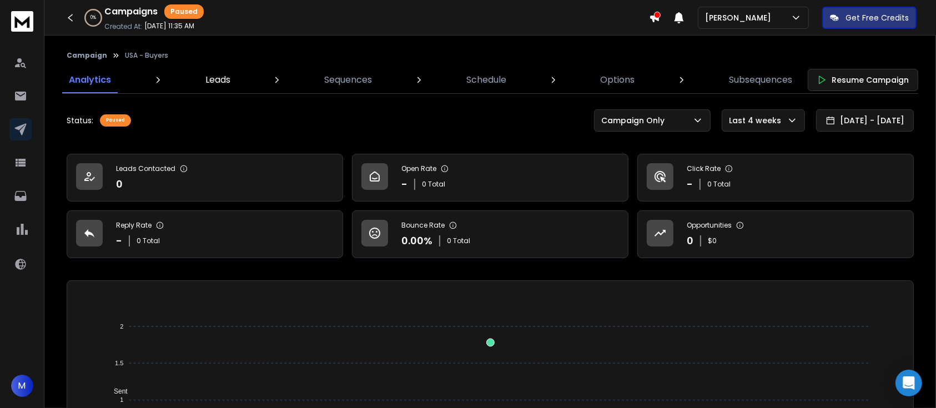
click at [221, 82] on p "Leads" at bounding box center [217, 79] width 25 height 13
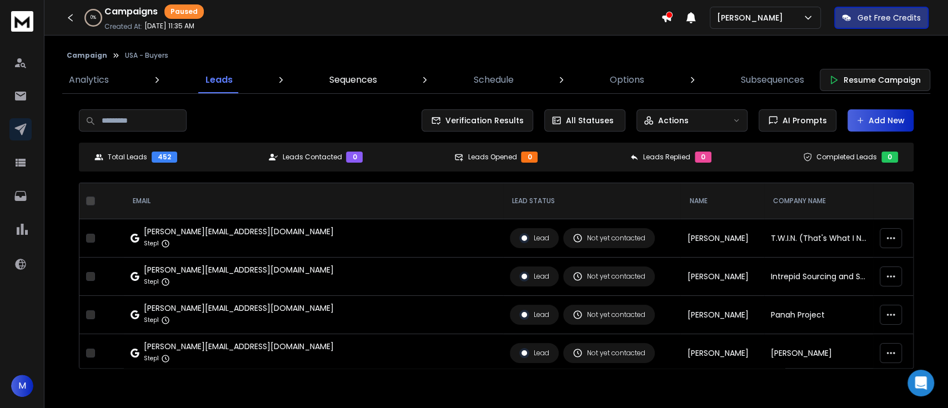
click at [345, 80] on p "Sequences" at bounding box center [353, 79] width 48 height 13
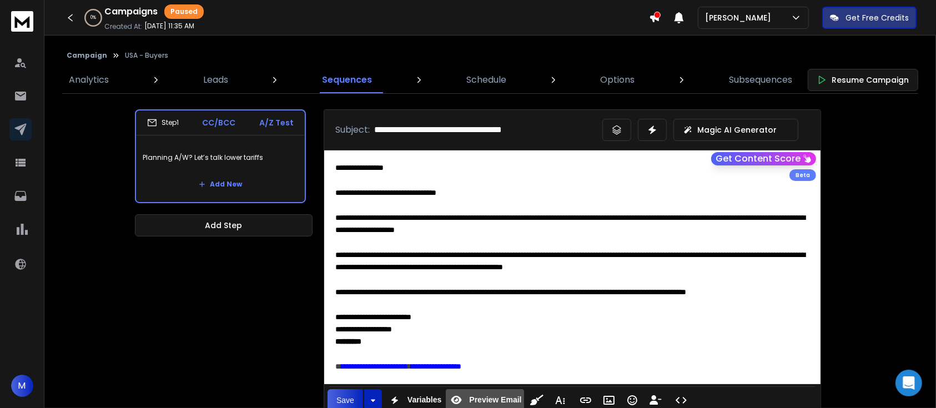
click at [481, 395] on span "Preview Email" at bounding box center [495, 399] width 57 height 9
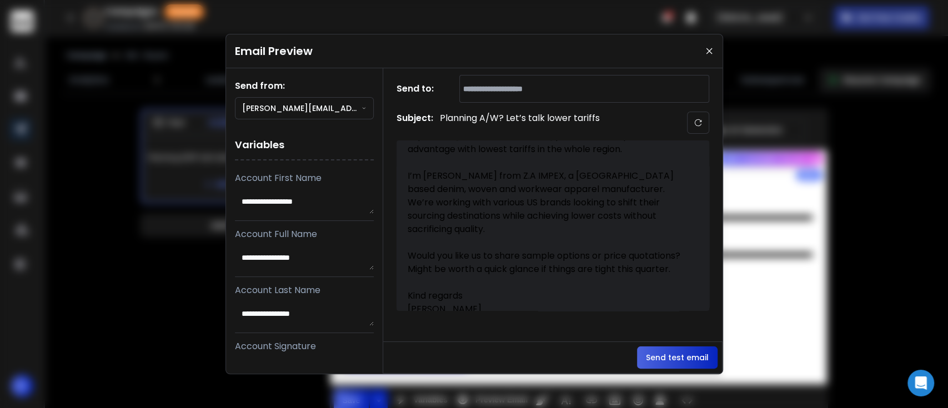
scroll to position [160, 0]
click at [327, 104] on p "elsa.marin@zaimpexeu.com" at bounding box center [302, 108] width 120 height 11
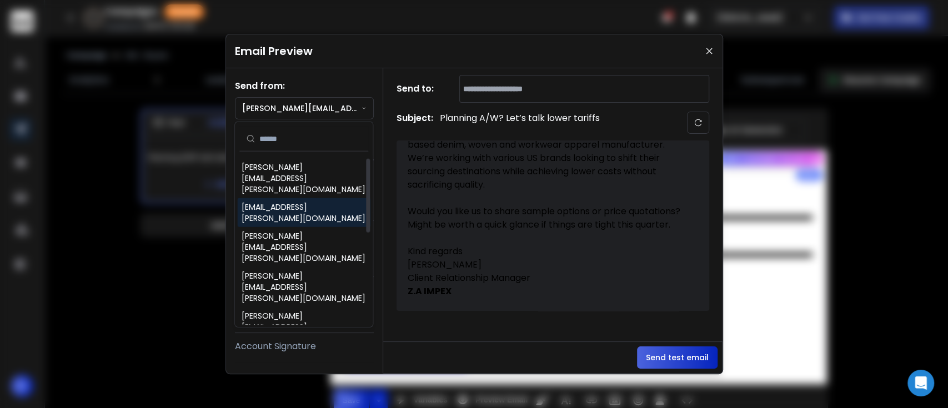
click at [330, 201] on div "celina.morenz@zaimpexeu.com" at bounding box center [303, 212] width 124 height 22
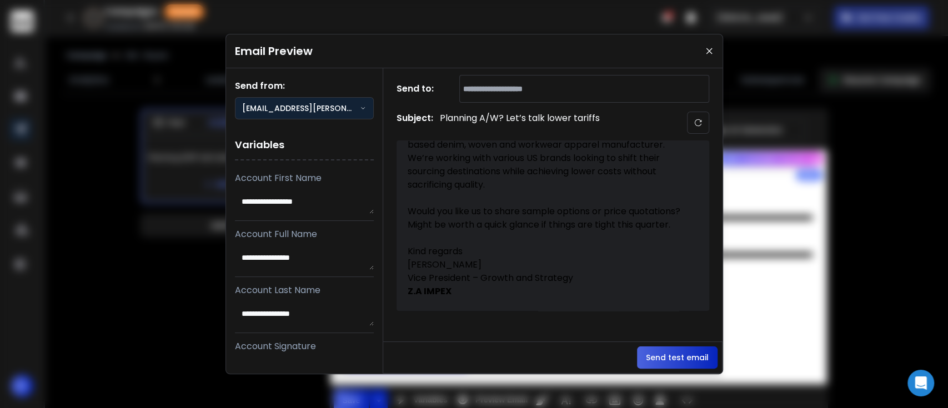
click at [321, 106] on p "celina.morenz@zaimpexeu.com" at bounding box center [301, 108] width 118 height 11
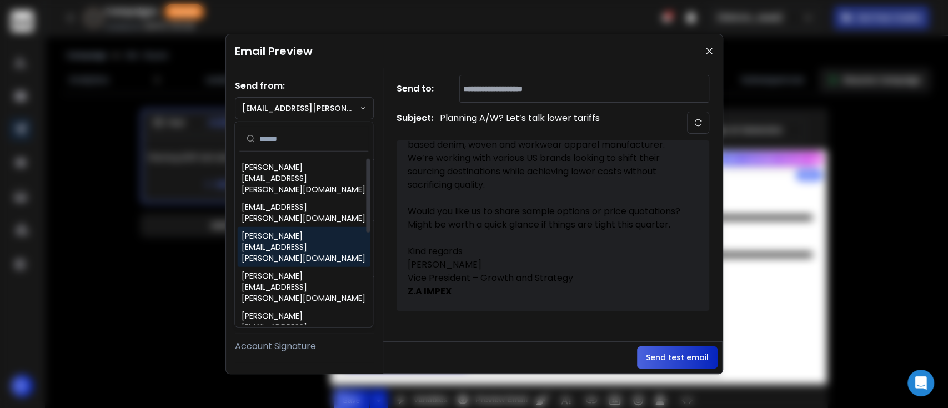
click at [330, 230] on div "michelle.klein@zaimpexeu.com" at bounding box center [303, 246] width 124 height 33
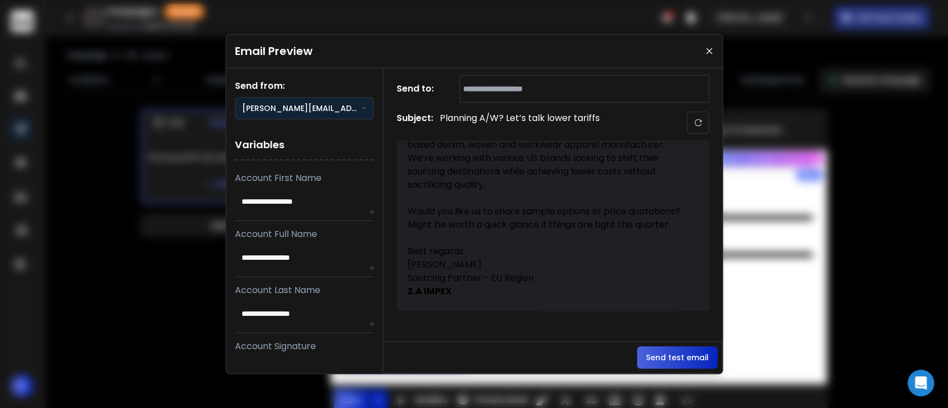
click at [329, 113] on p "michelle.klein@zaimpexeu.com" at bounding box center [302, 108] width 120 height 11
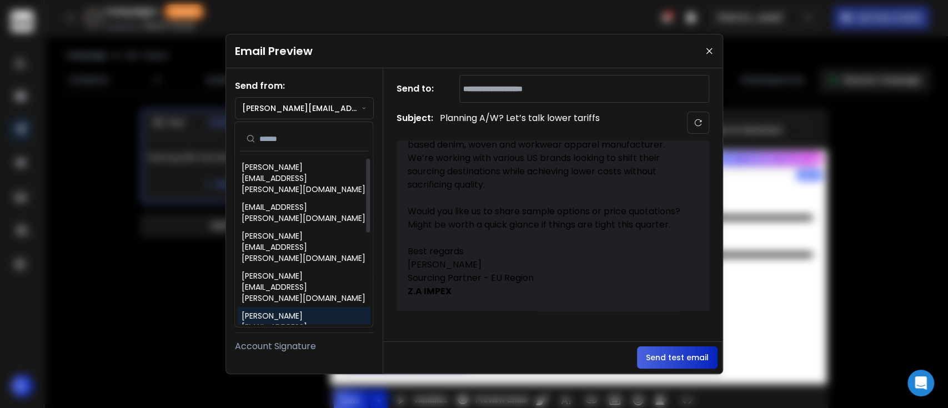
click at [336, 310] on div "andrew.thomas@zaimpexeu.com" at bounding box center [303, 326] width 124 height 33
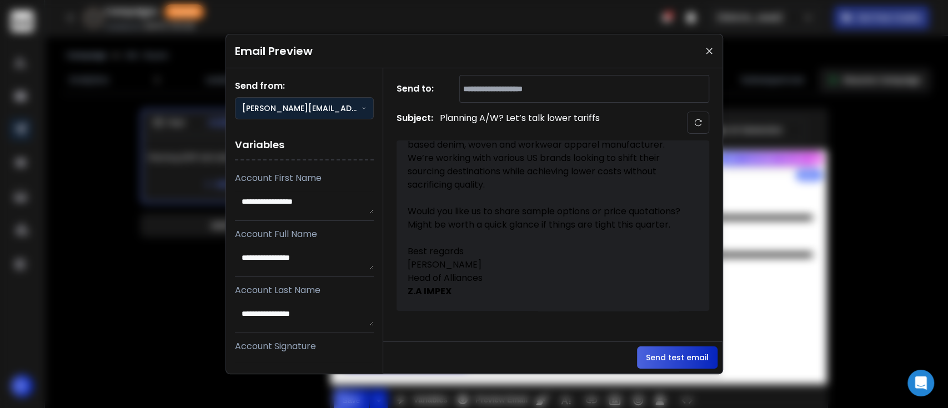
click at [329, 107] on p "andrew.thomas@zaimpexeu.com" at bounding box center [302, 108] width 120 height 11
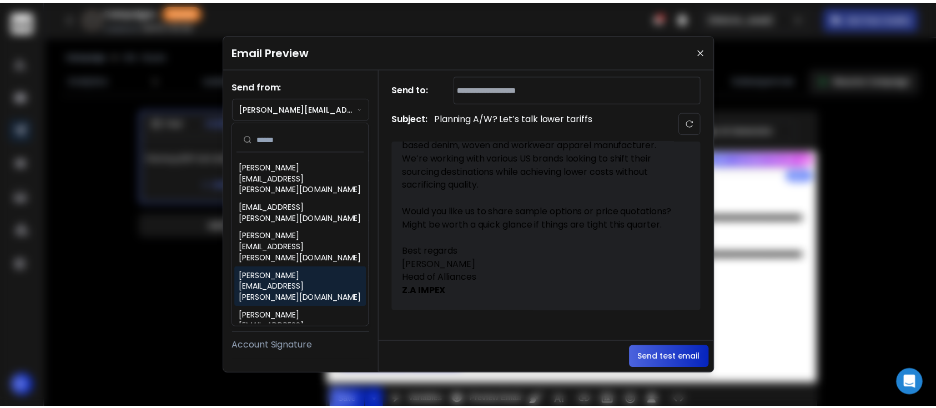
scroll to position [11, 0]
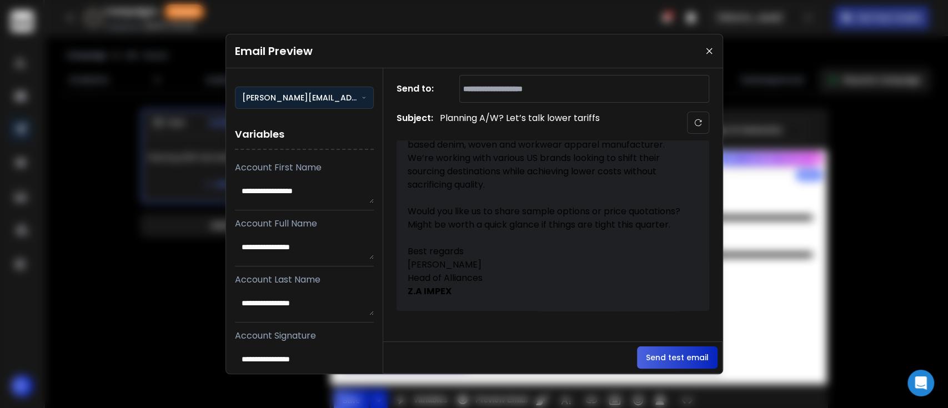
click at [339, 99] on p "andrew.thomas@zaimpexeu.com" at bounding box center [302, 97] width 120 height 11
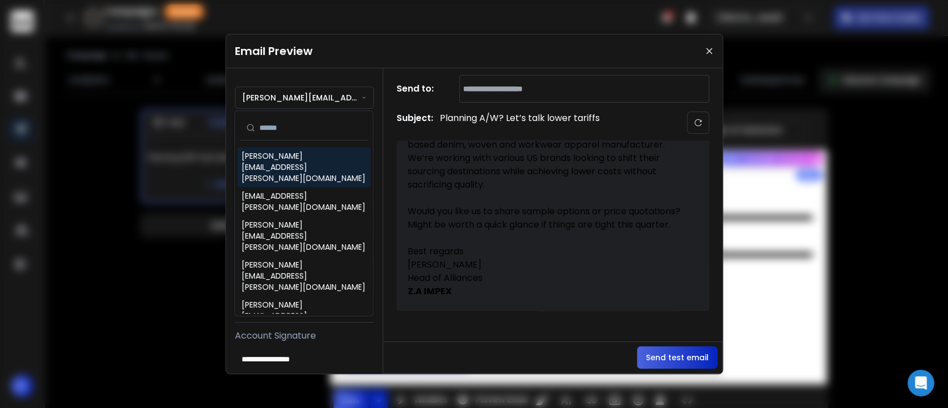
click at [707, 53] on icon at bounding box center [708, 51] width 9 height 9
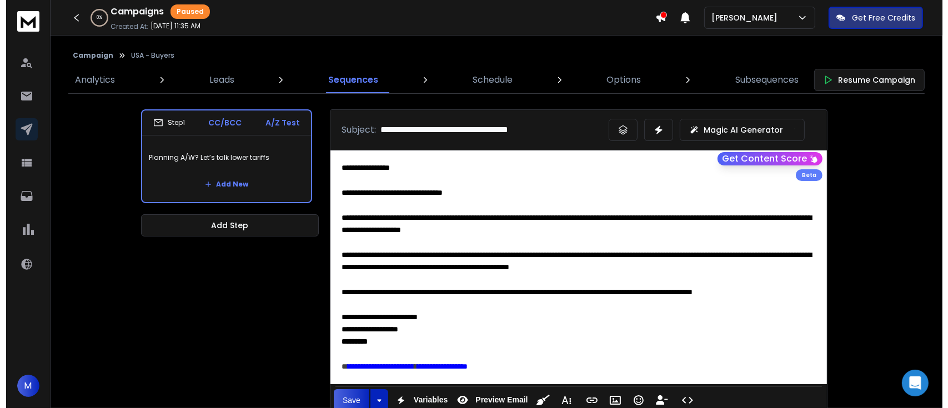
scroll to position [23, 0]
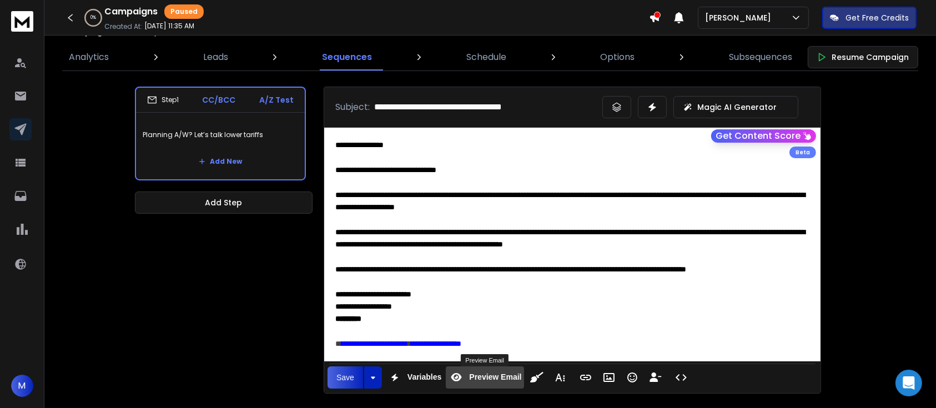
click at [488, 377] on span "Preview Email" at bounding box center [495, 376] width 57 height 9
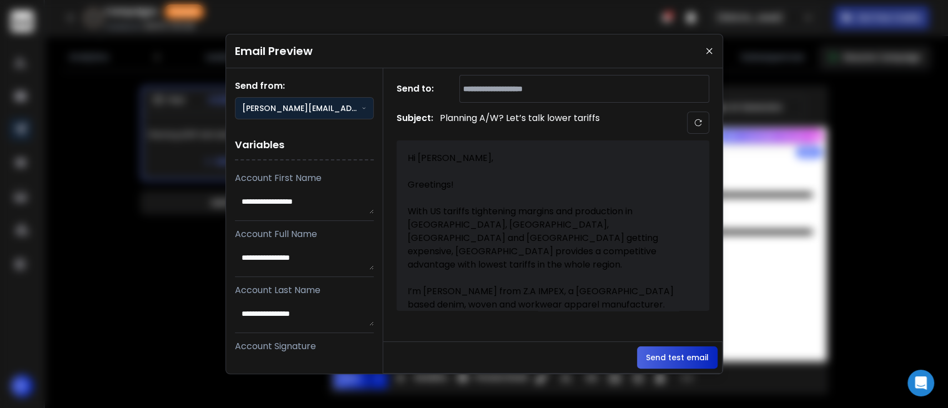
click at [324, 108] on p "elsa.marin@zaimpexeu.com" at bounding box center [302, 108] width 120 height 11
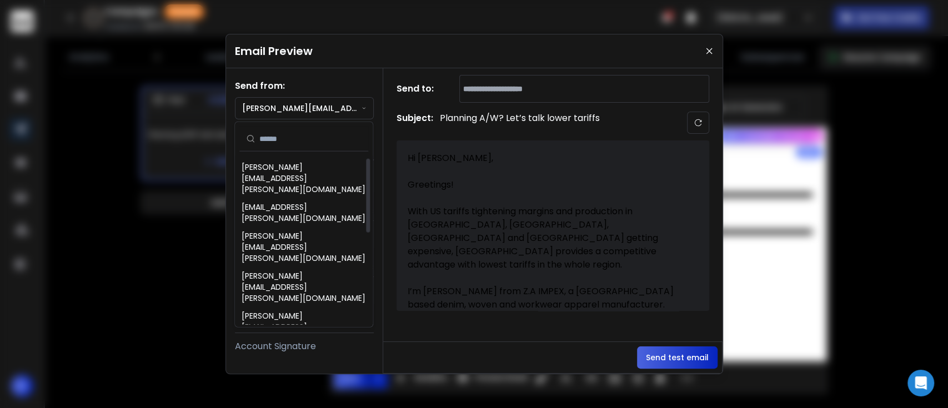
click at [340, 350] on div "mariska.halden@zaimpexnow.com" at bounding box center [303, 361] width 124 height 22
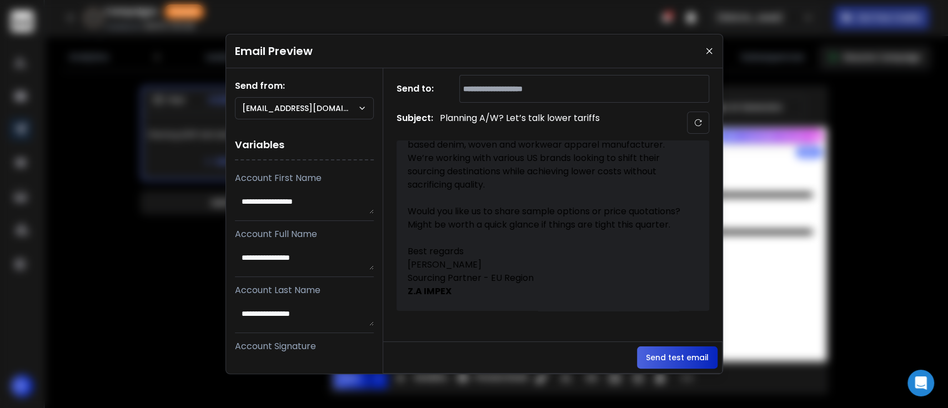
scroll to position [160, 0]
click at [302, 107] on p "mariska.halden@zaimpexnow.com" at bounding box center [299, 108] width 115 height 11
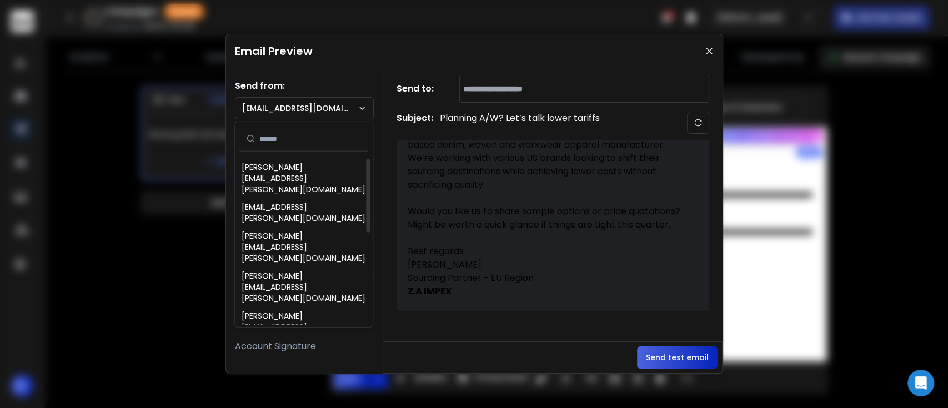
click at [341, 379] on div "annelise.keller@zaimpexnow.com" at bounding box center [303, 395] width 124 height 33
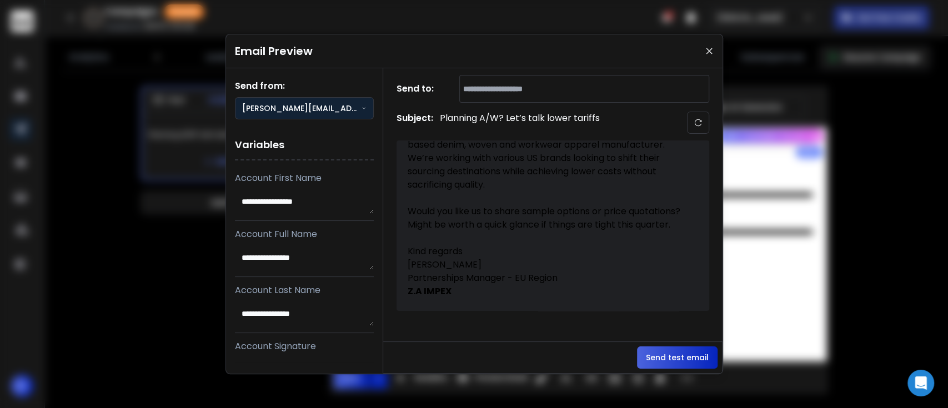
click at [337, 104] on p "annelise.keller@zaimpexnow.com" at bounding box center [302, 108] width 120 height 11
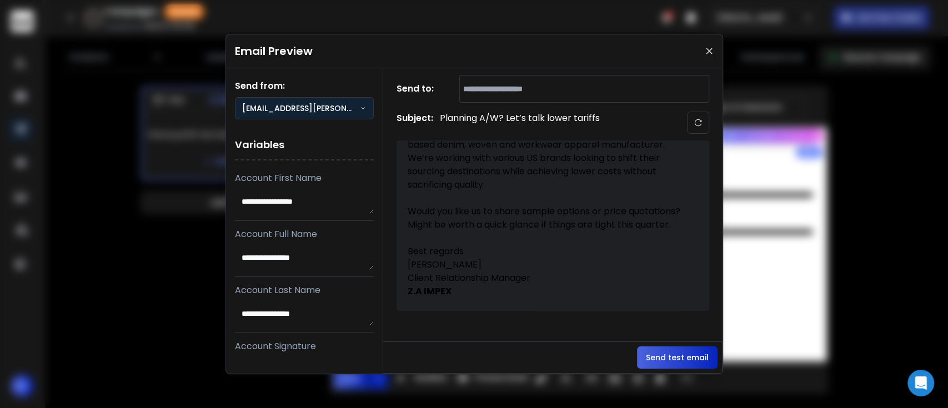
click at [326, 110] on p "sabine.martin@zaimpexnow.com" at bounding box center [301, 108] width 118 height 11
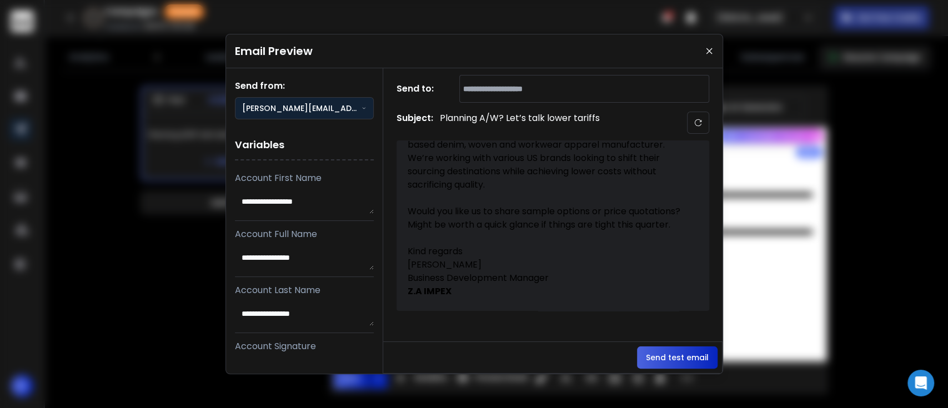
click at [313, 107] on p "fiona.ross@zaimpexnow.com" at bounding box center [302, 108] width 120 height 11
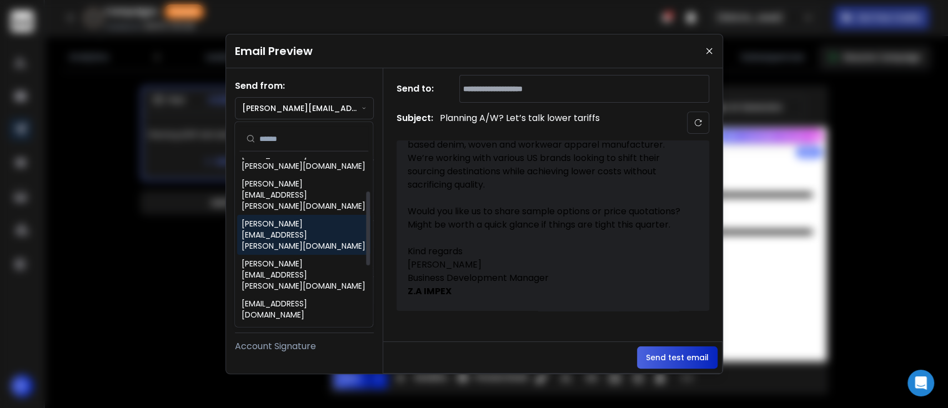
scroll to position [74, 0]
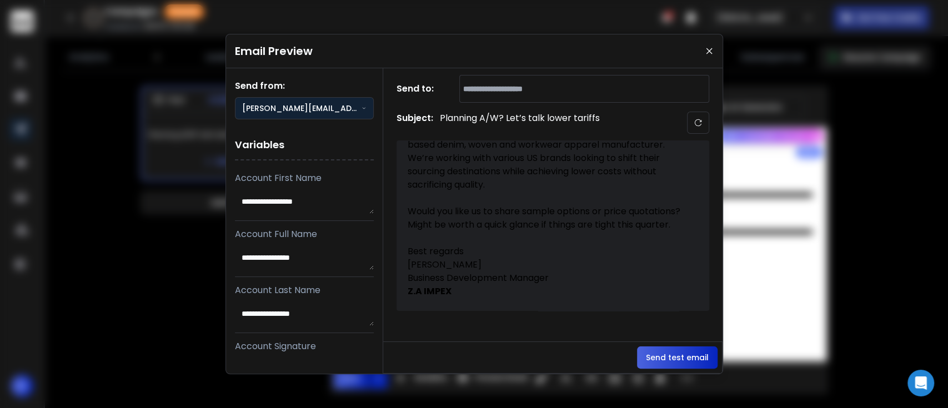
click at [316, 103] on p "ryan.becker@zaimpexnow.com" at bounding box center [302, 108] width 120 height 11
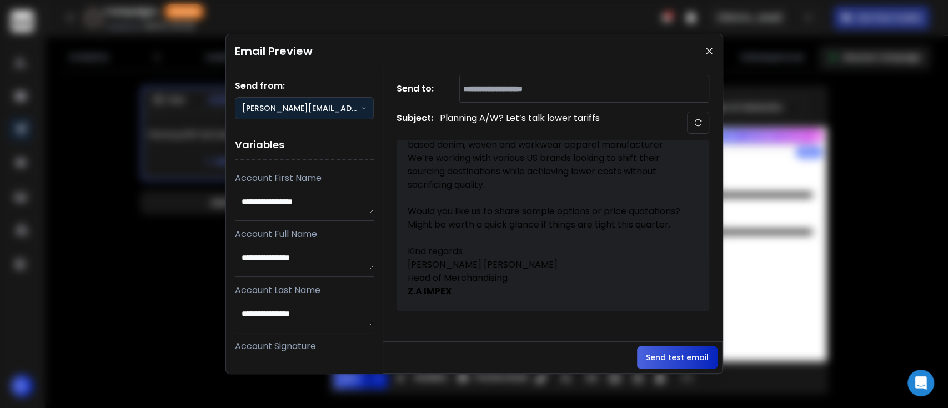
click at [339, 109] on p "tomas.elsner@zaimpexteams.com" at bounding box center [302, 108] width 120 height 11
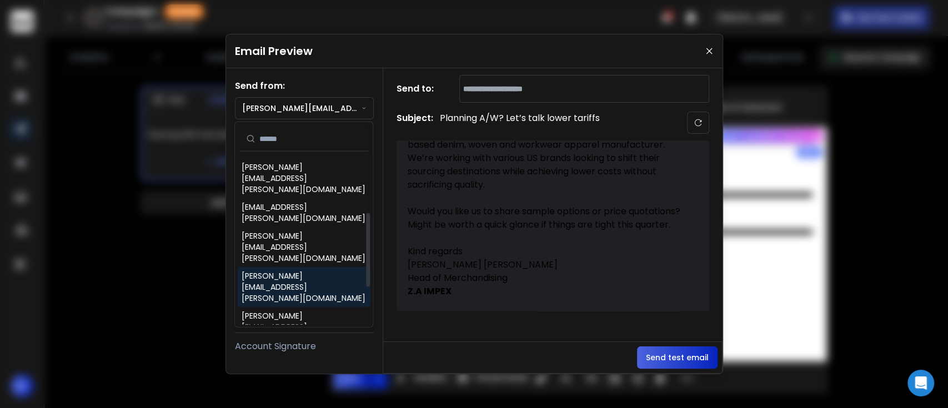
scroll to position [148, 0]
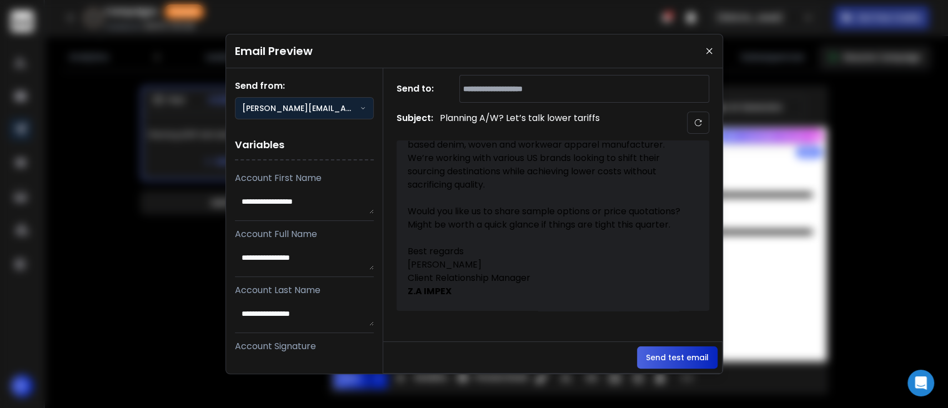
click at [302, 99] on button "julian.dencic@zaimpexteams.com" at bounding box center [304, 108] width 139 height 22
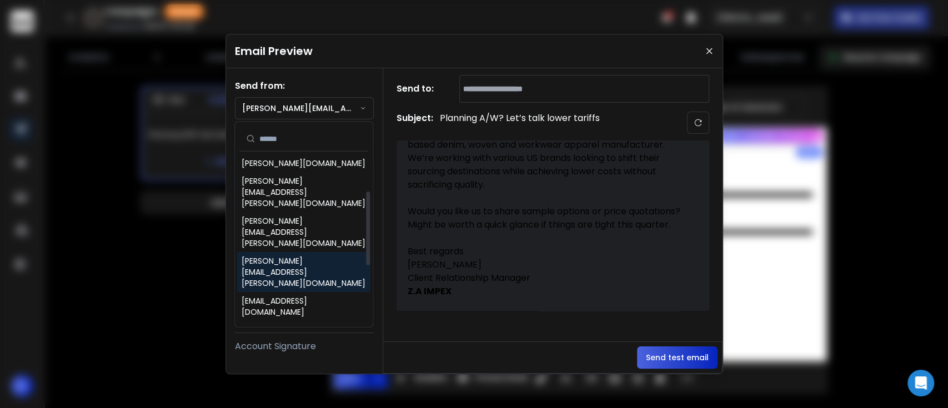
scroll to position [74, 0]
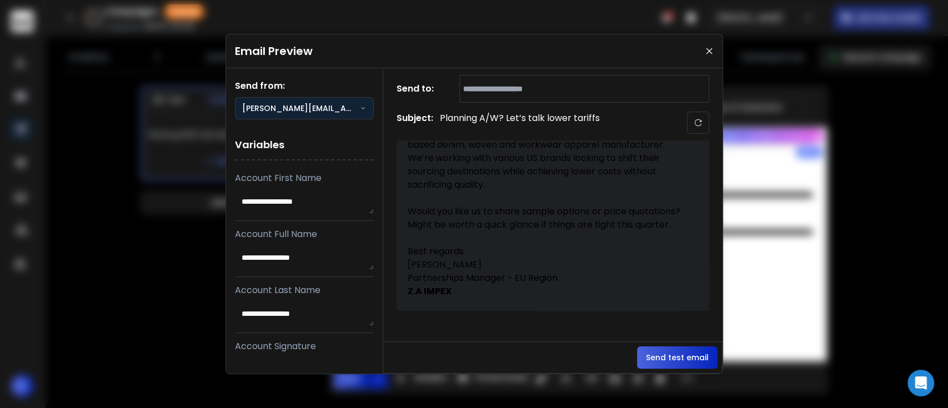
click at [295, 109] on p "niko.andelin@zaimpexteams.com" at bounding box center [301, 108] width 118 height 11
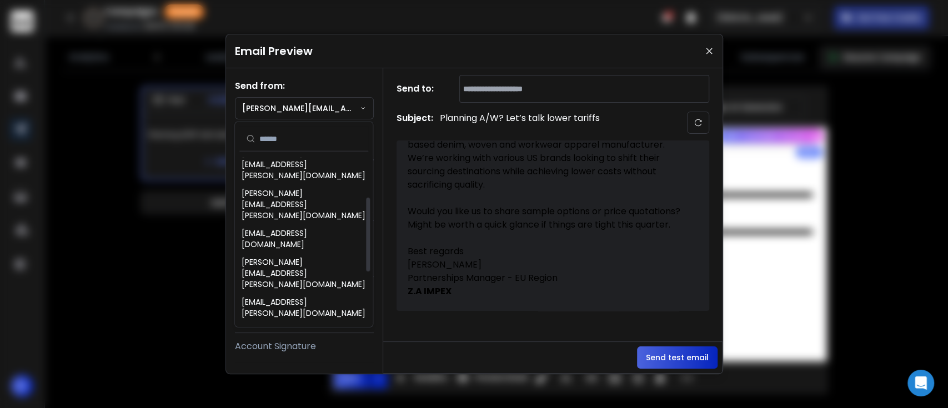
scroll to position [148, 0]
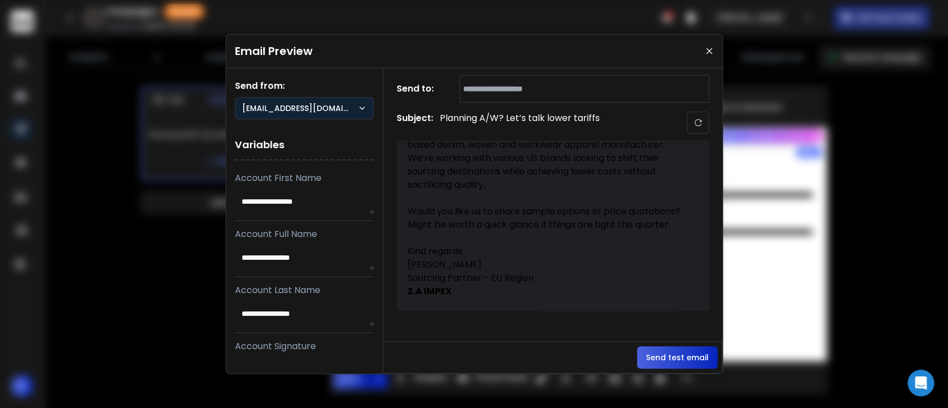
click at [284, 107] on p "gelika.lowmar@zaimpexteams.com" at bounding box center [299, 108] width 115 height 11
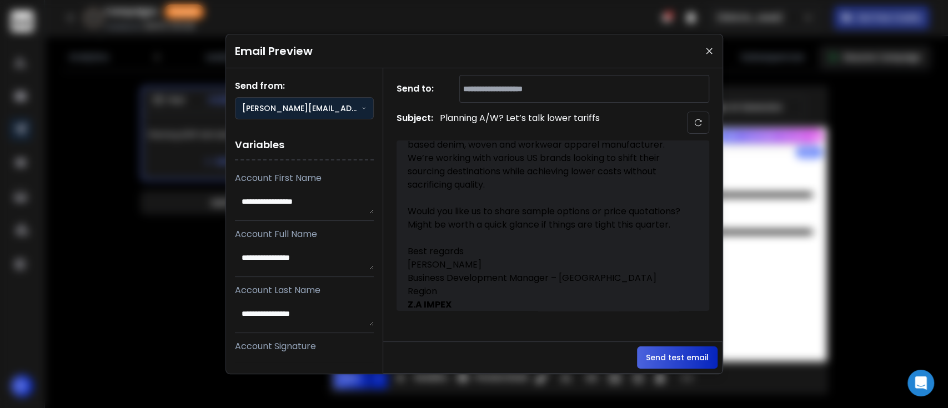
click at [289, 110] on p "olga.kaplan@zaimpexteams.com" at bounding box center [302, 108] width 120 height 11
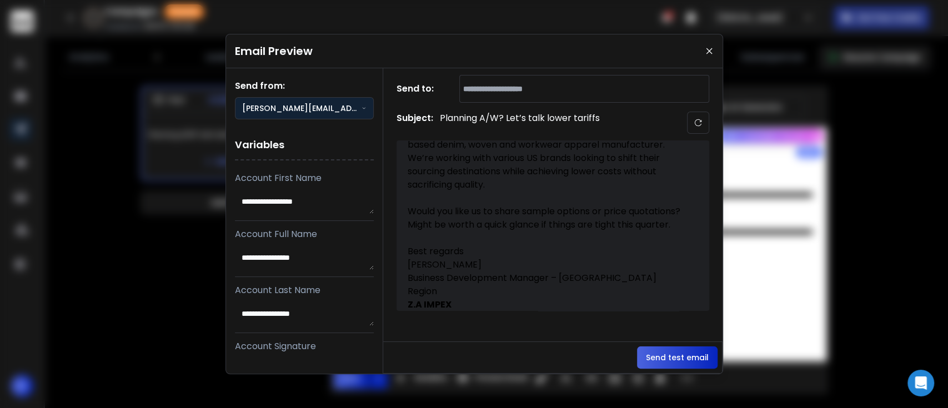
click at [276, 110] on p "javier.rubo@zaimpexglobal.com" at bounding box center [302, 108] width 120 height 11
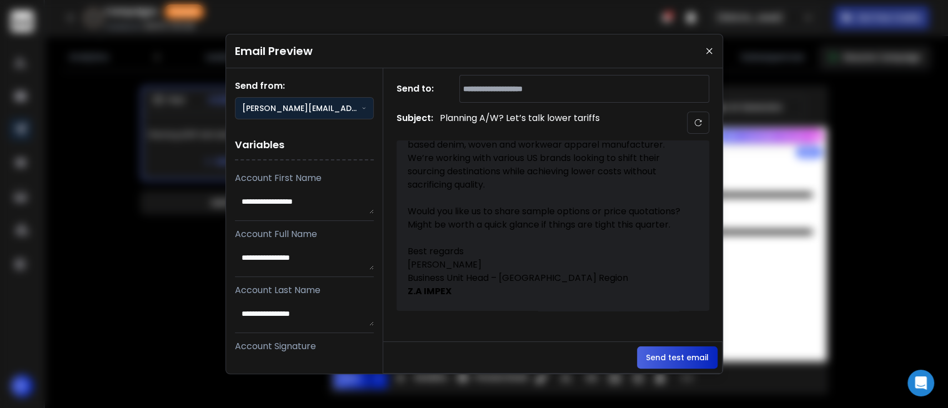
click at [288, 113] on button "franck.visser@zaimpexglobal.com" at bounding box center [304, 108] width 139 height 22
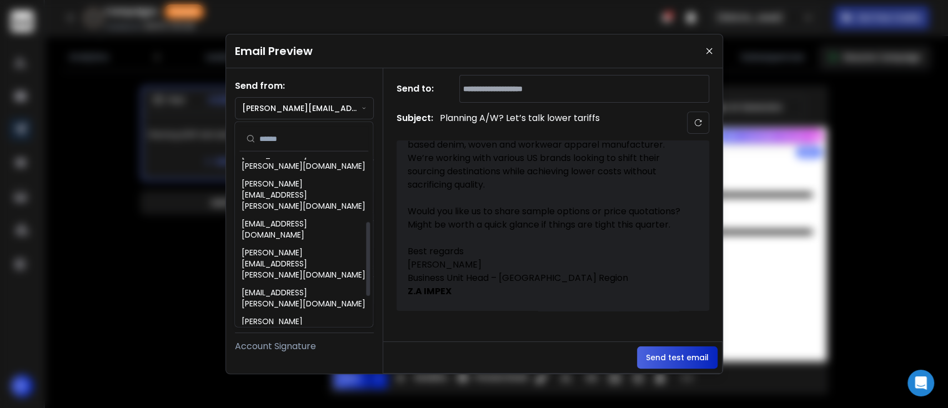
scroll to position [206, 0]
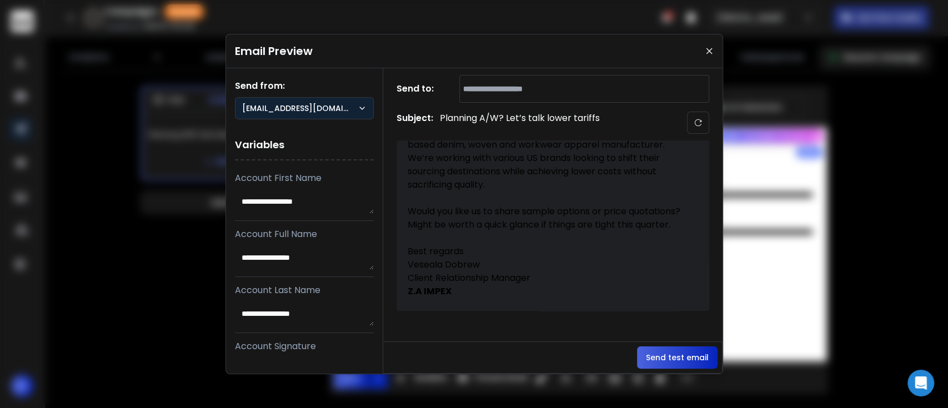
click at [327, 110] on p "vesela.dobrew@zaimpexglobal.com" at bounding box center [299, 108] width 115 height 11
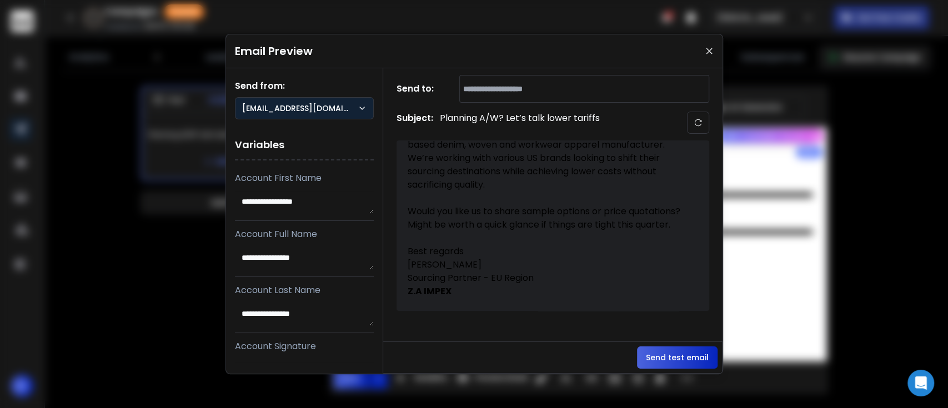
click at [291, 110] on p "thaisa.petrova@zaimpexglobal.com" at bounding box center [299, 108] width 115 height 11
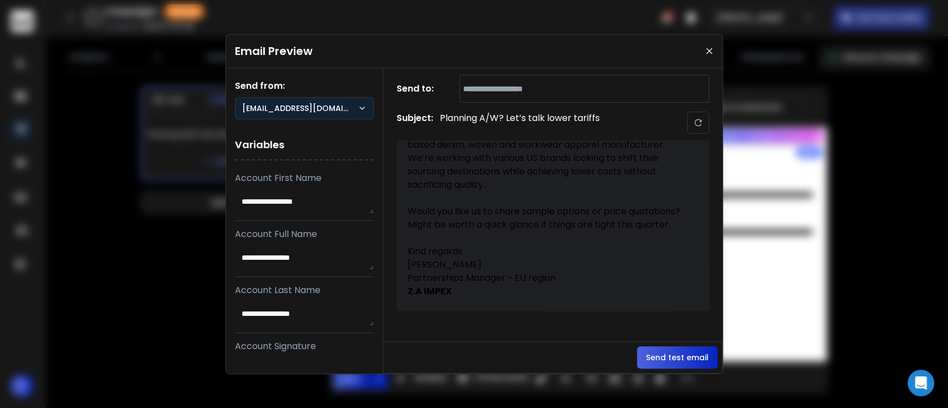
click at [284, 104] on p "mirela.danera@zaimpexglobal.com" at bounding box center [299, 108] width 115 height 11
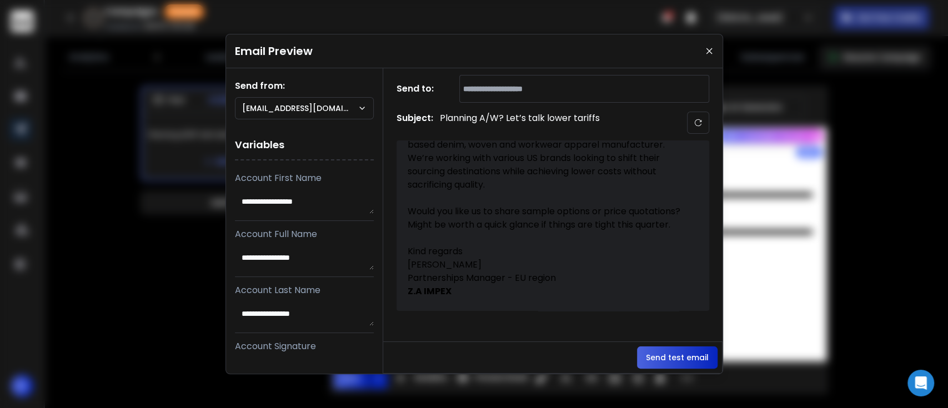
click at [707, 52] on icon at bounding box center [708, 51] width 9 height 9
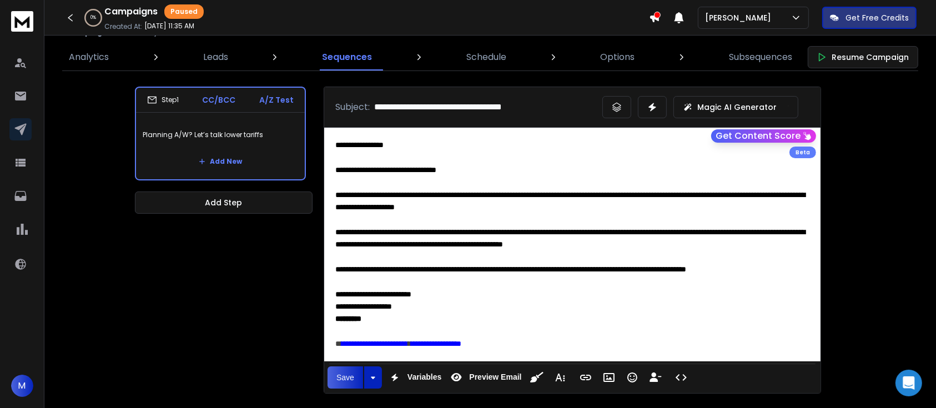
click at [372, 229] on span "**********" at bounding box center [570, 238] width 470 height 20
click at [351, 230] on span "**********" at bounding box center [570, 238] width 470 height 20
click at [561, 376] on icon "button" at bounding box center [559, 377] width 13 height 13
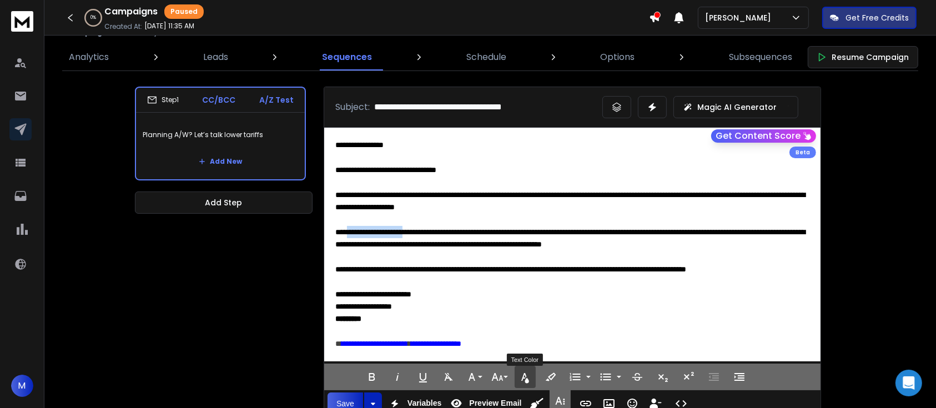
click at [522, 371] on icon "button" at bounding box center [524, 376] width 13 height 13
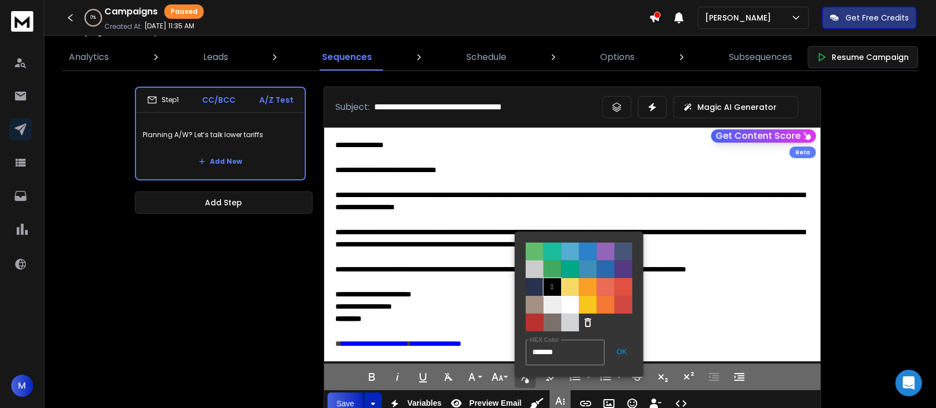
click at [551, 286] on span "" at bounding box center [552, 287] width 18 height 18
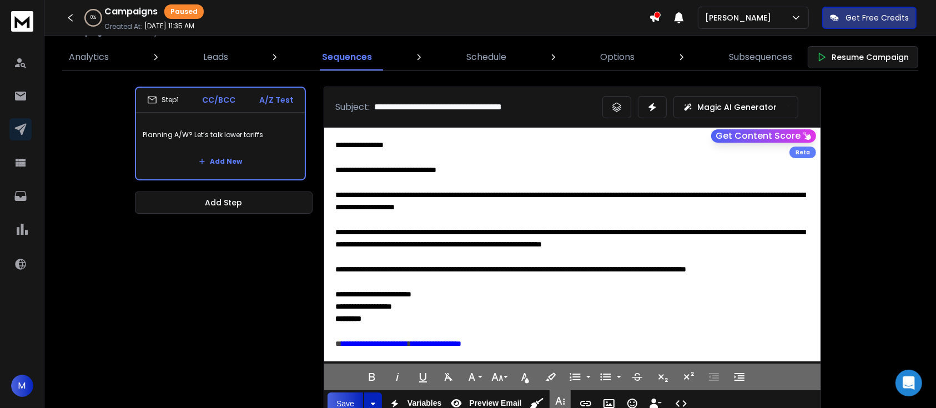
click at [520, 317] on div "*********" at bounding box center [572, 319] width 474 height 12
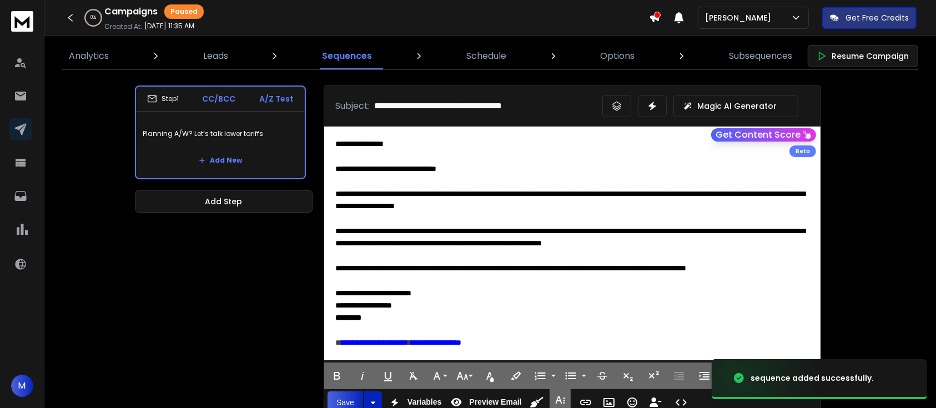
scroll to position [0, 0]
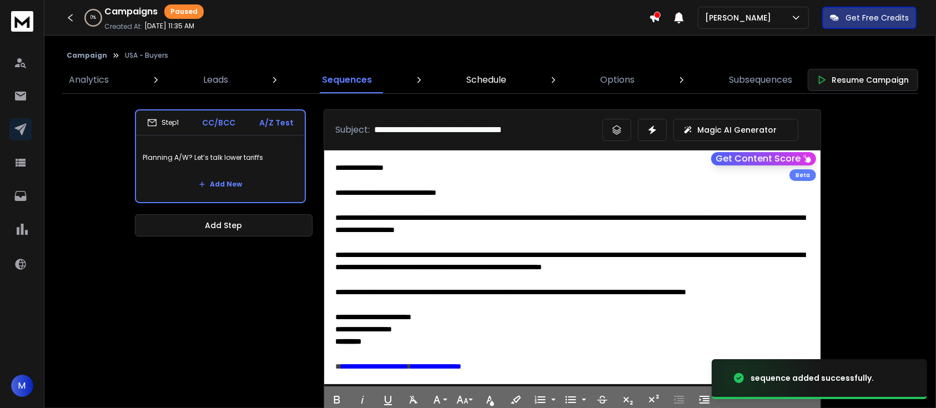
click at [496, 77] on p "Schedule" at bounding box center [486, 79] width 40 height 13
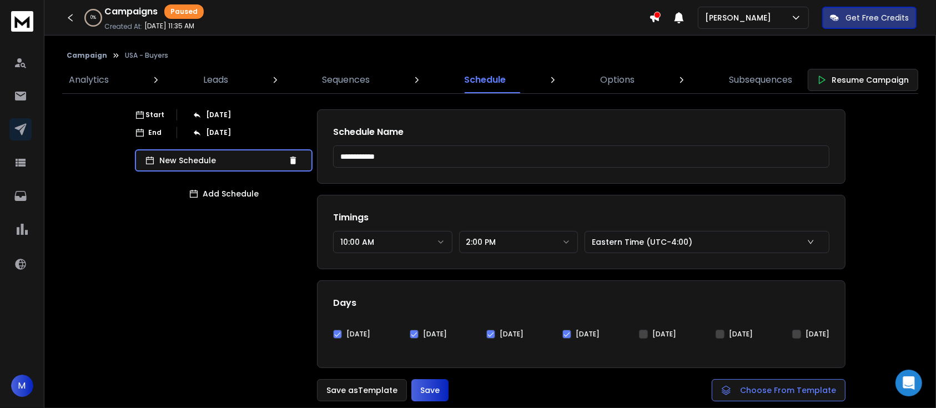
scroll to position [8, 0]
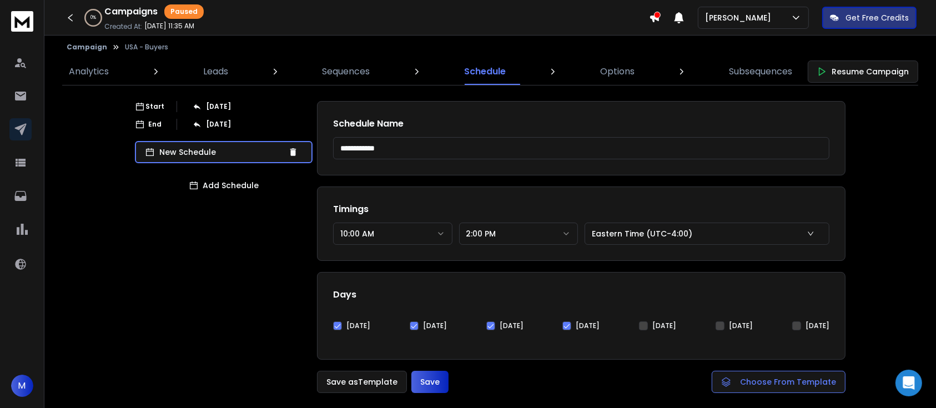
click at [427, 375] on button "Save" at bounding box center [429, 382] width 37 height 22
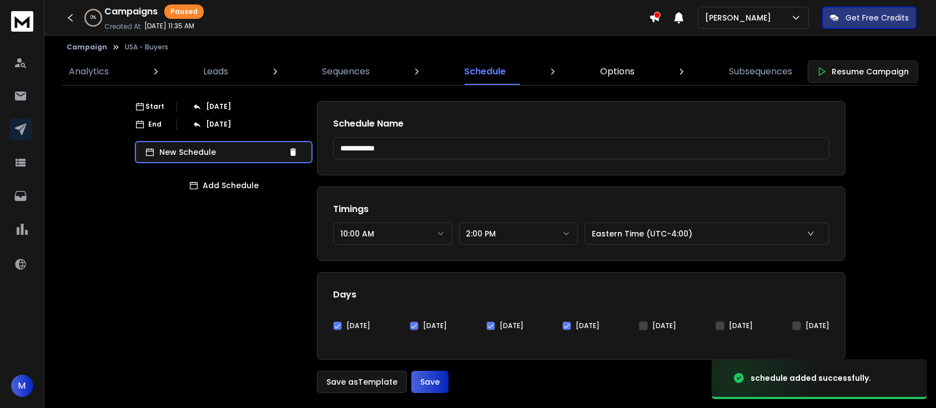
click at [605, 70] on p "Options" at bounding box center [617, 71] width 34 height 13
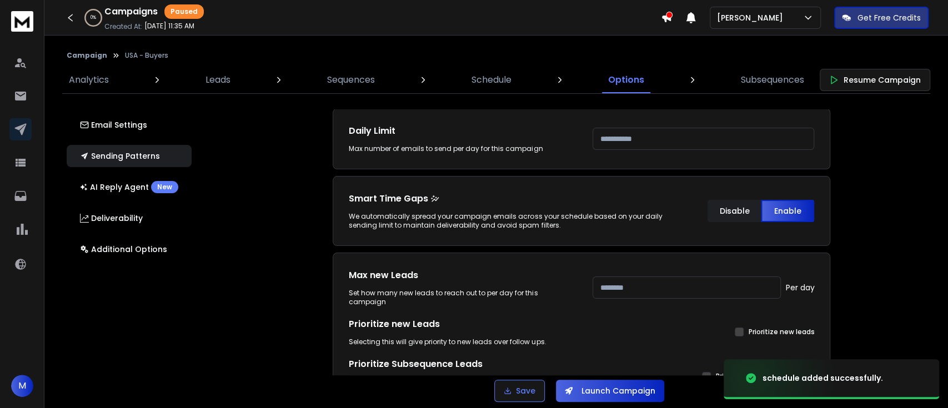
scroll to position [500, 0]
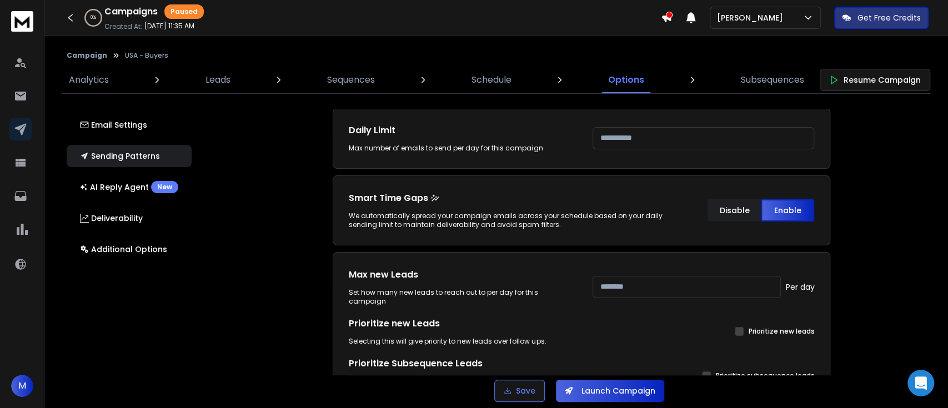
click at [602, 392] on button "Launch Campaign" at bounding box center [610, 391] width 108 height 22
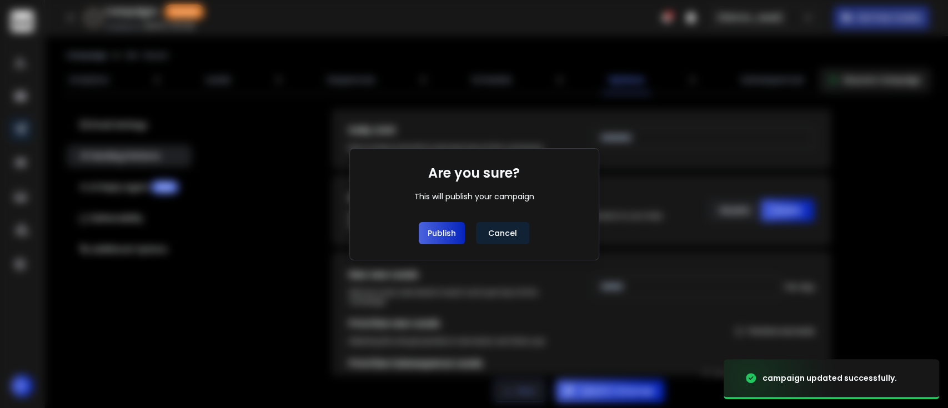
click at [435, 235] on button "Publish" at bounding box center [442, 233] width 46 height 22
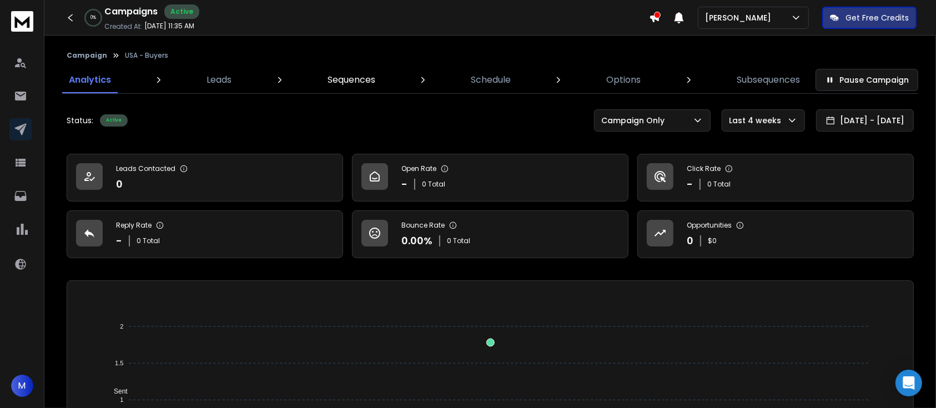
click at [329, 77] on p "Sequences" at bounding box center [351, 79] width 48 height 13
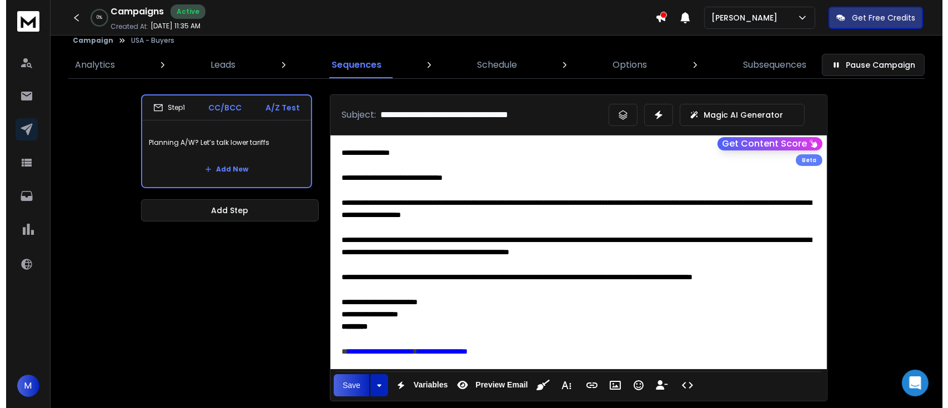
scroll to position [23, 0]
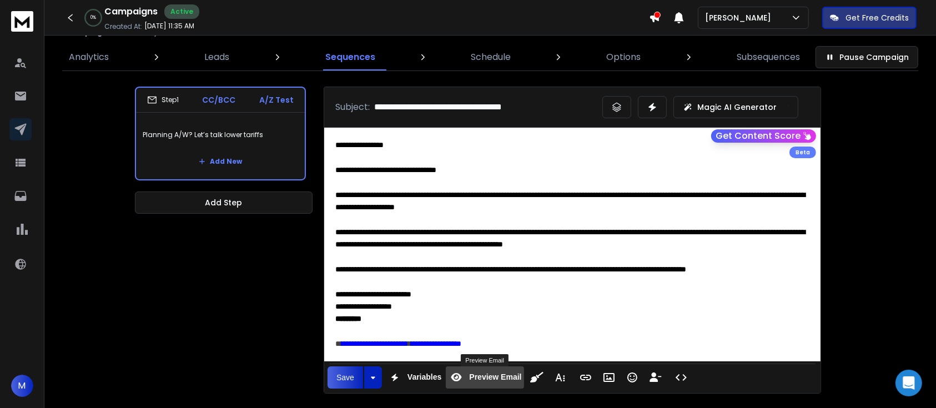
click at [483, 381] on div "Preview Email" at bounding box center [485, 377] width 78 height 18
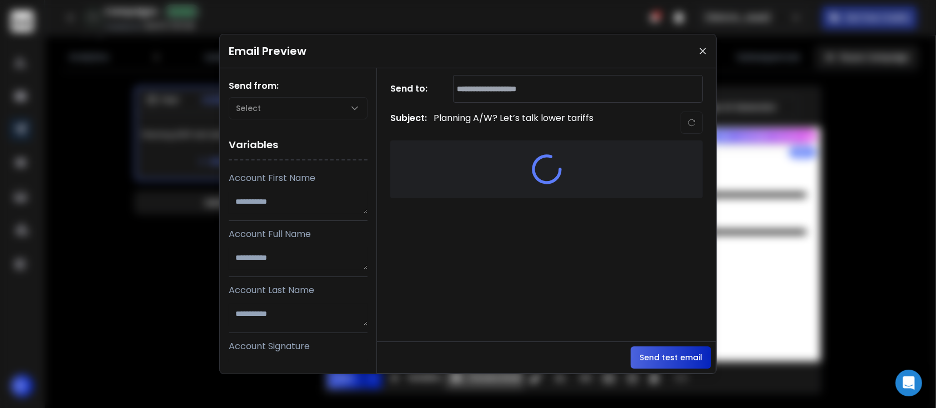
type textarea "**********"
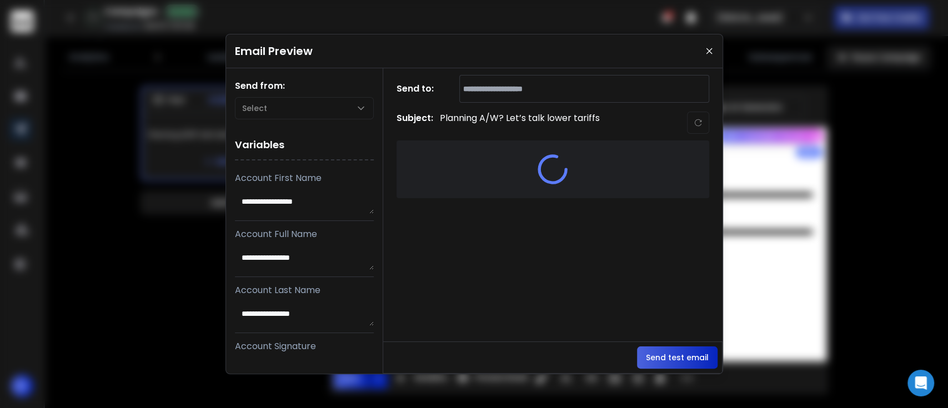
type textarea "**********"
type textarea "*****"
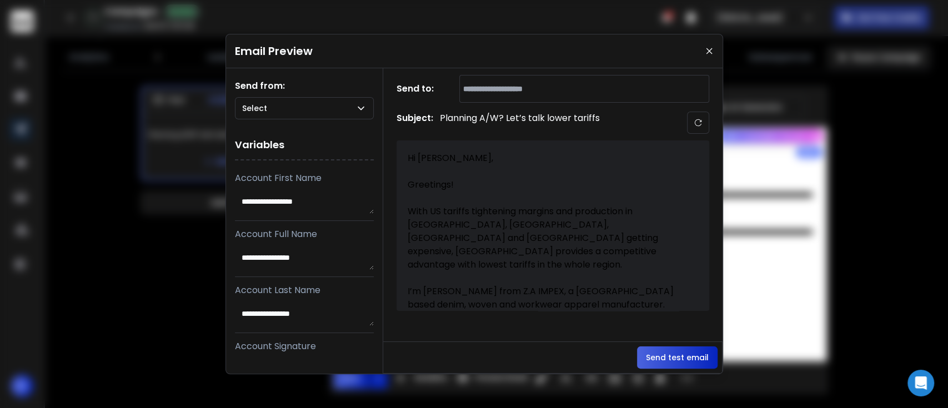
type textarea "****"
type textarea "**********"
type textarea "*****"
type textarea "**********"
click at [497, 86] on input at bounding box center [584, 89] width 242 height 20
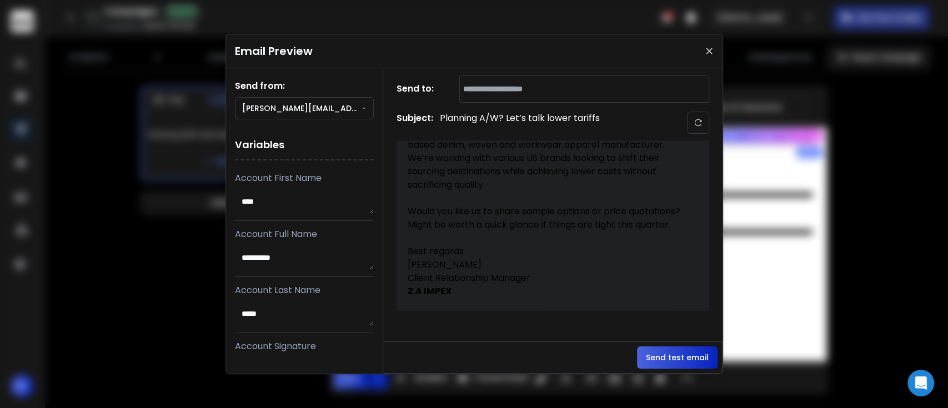
scroll to position [12, 0]
click at [317, 110] on p "[PERSON_NAME][EMAIL_ADDRESS][PERSON_NAME][DOMAIN_NAME]" at bounding box center [302, 108] width 120 height 11
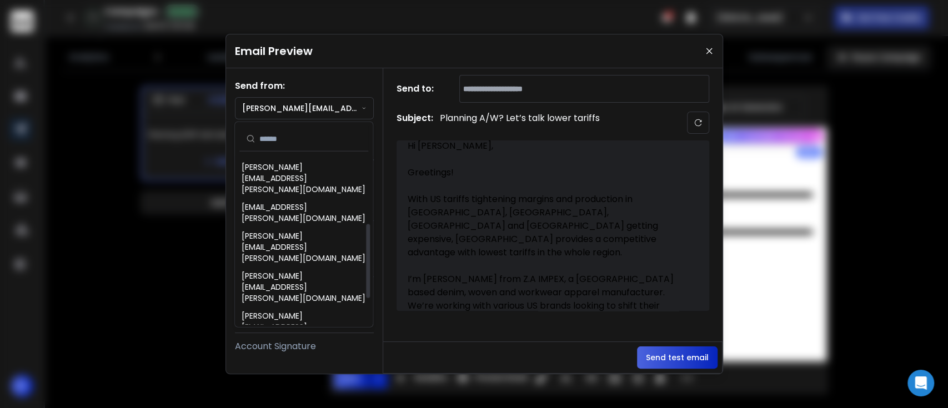
scroll to position [206, 0]
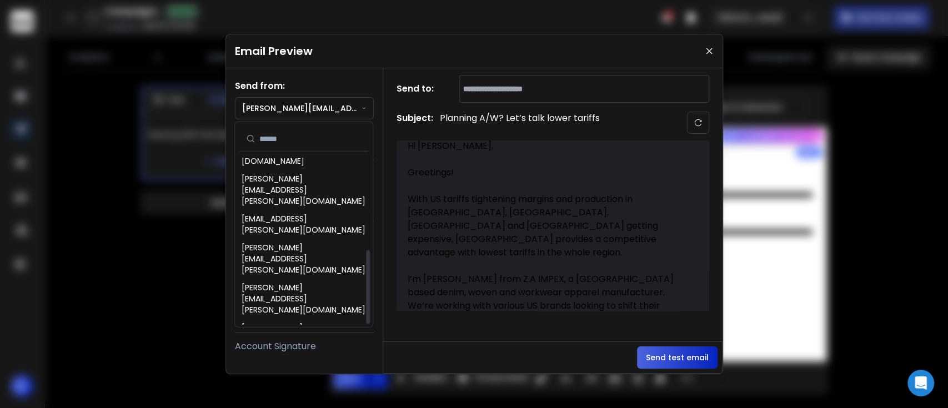
type textarea "******"
type textarea "**********"
type textarea "******"
type textarea "**********"
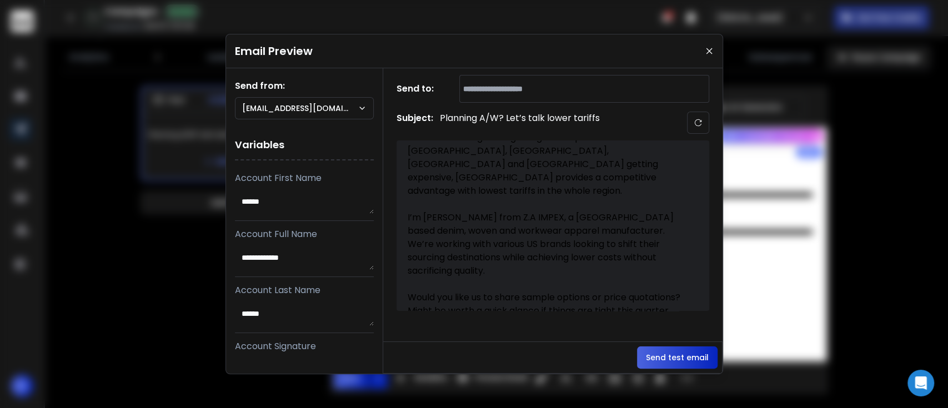
scroll to position [12, 0]
click at [286, 103] on p "[EMAIL_ADDRESS][DOMAIN_NAME]" at bounding box center [299, 108] width 115 height 11
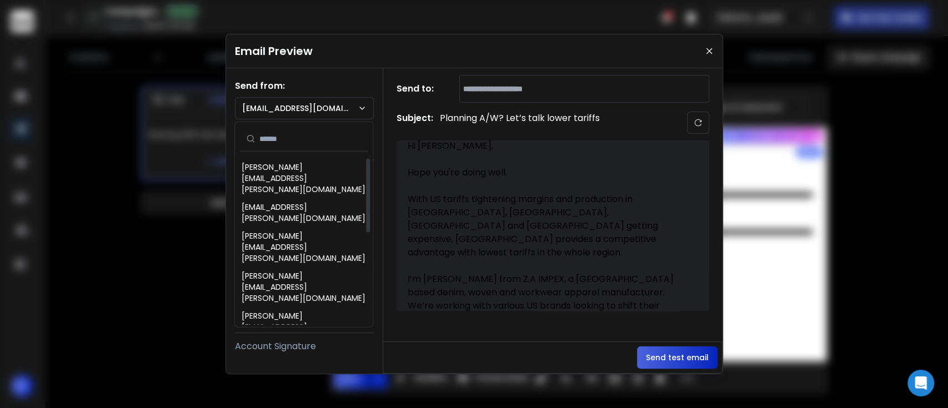
type textarea "******"
type textarea "**********"
type textarea "******"
type textarea "**********"
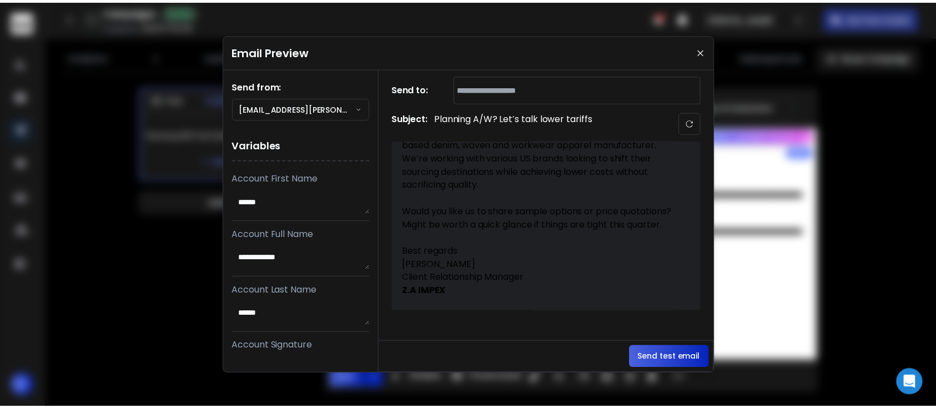
scroll to position [0, 0]
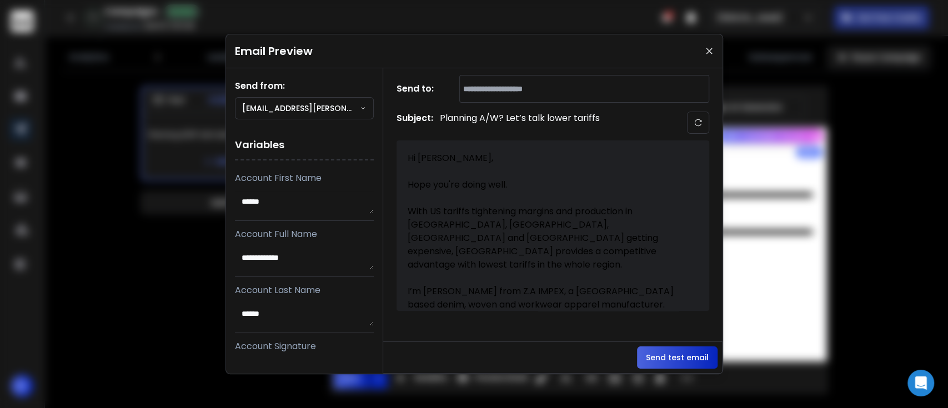
click at [516, 95] on input at bounding box center [584, 89] width 242 height 20
type input "**********"
click at [670, 355] on button "Send test email" at bounding box center [677, 357] width 80 height 22
click at [713, 46] on div "Email Preview" at bounding box center [474, 50] width 496 height 33
click at [709, 47] on icon at bounding box center [708, 51] width 9 height 9
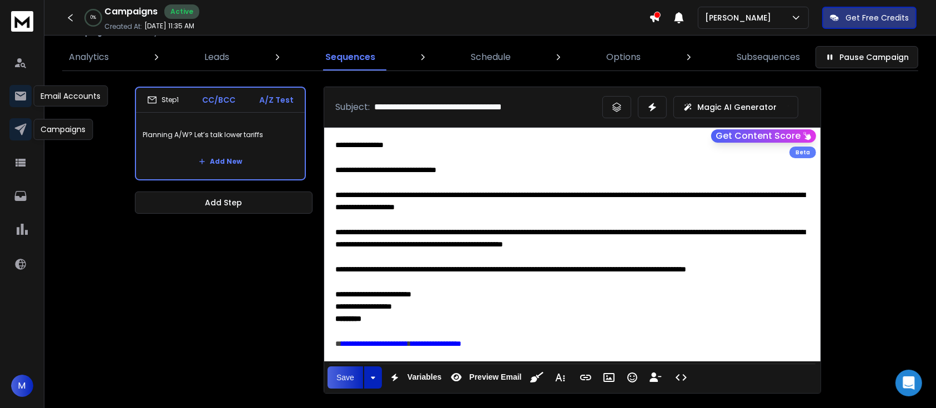
click at [19, 102] on icon at bounding box center [20, 95] width 13 height 13
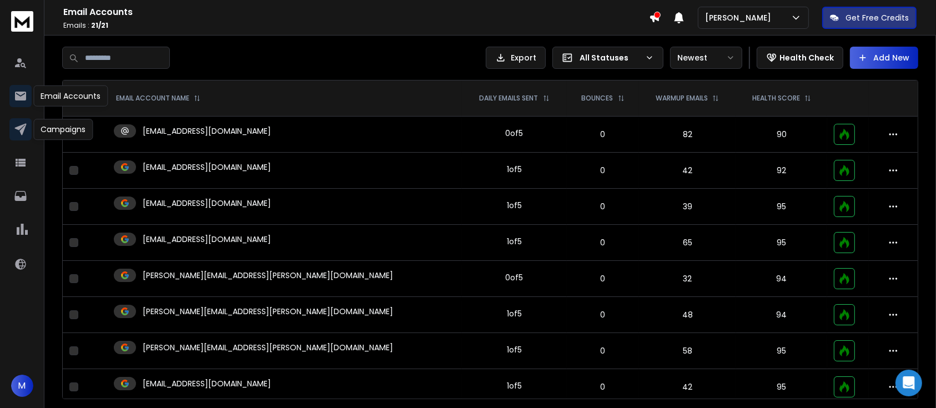
click at [18, 131] on icon at bounding box center [20, 129] width 13 height 13
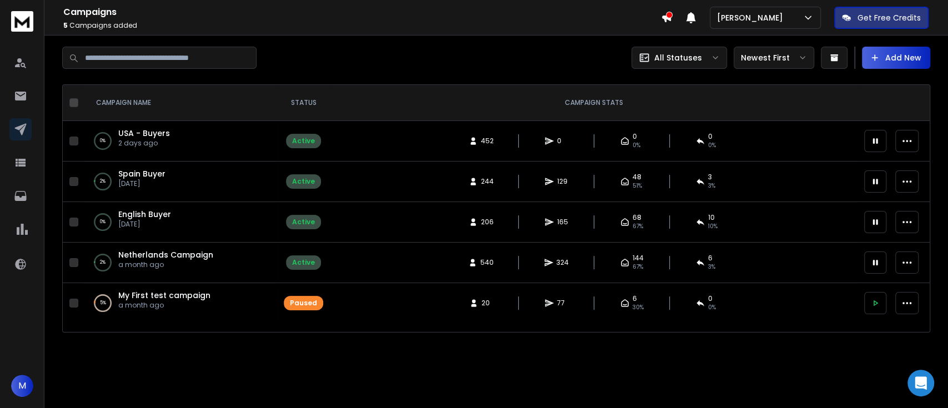
click at [143, 220] on p "21 days ago" at bounding box center [144, 224] width 53 height 9
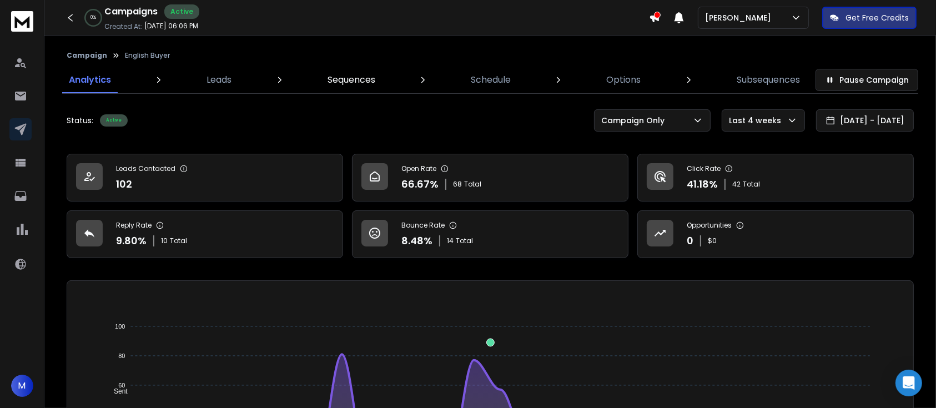
click at [348, 82] on p "Sequences" at bounding box center [351, 79] width 48 height 13
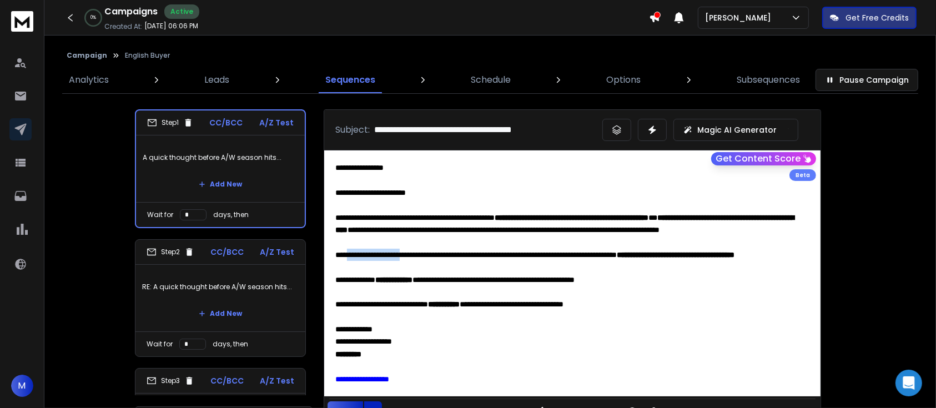
drag, startPoint x: 348, startPoint y: 269, endPoint x: 420, endPoint y: 268, distance: 71.6
click at [420, 259] on span "**********" at bounding box center [534, 255] width 399 height 8
copy span "**********"
